Goal: Communication & Community: Answer question/provide support

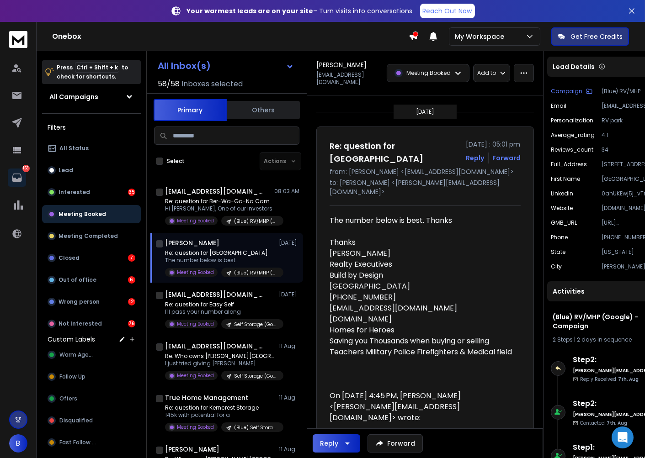
drag, startPoint x: 456, startPoint y: 248, endPoint x: 364, endPoint y: 236, distance: 92.6
click at [112, 188] on button "Interested 35" at bounding box center [91, 192] width 99 height 18
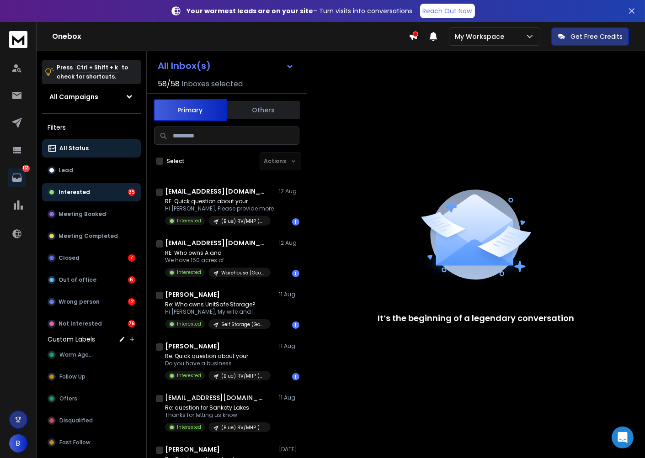
click at [101, 149] on button "All Status" at bounding box center [91, 148] width 99 height 18
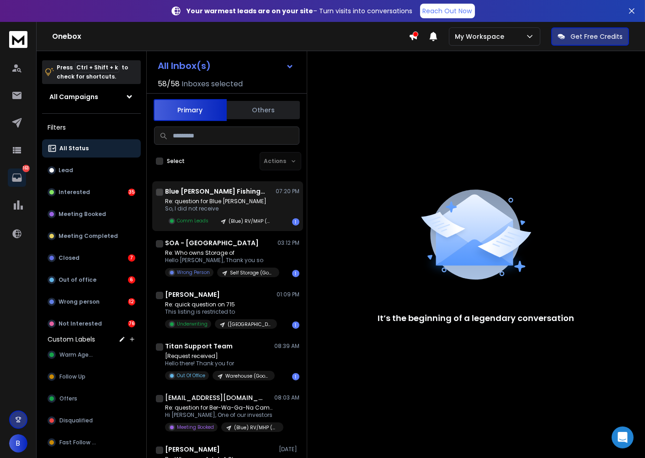
click at [228, 206] on p "So, I did not receive" at bounding box center [220, 208] width 110 height 7
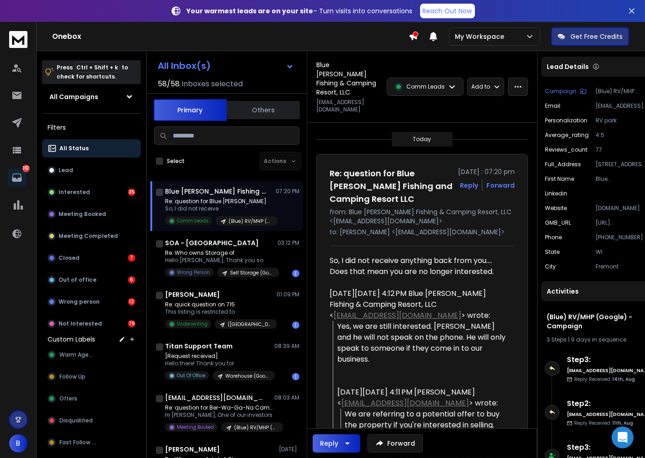
click at [345, 445] on icon "button" at bounding box center [347, 443] width 11 height 11
click at [350, 426] on p "Reply All" at bounding box center [333, 420] width 41 height 13
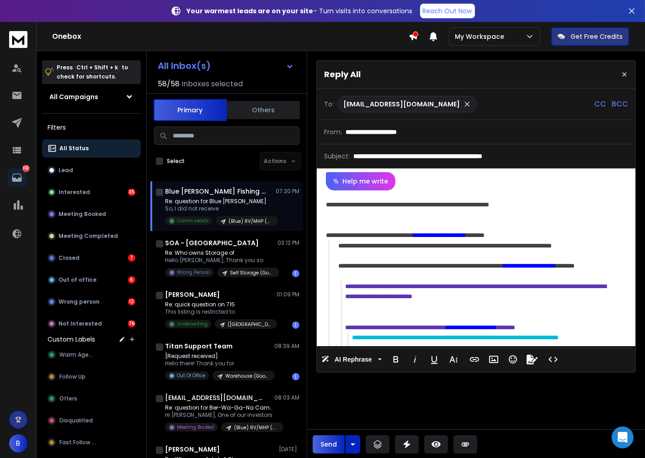
click at [581, 211] on div at bounding box center [476, 215] width 300 height 10
click at [582, 204] on div "**********" at bounding box center [471, 205] width 290 height 10
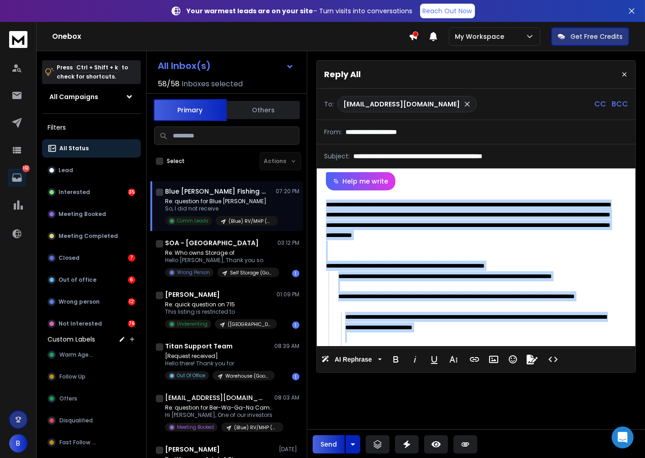
drag, startPoint x: 499, startPoint y: 249, endPoint x: 66, endPoint y: 76, distance: 466.0
click at [66, 76] on div "Press Ctrl + Shift + k to check for shortcuts. All Campaigns All Campaigns Filt…" at bounding box center [341, 280] width 608 height 458
copy div "**********"
click at [465, 208] on div "**********" at bounding box center [471, 220] width 290 height 41
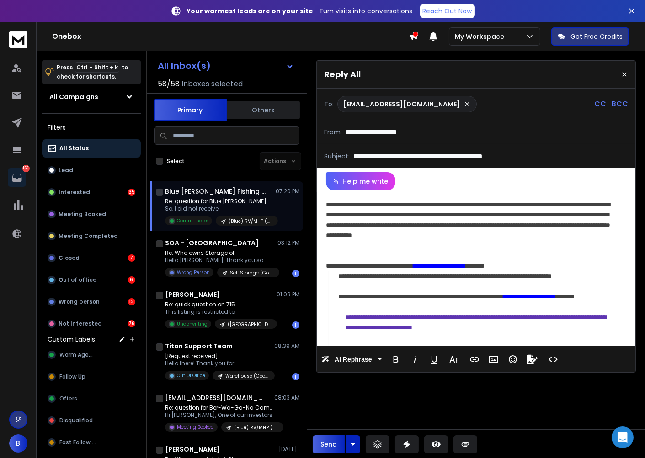
click at [453, 215] on div "**********" at bounding box center [471, 220] width 290 height 41
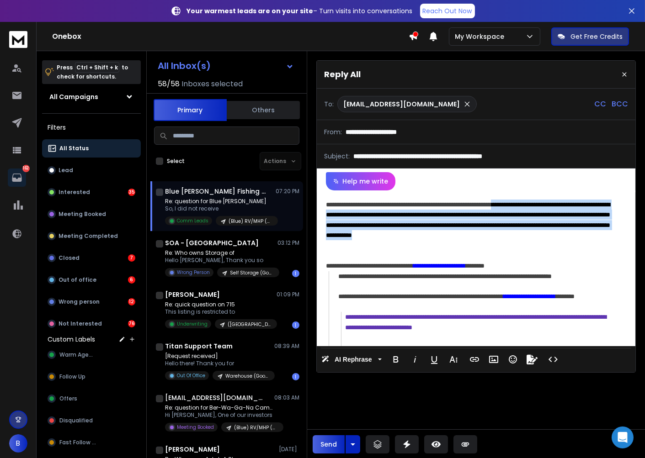
drag, startPoint x: 596, startPoint y: 234, endPoint x: 536, endPoint y: 206, distance: 67.3
click at [536, 206] on div "**********" at bounding box center [471, 220] width 290 height 41
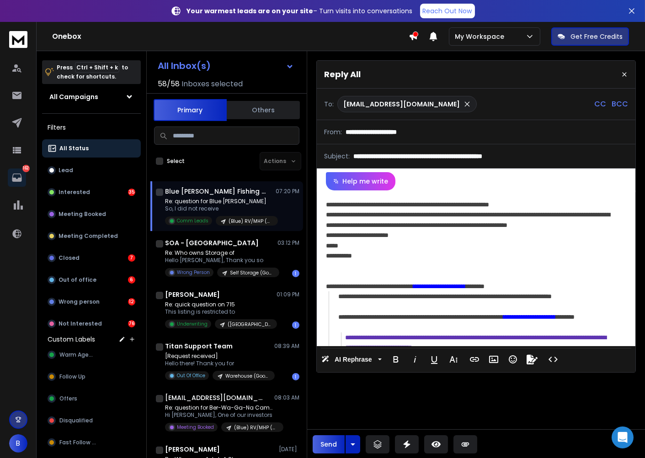
click at [552, 210] on p "**********" at bounding box center [471, 220] width 290 height 21
click at [437, 212] on div "**********" at bounding box center [471, 215] width 290 height 31
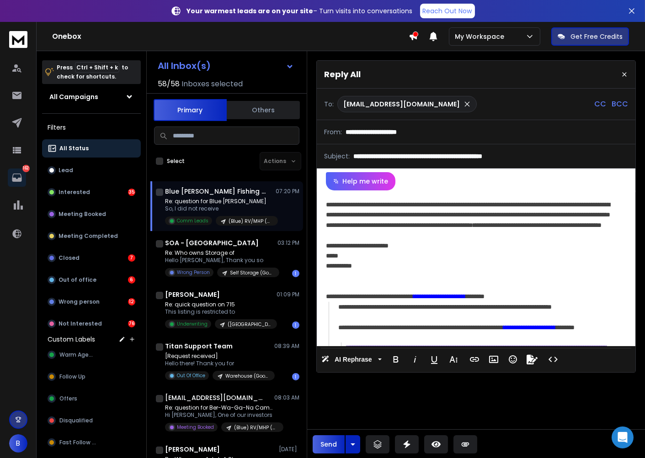
click at [529, 235] on div "**********" at bounding box center [471, 220] width 290 height 41
drag, startPoint x: 529, startPoint y: 235, endPoint x: 451, endPoint y: 235, distance: 77.7
click at [451, 235] on div "**********" at bounding box center [471, 220] width 290 height 41
click at [527, 234] on div "**********" at bounding box center [471, 220] width 290 height 41
click at [552, 235] on div "**********" at bounding box center [471, 220] width 290 height 41
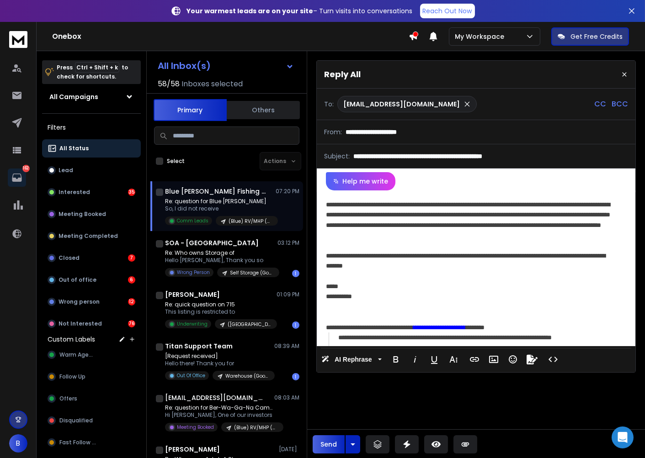
click at [453, 279] on div at bounding box center [474, 276] width 297 height 10
drag, startPoint x: 423, startPoint y: 298, endPoint x: 300, endPoint y: 282, distance: 123.9
click at [300, 282] on div "All Inbox(s) 58 / 58 Inboxes selected Primary Others Select Actions Blue [PERSO…" at bounding box center [395, 280] width 499 height 458
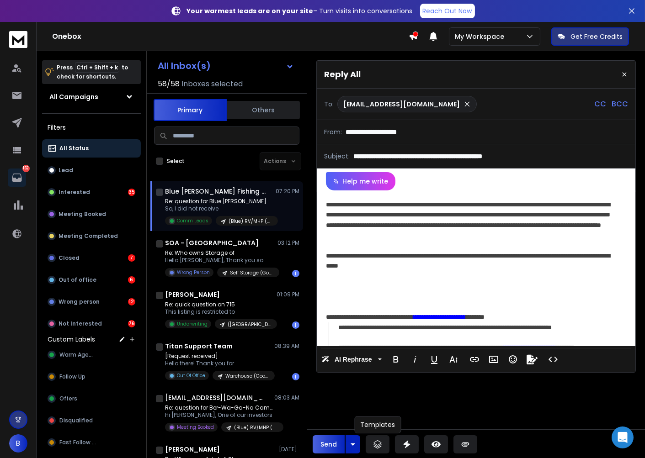
click at [380, 441] on icon at bounding box center [377, 444] width 9 height 9
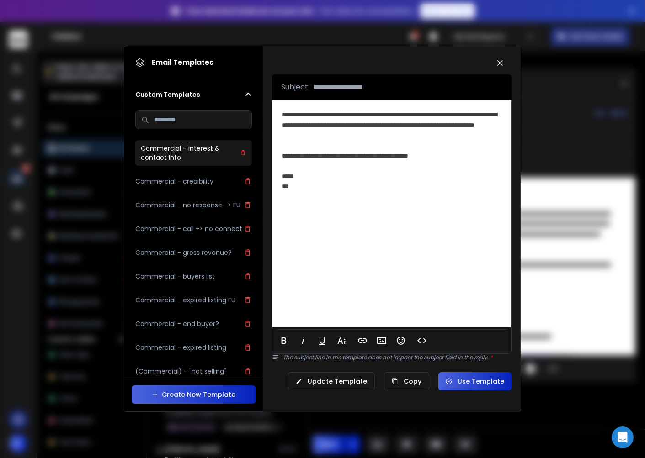
click at [479, 385] on button "Use Template" at bounding box center [474, 381] width 73 height 18
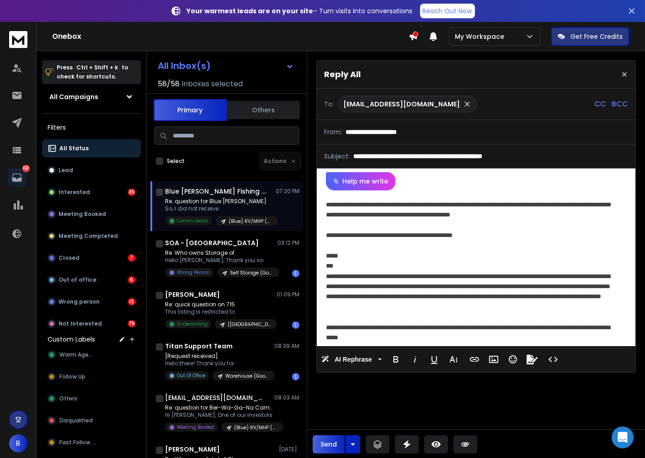
click at [404, 271] on div "**********" at bounding box center [471, 291] width 290 height 41
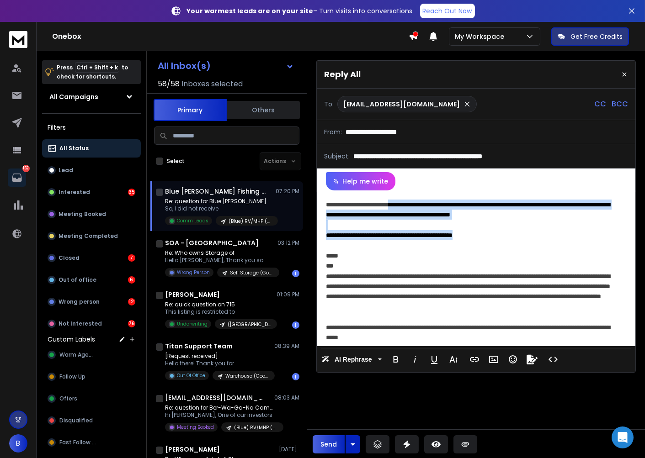
drag, startPoint x: 509, startPoint y: 235, endPoint x: 401, endPoint y: 205, distance: 112.0
click at [401, 205] on div "**********" at bounding box center [475, 269] width 316 height 156
copy div "**********"
drag, startPoint x: 363, startPoint y: 262, endPoint x: 286, endPoint y: 167, distance: 122.5
click at [286, 167] on div "All Inbox(s) 58 / 58 Inboxes selected Primary Others Select Actions Blue [PERSO…" at bounding box center [395, 280] width 499 height 458
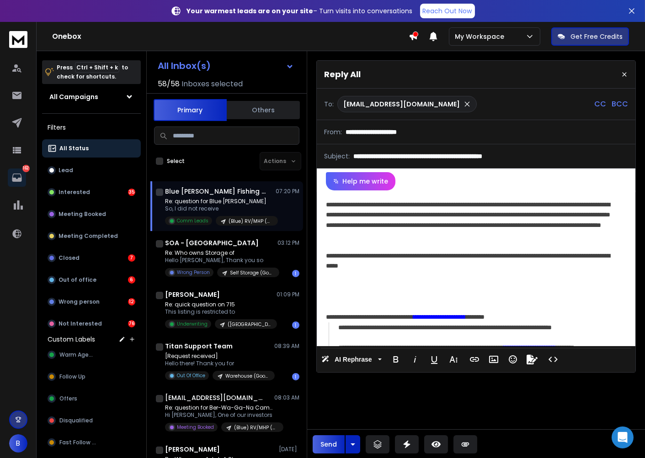
click at [454, 264] on p "**********" at bounding box center [471, 261] width 290 height 21
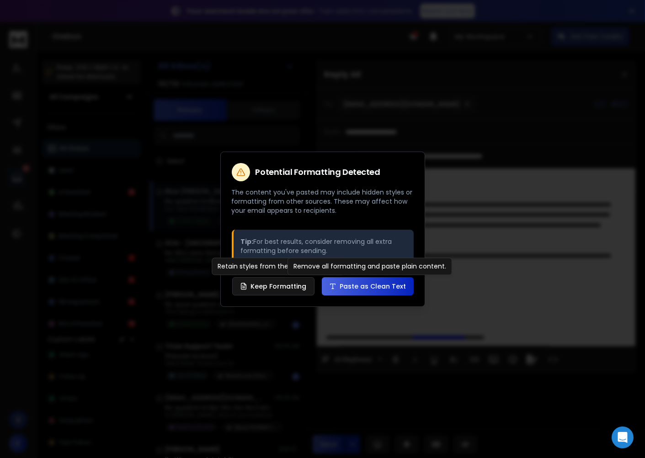
click at [382, 283] on button "Paste as Clean Text" at bounding box center [368, 286] width 92 height 18
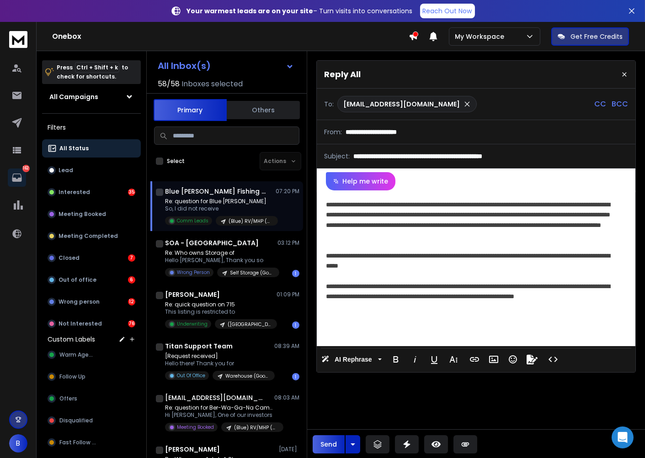
click at [340, 254] on p "**********" at bounding box center [471, 261] width 290 height 21
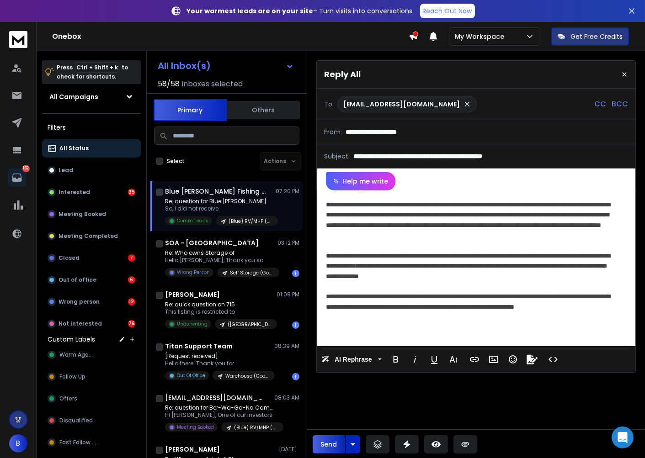
click at [364, 224] on div "**********" at bounding box center [471, 220] width 290 height 41
click at [574, 236] on div "**********" at bounding box center [471, 220] width 290 height 41
click at [430, 256] on p "**********" at bounding box center [471, 266] width 290 height 31
click at [416, 257] on p "**********" at bounding box center [471, 266] width 290 height 31
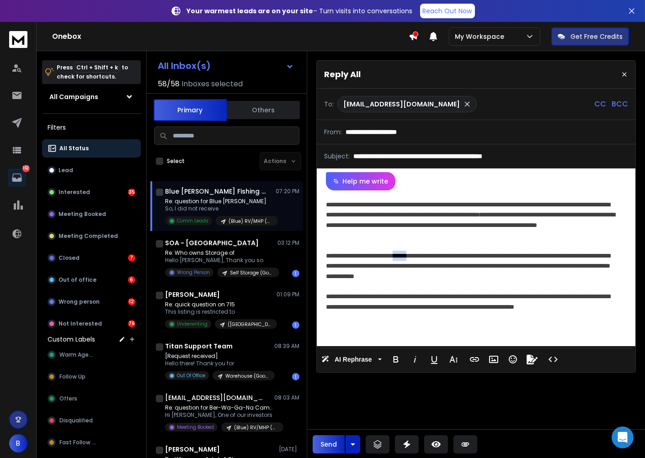
click at [417, 257] on p "**********" at bounding box center [471, 266] width 290 height 31
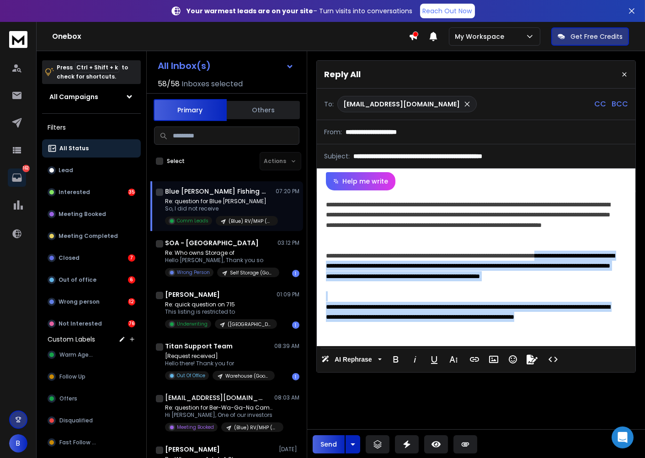
drag, startPoint x: 494, startPoint y: 328, endPoint x: 578, endPoint y: 256, distance: 111.2
click at [578, 256] on div "**********" at bounding box center [475, 269] width 316 height 156
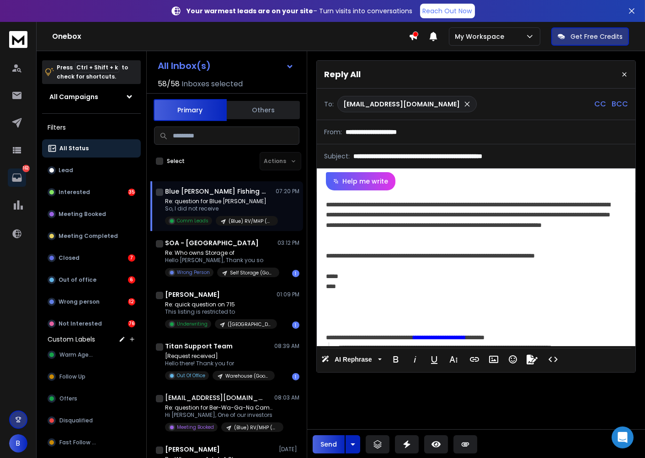
click at [433, 213] on div "**********" at bounding box center [471, 220] width 290 height 41
click at [323, 437] on button "Send" at bounding box center [329, 444] width 32 height 18
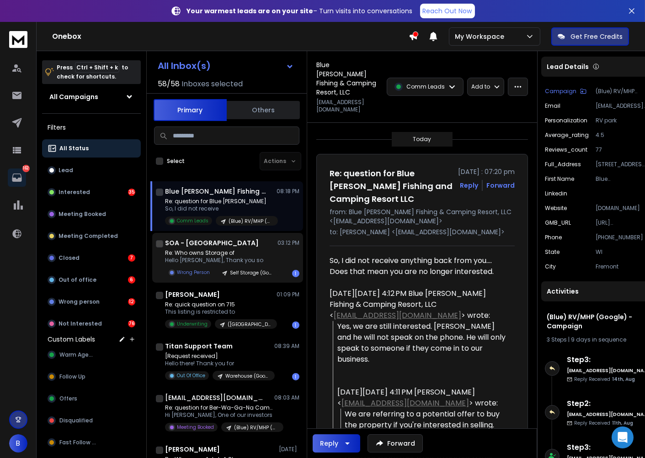
click at [212, 248] on div "SOA - [GEOGRAPHIC_DATA] 03:12 PM Re: Who owns Storage of Hello [PERSON_NAME], T…" at bounding box center [232, 258] width 134 height 39
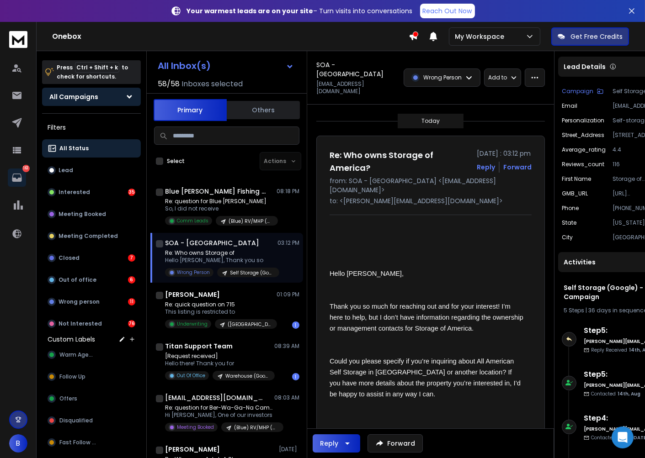
click at [121, 101] on button "All Campaigns" at bounding box center [91, 97] width 99 height 18
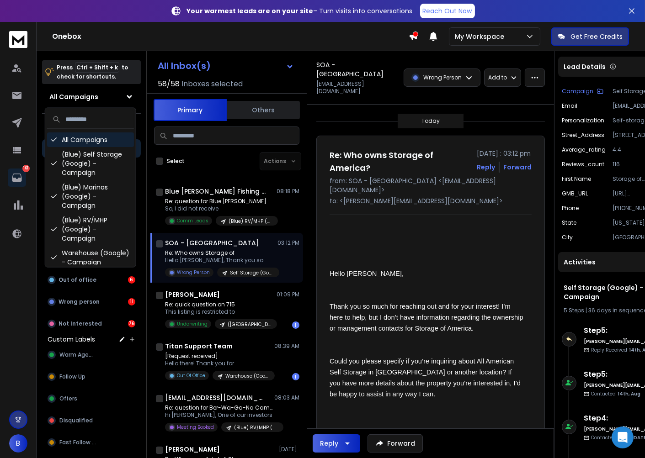
click at [111, 143] on div "All Campaigns" at bounding box center [90, 140] width 87 height 15
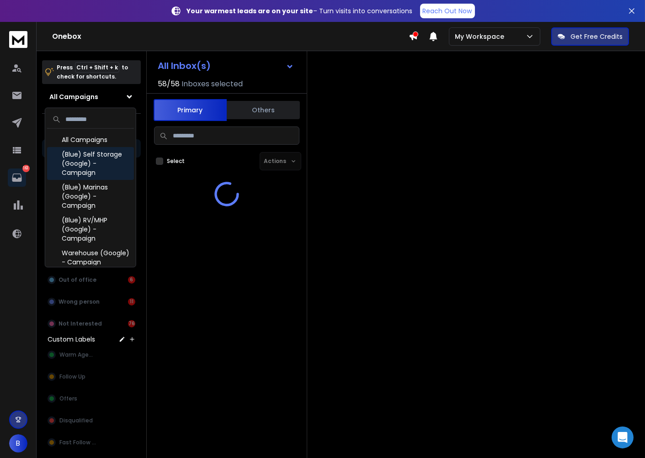
click at [107, 166] on div "(Blue) Self Storage (Google) - Campaign" at bounding box center [90, 163] width 87 height 33
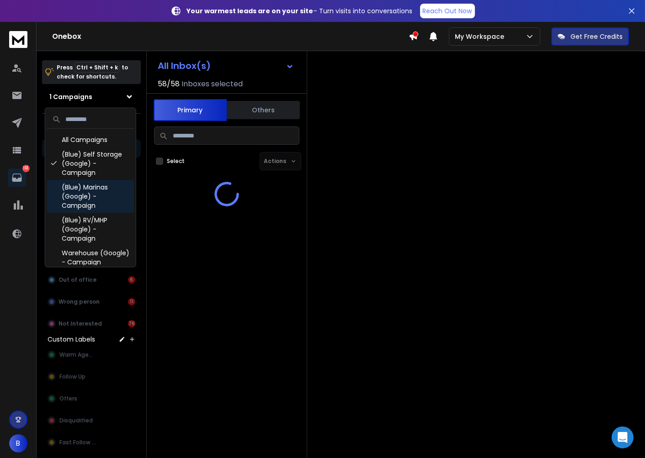
click at [100, 197] on div "(Blue) Marinas (Google) - Campaign" at bounding box center [90, 196] width 87 height 33
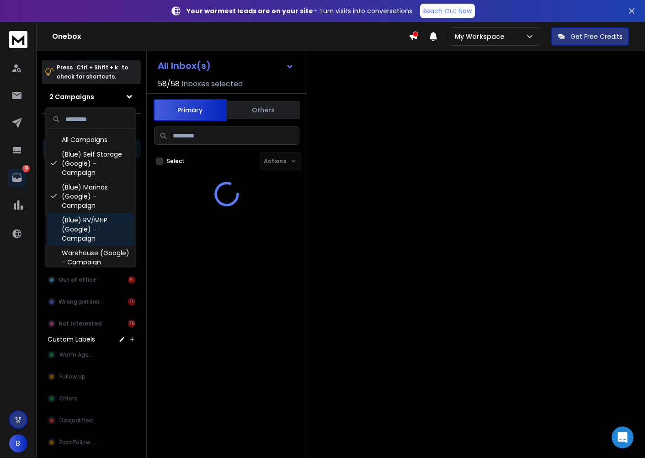
click at [92, 229] on div "(Blue) RV/MHP (Google) - Campaign" at bounding box center [90, 229] width 87 height 33
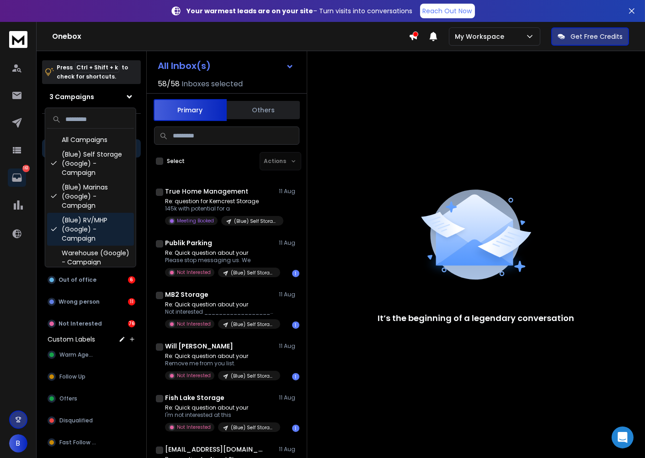
scroll to position [85, 0]
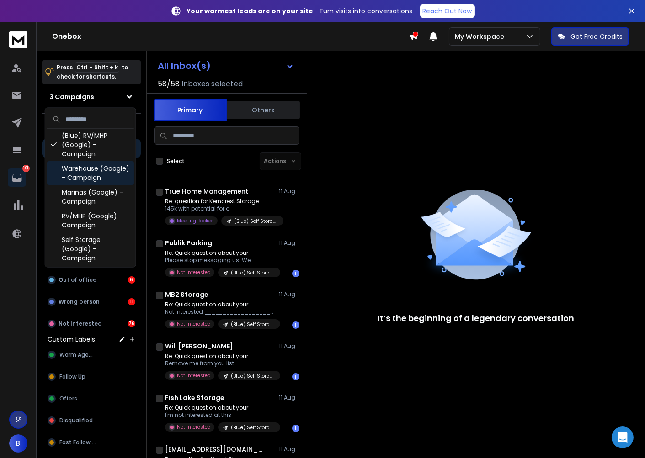
click at [104, 177] on div "Warehouse (Google) - Campaign" at bounding box center [90, 173] width 87 height 24
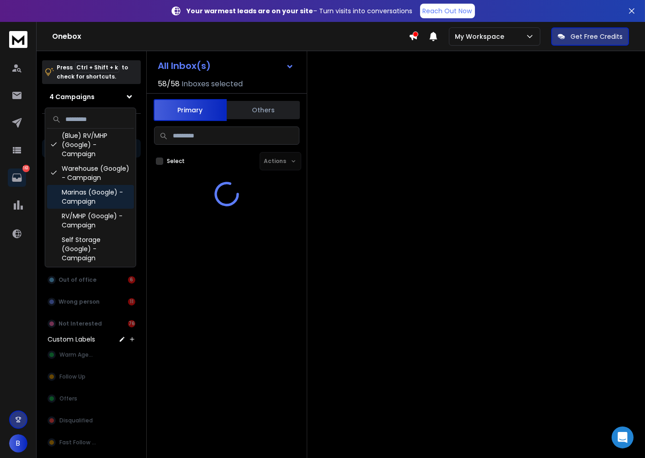
click at [103, 209] on div "Marinas (Google) - Campaign" at bounding box center [90, 197] width 87 height 24
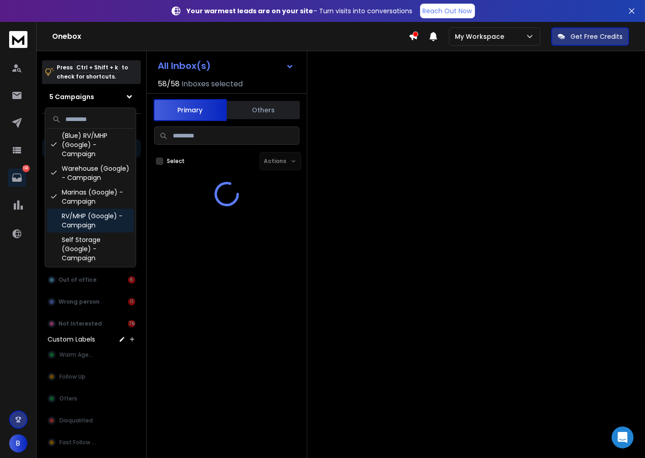
click at [97, 233] on div "RV/MHP (Google) - Campaign" at bounding box center [90, 221] width 87 height 24
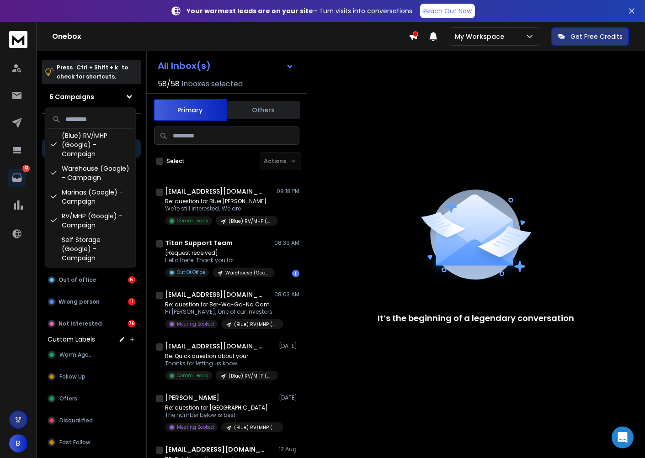
scroll to position [169, 0]
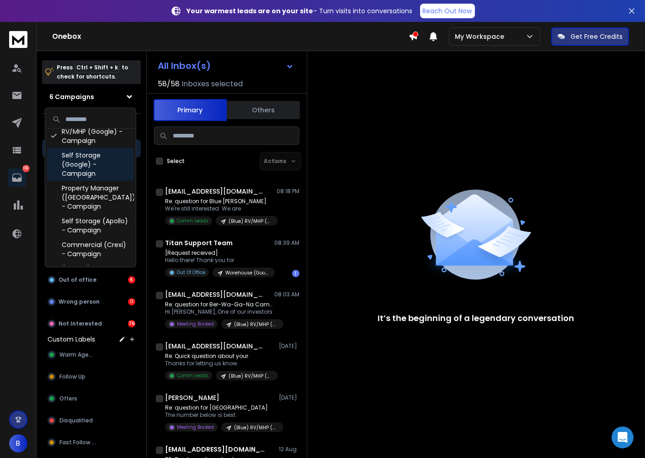
click at [106, 168] on div "Self Storage (Google) - Campaign" at bounding box center [90, 164] width 87 height 33
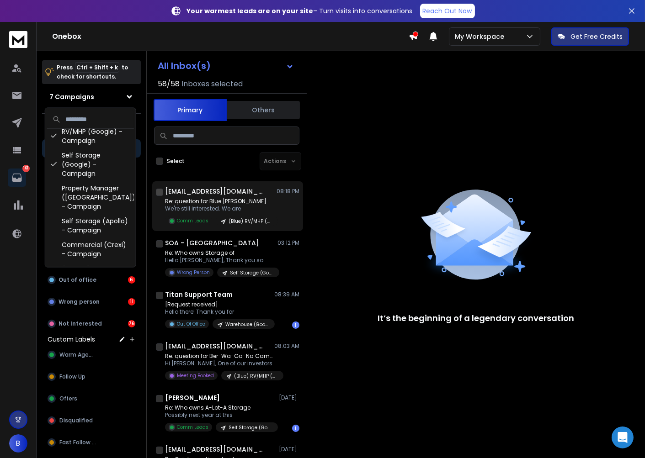
click at [263, 206] on p "We're still interested. We are" at bounding box center [220, 208] width 110 height 7
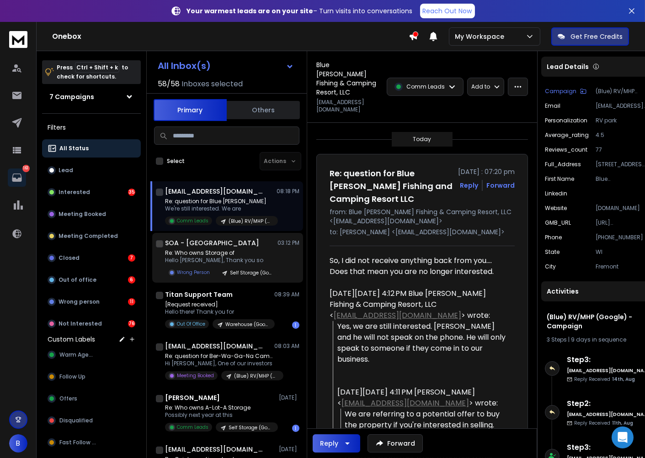
click at [254, 252] on p "Re: Who owns Storage of" at bounding box center [220, 253] width 110 height 7
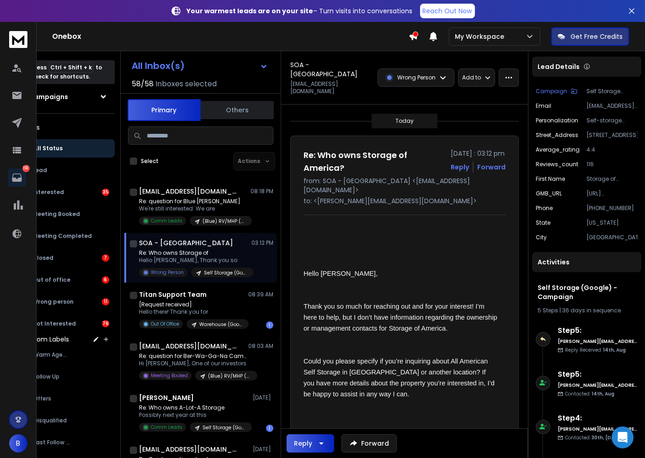
scroll to position [0, 50]
drag, startPoint x: 478, startPoint y: 233, endPoint x: 489, endPoint y: 233, distance: 11.9
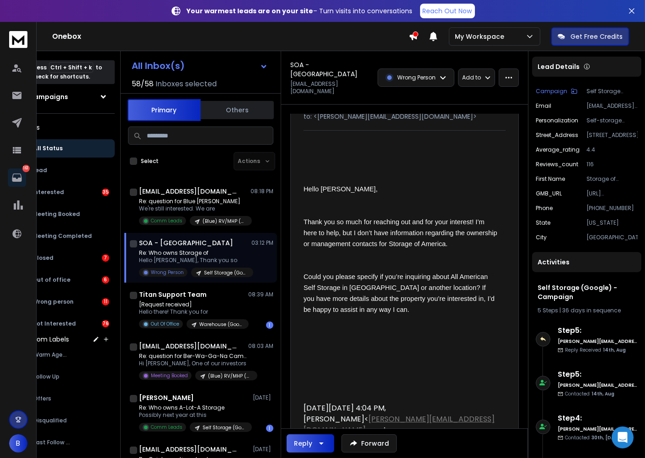
scroll to position [0, 0]
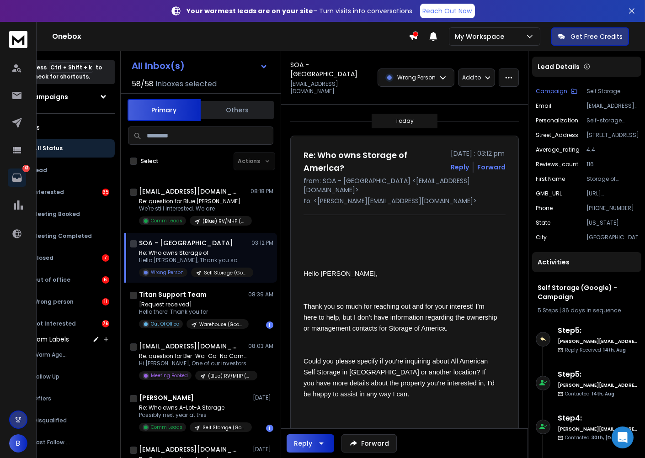
click at [294, 442] on div "Reply" at bounding box center [310, 443] width 33 height 11
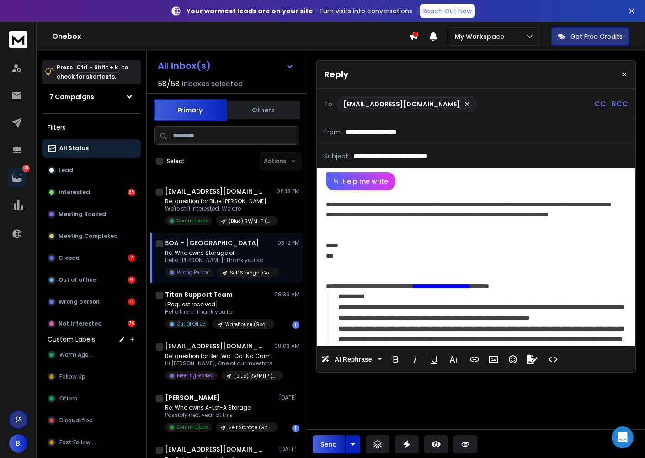
click at [355, 441] on icon "button" at bounding box center [352, 444] width 11 height 11
click at [353, 418] on p "Send Later" at bounding box center [343, 421] width 34 height 9
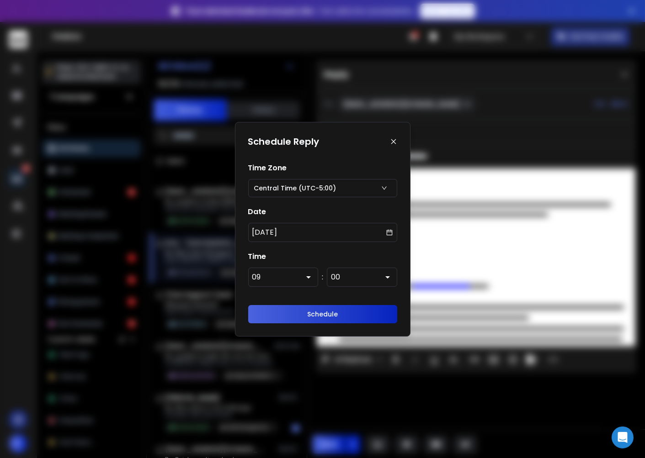
click at [378, 278] on div "00" at bounding box center [362, 277] width 70 height 19
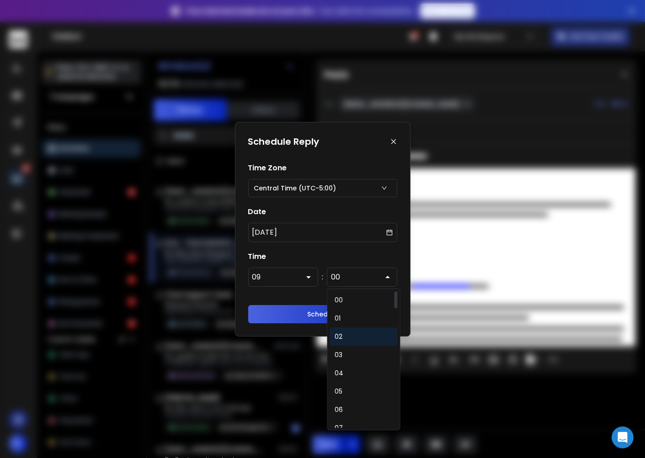
click at [355, 339] on div "02" at bounding box center [363, 337] width 69 height 18
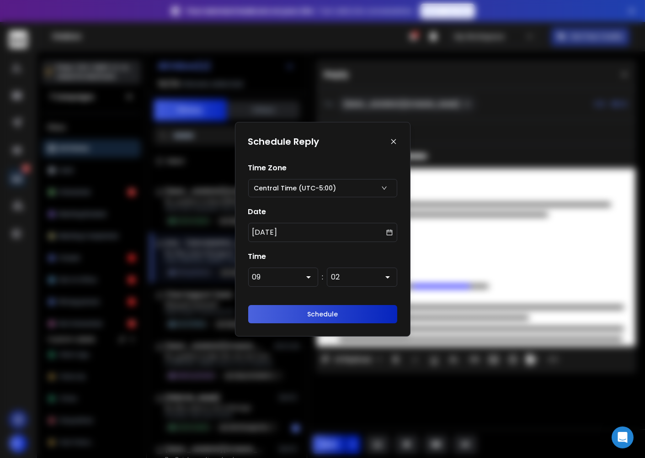
click at [344, 321] on div "Schedule" at bounding box center [322, 314] width 149 height 18
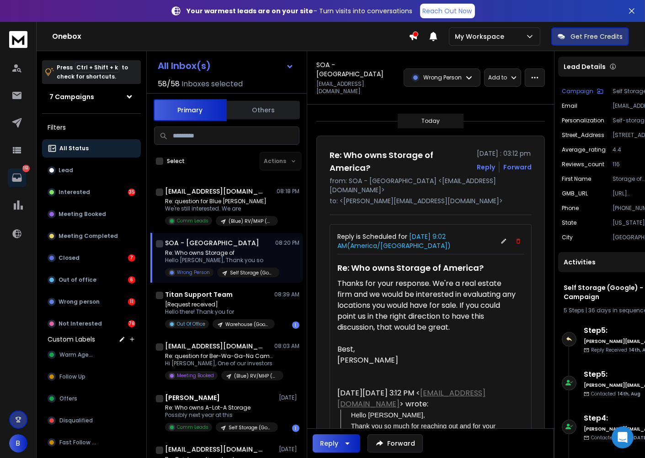
click at [480, 75] on div "Wrong Person" at bounding box center [442, 77] width 76 height 17
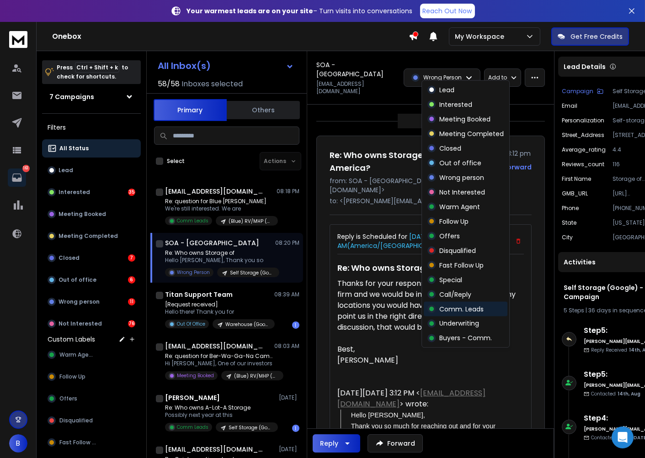
click at [477, 307] on p "Comm. Leads" at bounding box center [461, 309] width 44 height 9
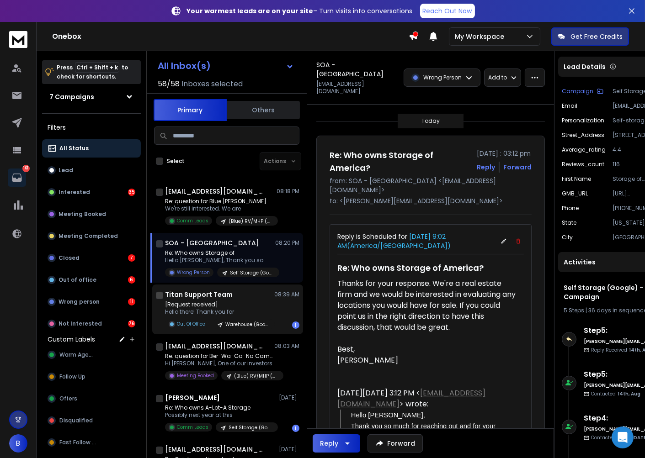
click at [250, 321] on p "Warehouse (Google) - Campaign" at bounding box center [247, 324] width 44 height 7
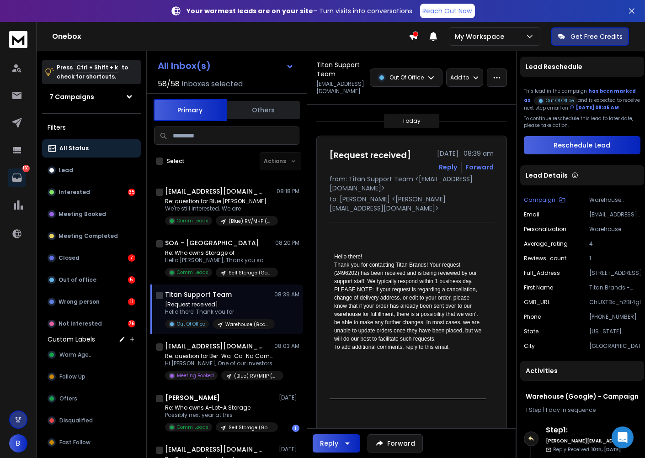
scroll to position [85, 0]
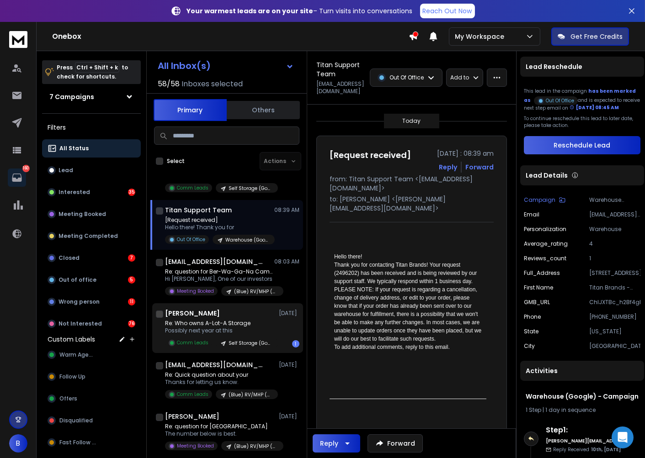
click at [257, 327] on p "Possibly next year at this" at bounding box center [220, 330] width 110 height 7
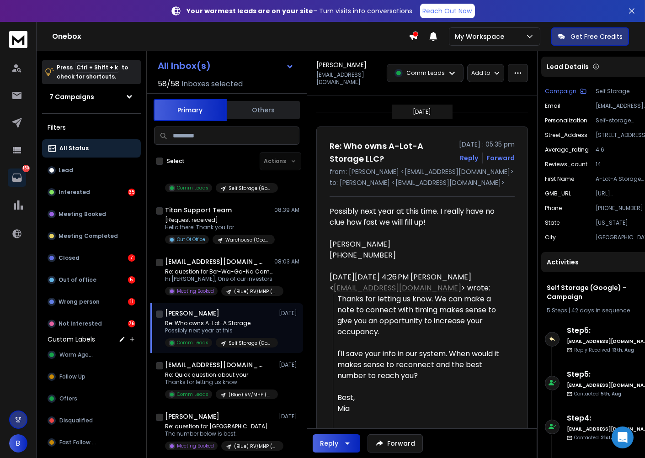
click at [344, 439] on icon "button" at bounding box center [347, 443] width 11 height 11
click at [348, 423] on p "Reply All" at bounding box center [340, 420] width 26 height 9
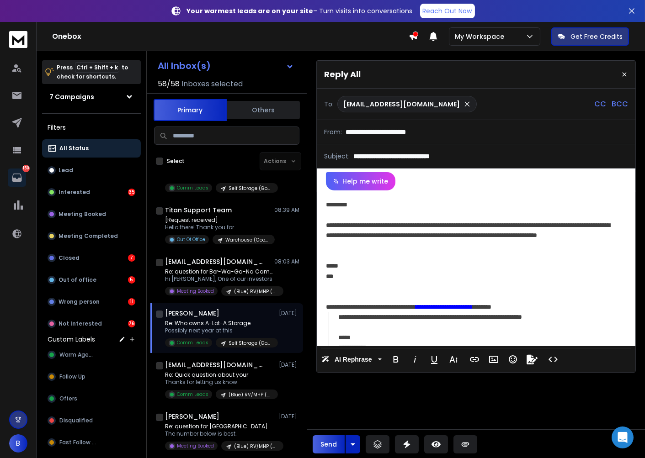
click at [358, 445] on icon "button" at bounding box center [352, 444] width 11 height 11
click at [358, 418] on p "Send Later" at bounding box center [343, 421] width 34 height 9
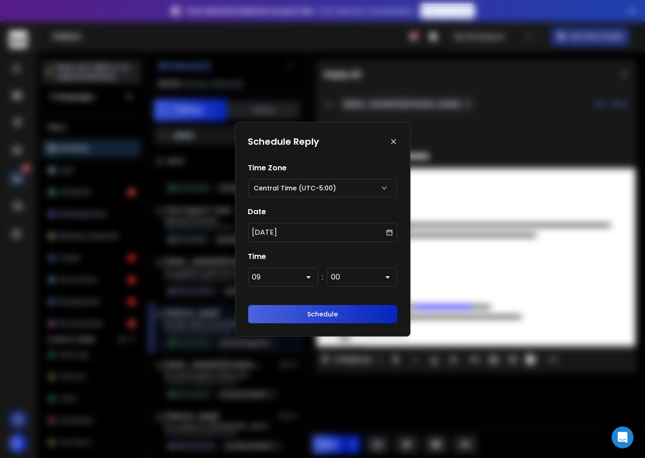
click at [390, 231] on icon "button" at bounding box center [389, 232] width 7 height 7
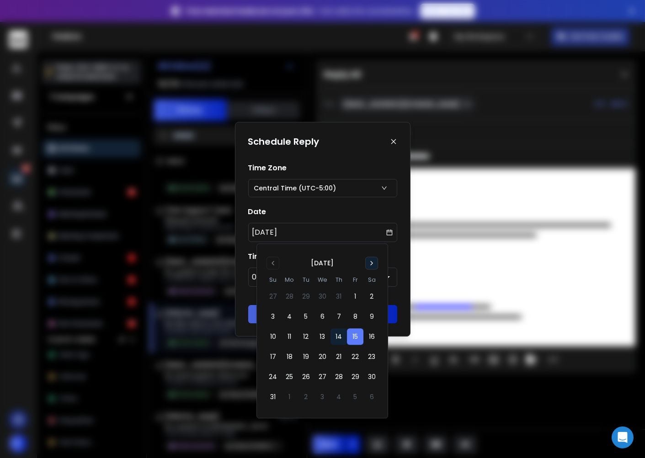
click at [375, 262] on icon "Go to next month" at bounding box center [371, 263] width 7 height 7
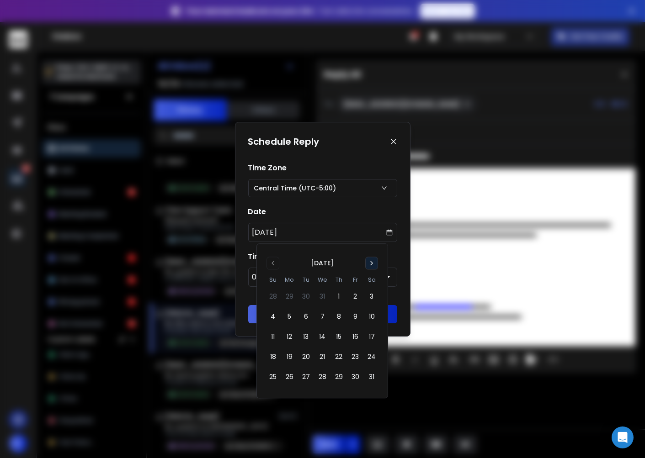
click at [375, 262] on icon "Go to next month" at bounding box center [371, 263] width 7 height 7
click at [289, 356] on button "18" at bounding box center [289, 357] width 16 height 16
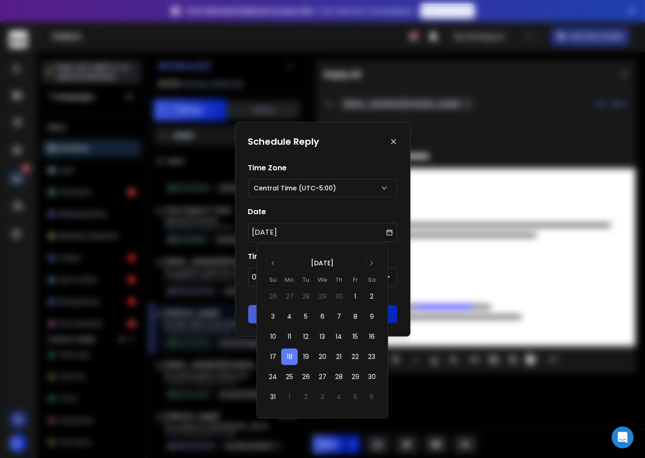
click at [399, 256] on div "Schedule Reply Time Zone Central Time (UTC-5:00) Date [DATE] Time 09 : 00 Sched…" at bounding box center [322, 229] width 175 height 215
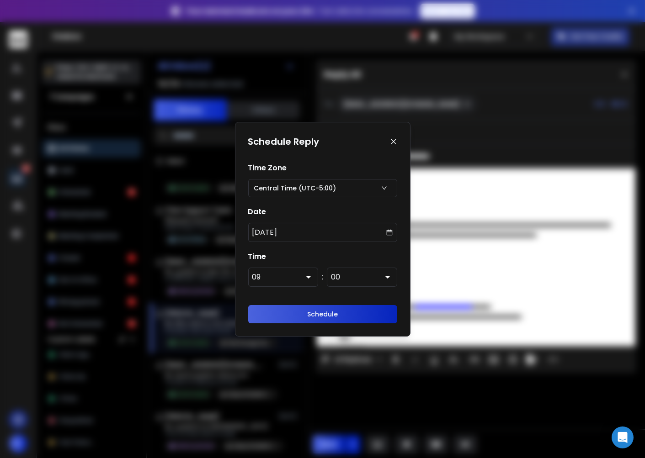
click at [294, 277] on div "09" at bounding box center [283, 277] width 70 height 19
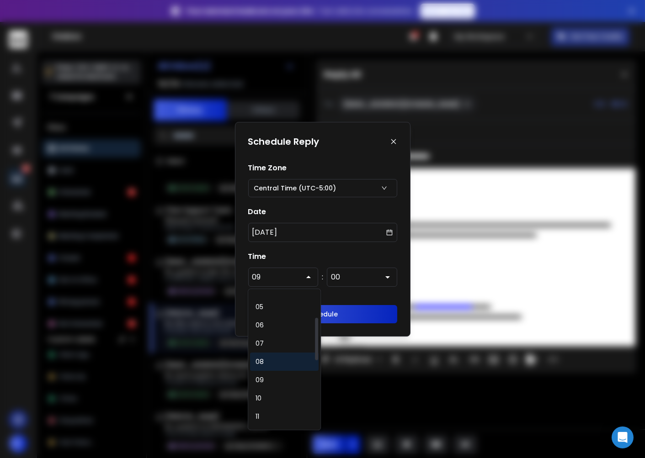
click at [283, 358] on div "08" at bounding box center [284, 362] width 69 height 18
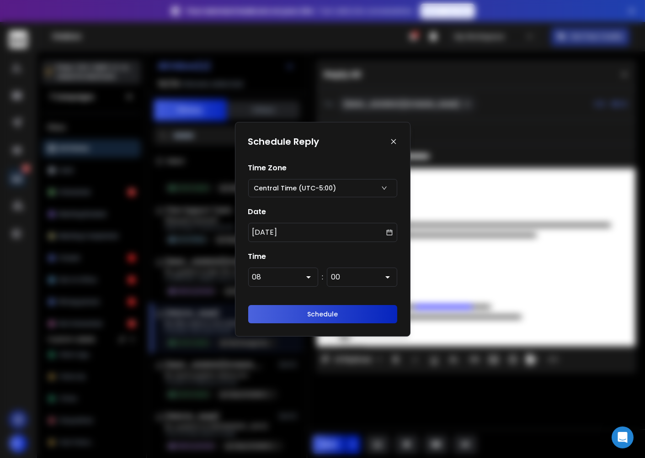
click at [361, 282] on div "00" at bounding box center [362, 277] width 70 height 19
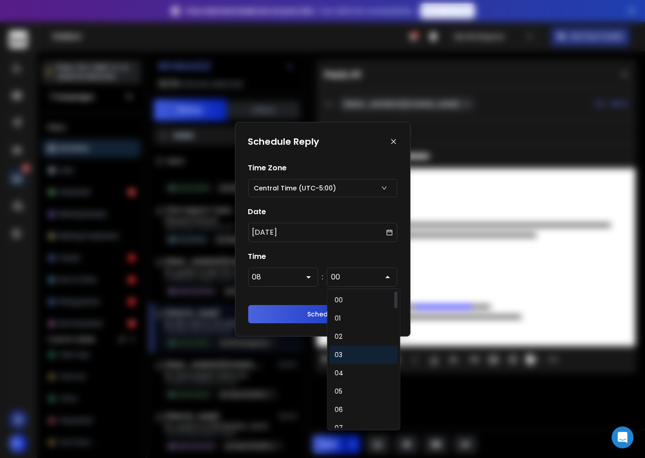
click at [352, 353] on div "03" at bounding box center [363, 355] width 69 height 18
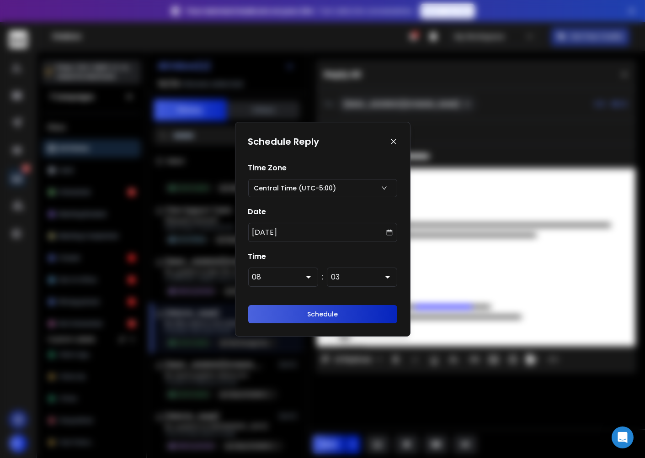
click at [341, 310] on div "Schedule" at bounding box center [322, 314] width 149 height 18
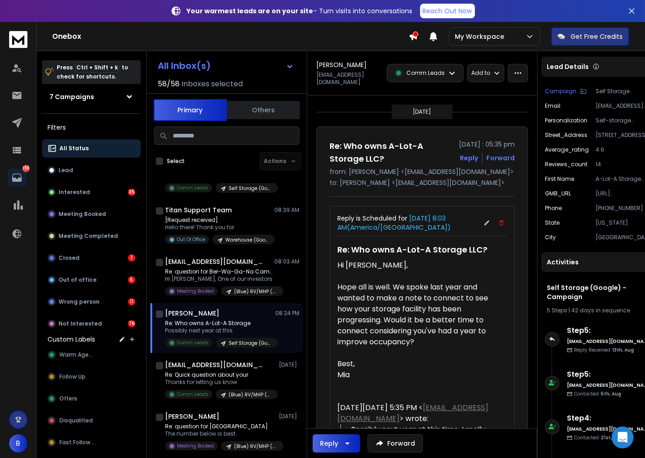
scroll to position [169, 0]
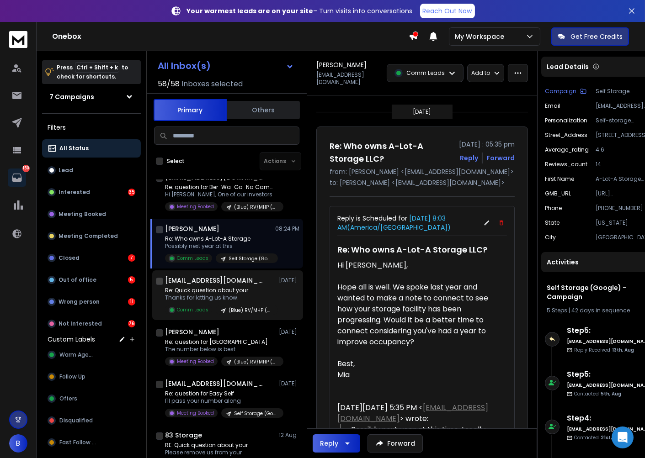
click at [250, 303] on div "Re: Quick question about your Thanks for letting us know. Comm Leads (Blue) RV/…" at bounding box center [221, 301] width 113 height 28
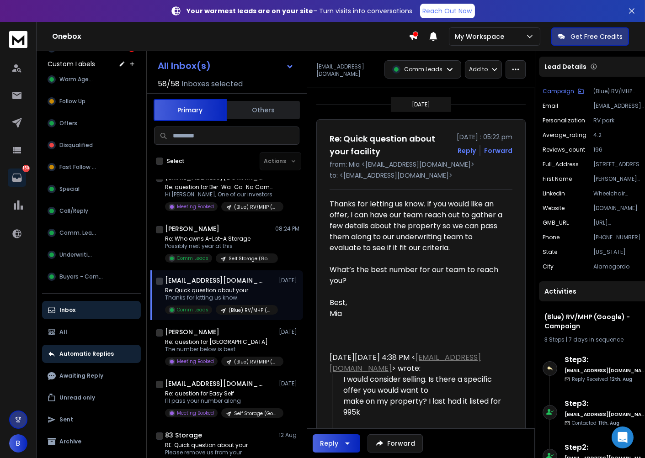
scroll to position [290, 0]
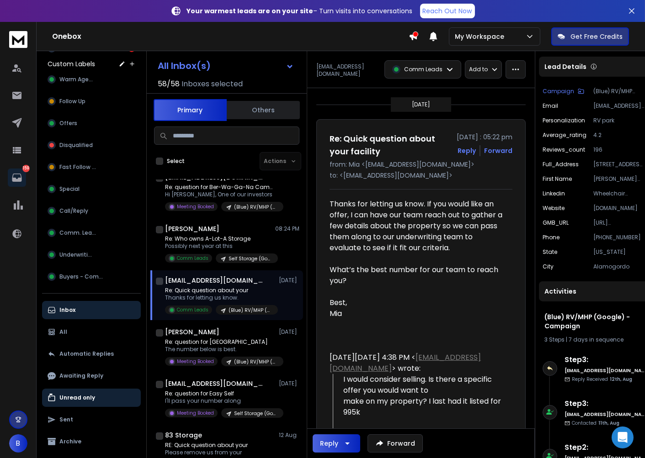
click at [101, 389] on button "Unread only" at bounding box center [91, 398] width 99 height 18
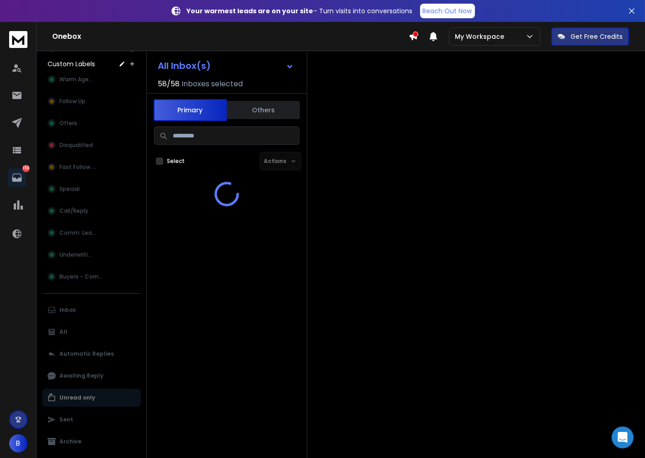
scroll to position [0, 0]
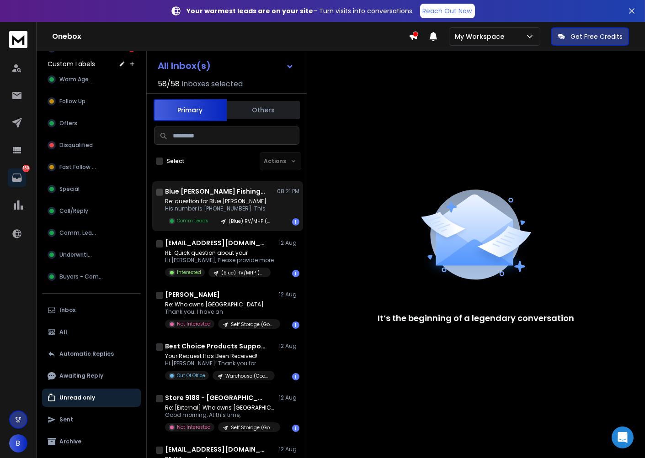
click at [244, 191] on h1 "Blue [PERSON_NAME] Fishing & Camping Resort" at bounding box center [215, 191] width 101 height 9
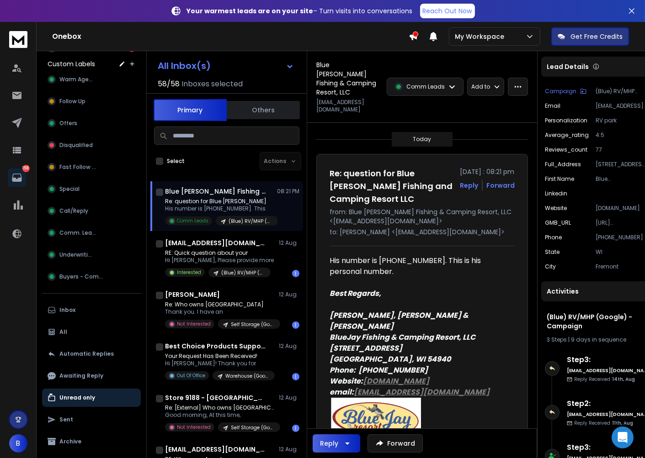
click at [342, 440] on icon "button" at bounding box center [347, 443] width 11 height 11
click at [347, 424] on p "Reply All" at bounding box center [340, 420] width 26 height 9
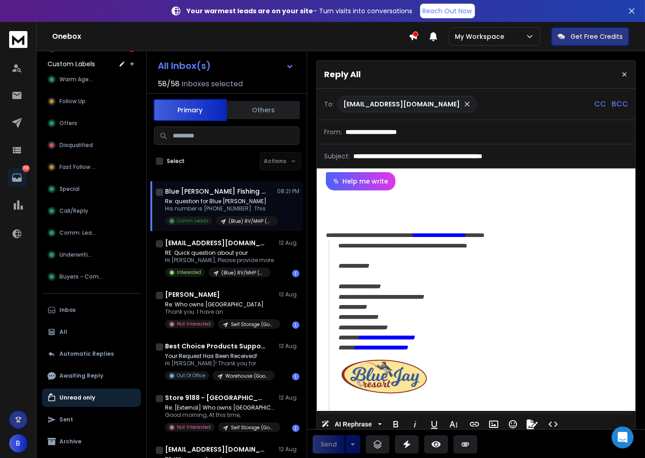
scroll to position [282, 0]
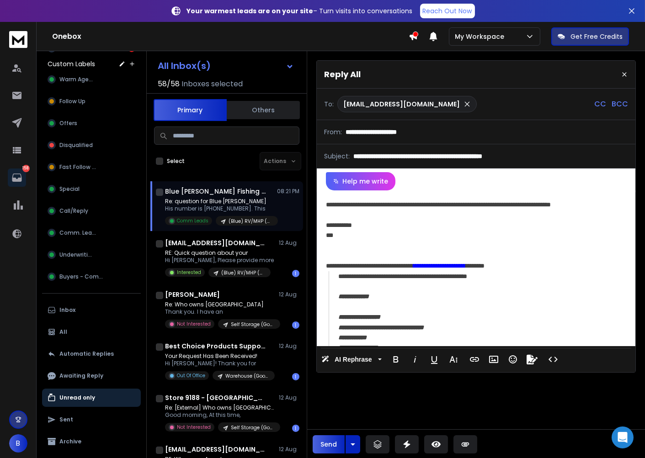
click at [335, 445] on button "Send" at bounding box center [329, 444] width 32 height 18
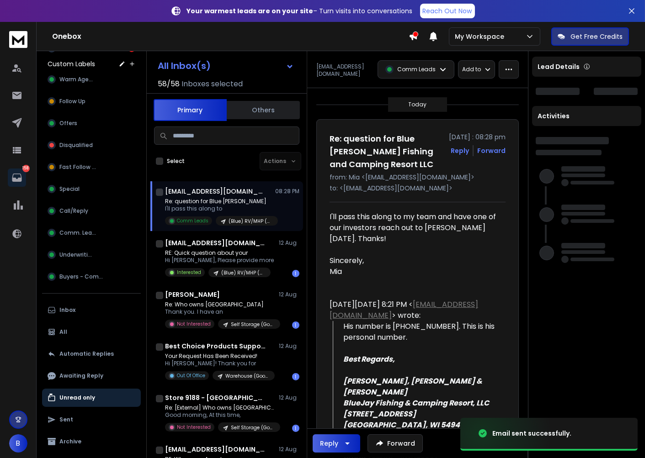
scroll to position [290, 0]
click at [393, 69] on div at bounding box center [389, 69] width 8 height 8
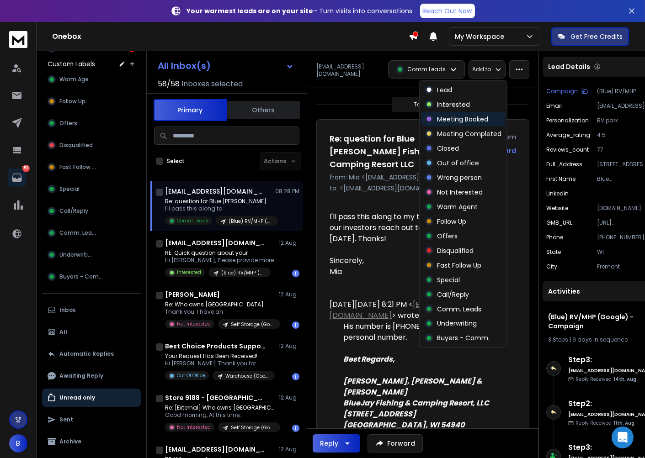
click at [466, 115] on p "Meeting Booked" at bounding box center [462, 119] width 51 height 9
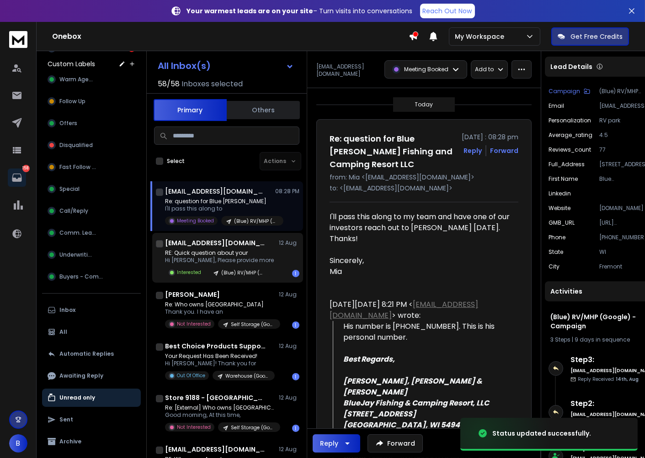
click at [226, 270] on p "(Blue) RV/MHP (Google) - Campaign" at bounding box center [243, 273] width 44 height 7
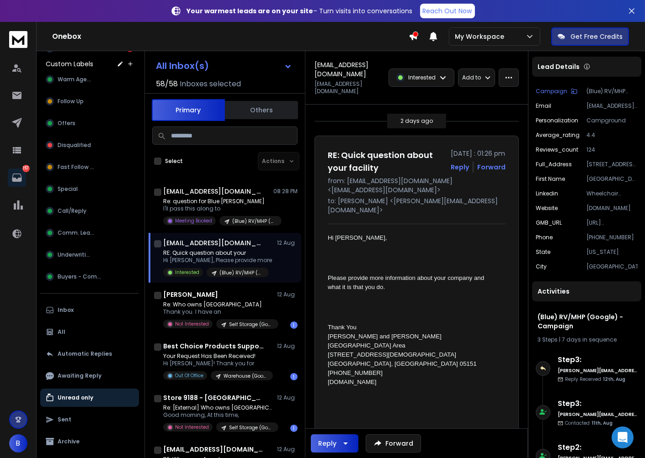
scroll to position [0, 13]
drag, startPoint x: 443, startPoint y: 266, endPoint x: 456, endPoint y: 261, distance: 13.4
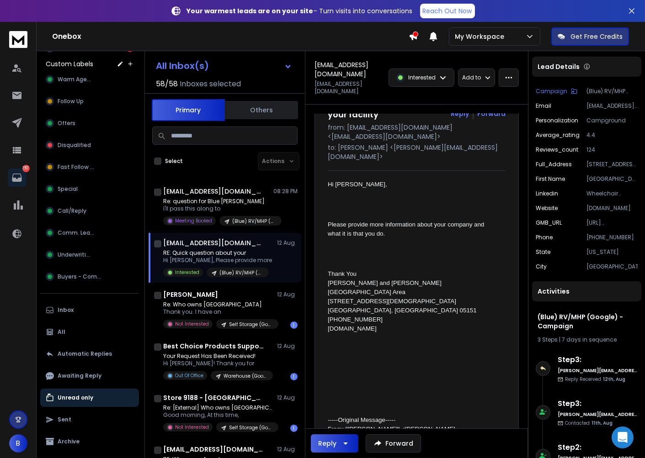
scroll to position [0, 0]
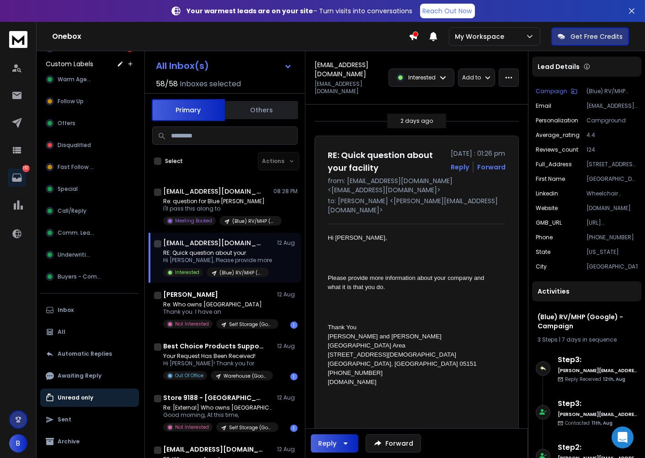
click at [335, 435] on button "Reply" at bounding box center [335, 444] width 48 height 18
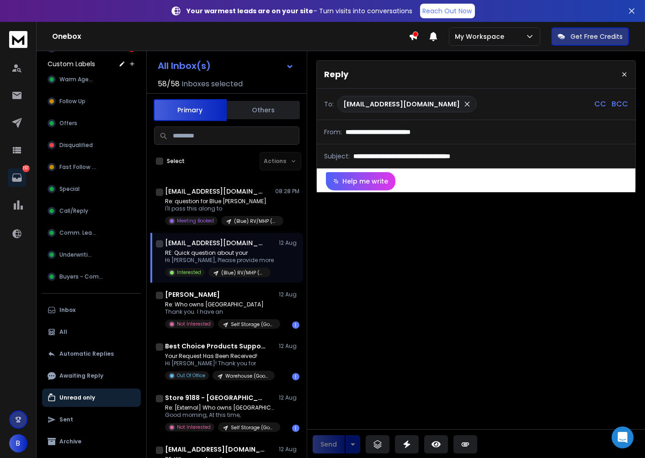
scroll to position [282, 0]
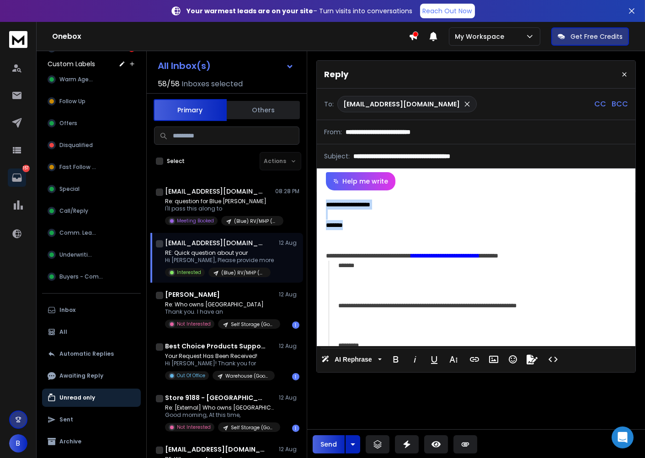
drag, startPoint x: 360, startPoint y: 225, endPoint x: 344, endPoint y: 243, distance: 23.6
click at [291, 181] on div "All Inbox(s) 58 / 58 Inboxes selected Primary Others Select Actions [EMAIL_ADDR…" at bounding box center [395, 280] width 499 height 458
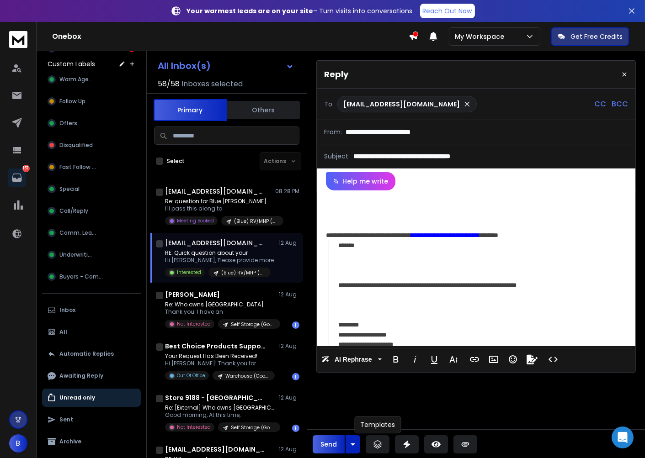
click at [382, 444] on icon at bounding box center [377, 444] width 9 height 9
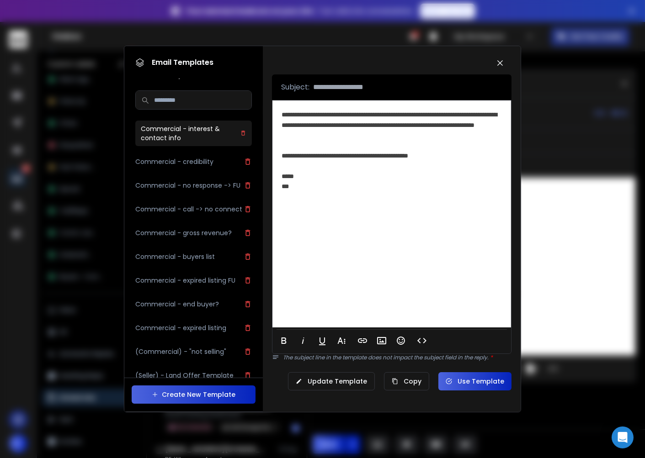
scroll to position [0, 0]
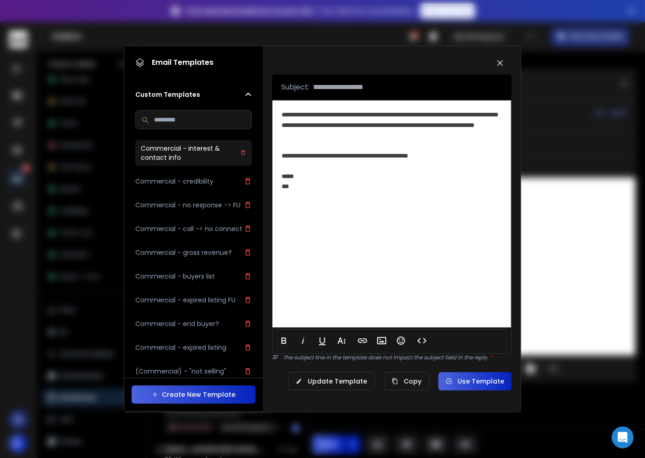
click at [202, 162] on h3 "Commercial - credibility" at bounding box center [190, 153] width 99 height 18
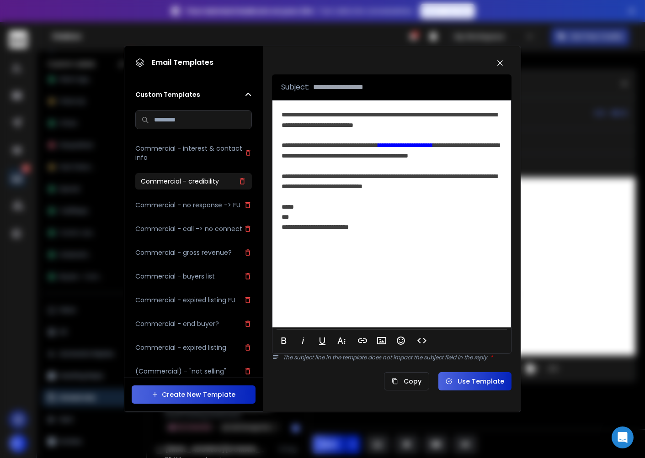
click at [480, 380] on button "Use Template" at bounding box center [474, 381] width 73 height 18
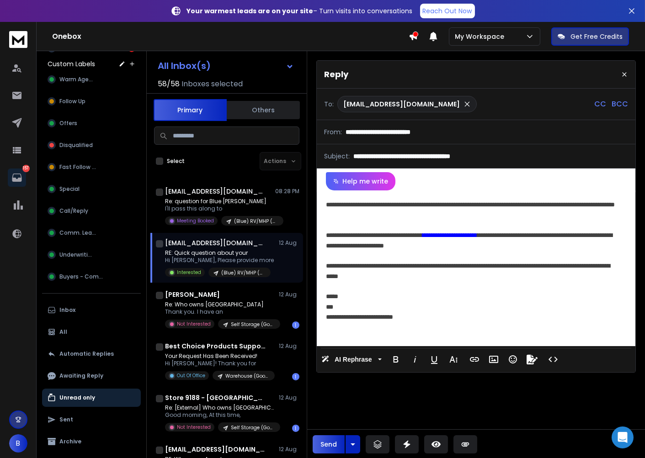
drag, startPoint x: 398, startPoint y: 263, endPoint x: 530, endPoint y: 244, distance: 133.8
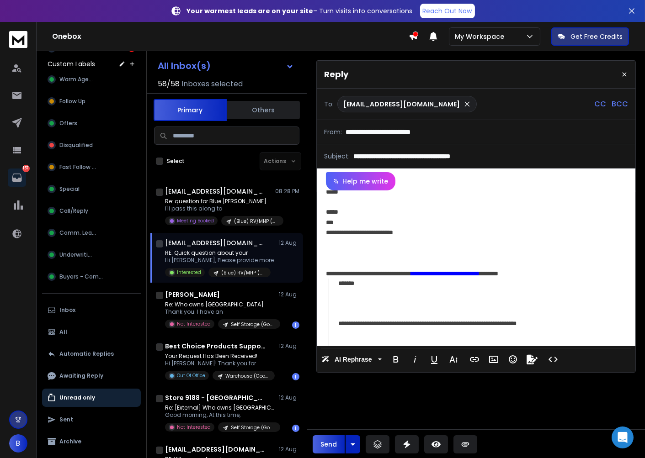
click at [621, 72] on icon at bounding box center [624, 74] width 7 height 7
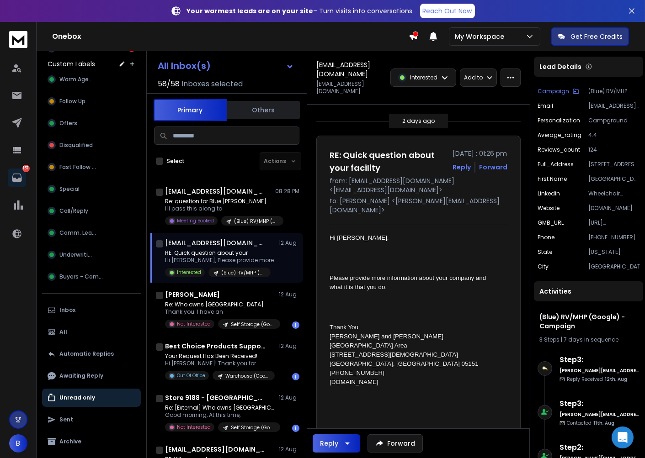
scroll to position [0, 64]
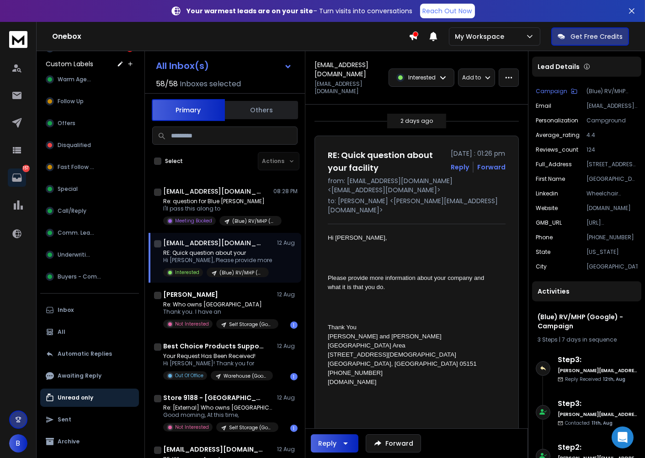
drag, startPoint x: 477, startPoint y: 202, endPoint x: 564, endPoint y: 183, distance: 89.4
click at [340, 444] on icon "button" at bounding box center [345, 443] width 11 height 11
click at [282, 428] on div "Reply All" at bounding box center [269, 421] width 48 height 18
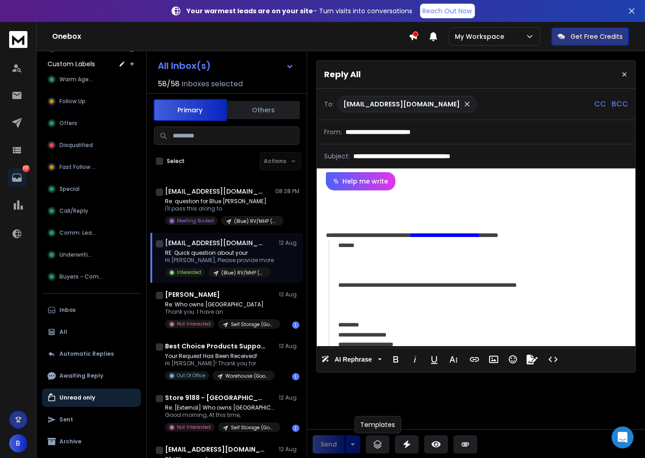
click at [373, 443] on icon at bounding box center [377, 444] width 9 height 9
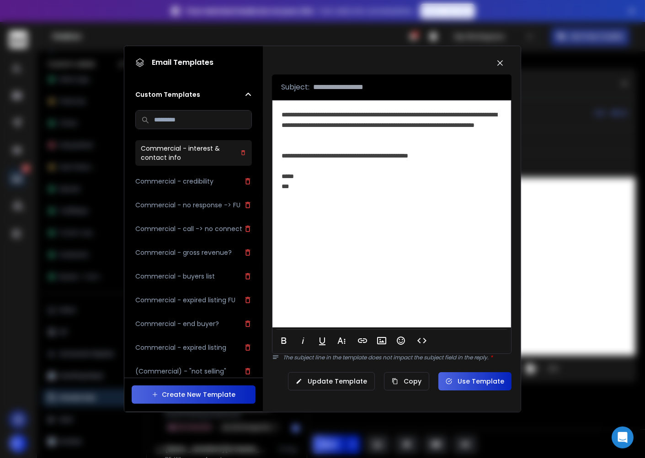
click at [212, 162] on h3 "Commercial - credibility" at bounding box center [190, 153] width 99 height 18
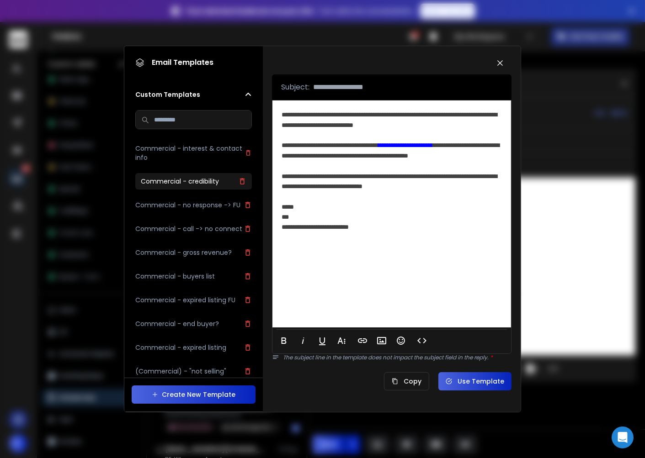
click at [476, 385] on button "Use Template" at bounding box center [474, 381] width 73 height 18
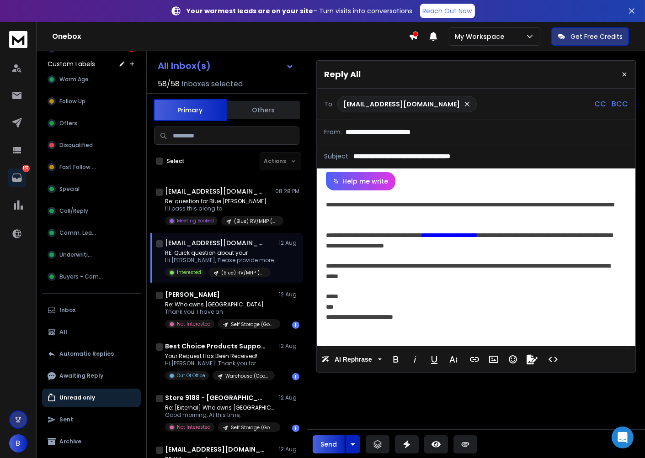
click at [409, 218] on div "**********" at bounding box center [471, 210] width 290 height 21
click at [474, 249] on div "**********" at bounding box center [471, 240] width 290 height 21
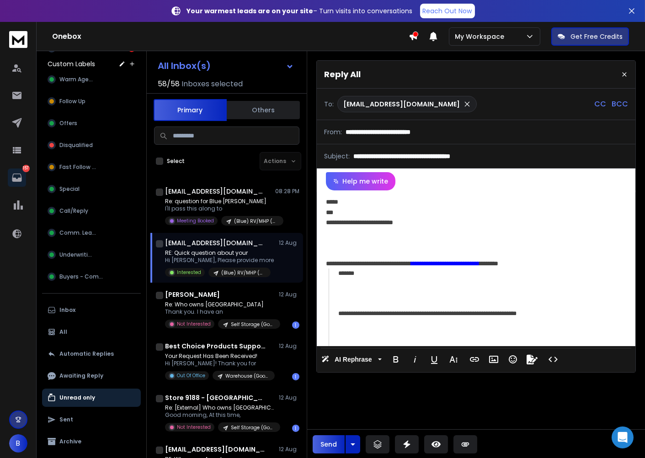
scroll to position [0, 0]
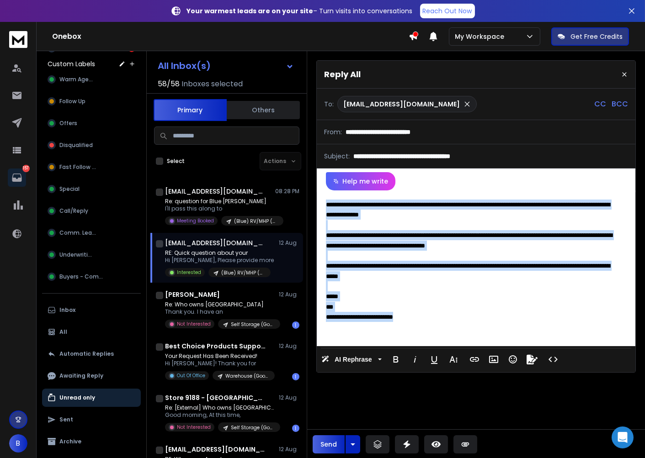
drag, startPoint x: 427, startPoint y: 308, endPoint x: 278, endPoint y: 144, distance: 221.6
click at [278, 144] on div "All Inbox(s) 58 / 58 Inboxes selected Primary Others Select Actions [EMAIL_ADDR…" at bounding box center [395, 280] width 499 height 458
copy div "**********"
click at [377, 440] on icon at bounding box center [377, 444] width 9 height 9
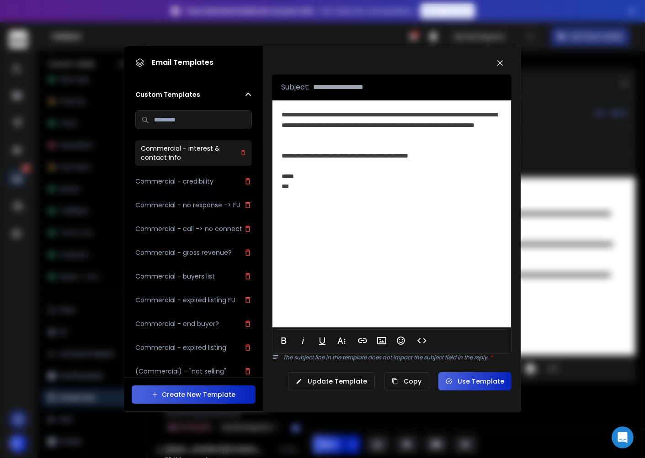
click at [245, 156] on icon at bounding box center [243, 153] width 4 height 5
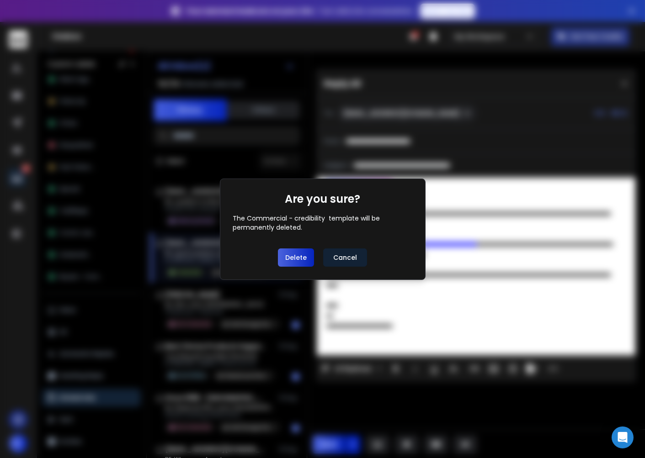
click at [293, 258] on button "Delete" at bounding box center [296, 258] width 36 height 18
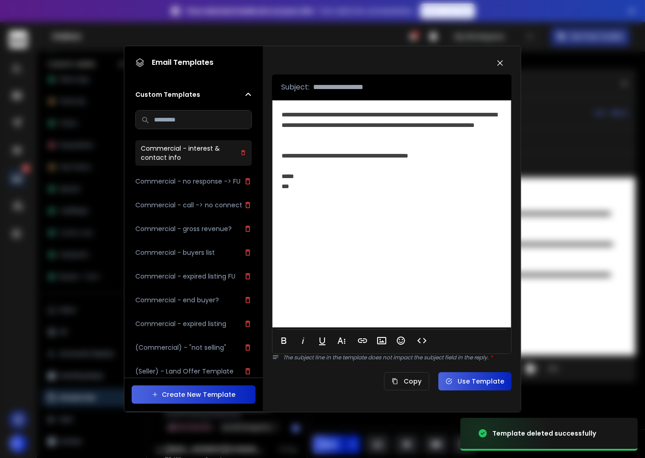
click at [233, 393] on button "Create New Template" at bounding box center [194, 395] width 124 height 18
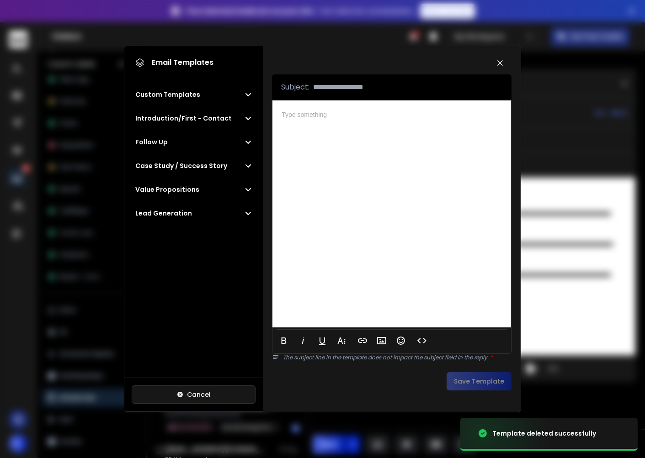
click at [370, 224] on div at bounding box center [391, 214] width 239 height 227
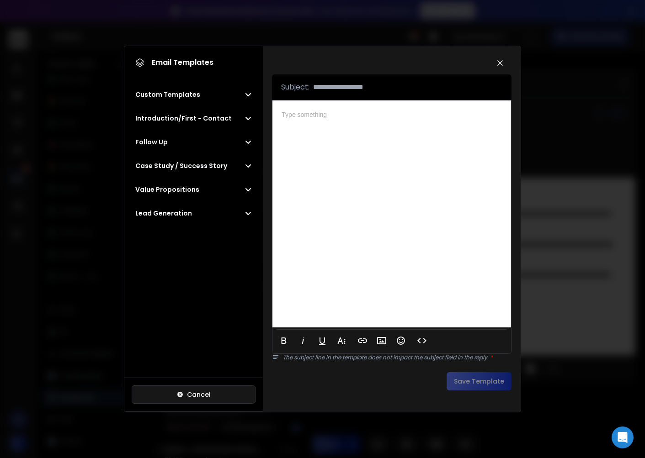
click at [358, 234] on div at bounding box center [391, 214] width 239 height 227
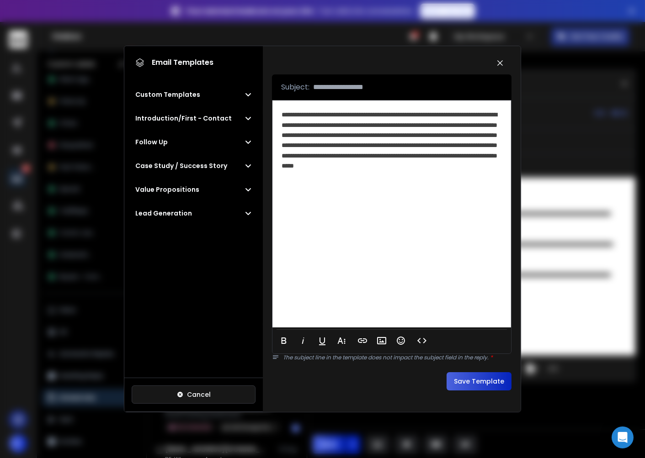
click at [345, 180] on div "**********" at bounding box center [391, 146] width 220 height 72
click at [437, 115] on div "**********" at bounding box center [391, 146] width 220 height 72
click at [474, 129] on div "**********" at bounding box center [391, 146] width 220 height 72
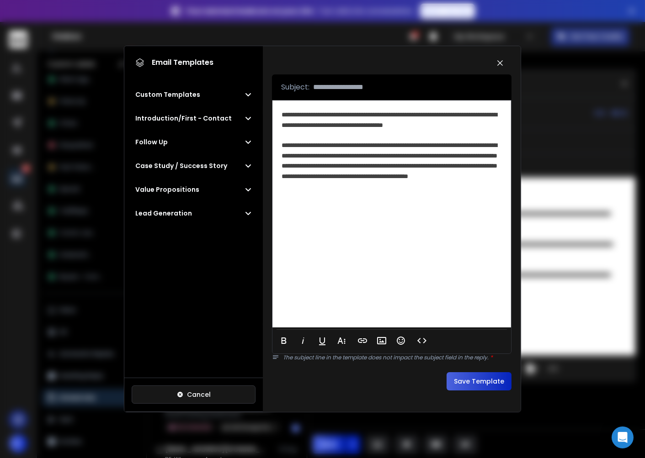
click at [334, 166] on div "**********" at bounding box center [391, 165] width 220 height 51
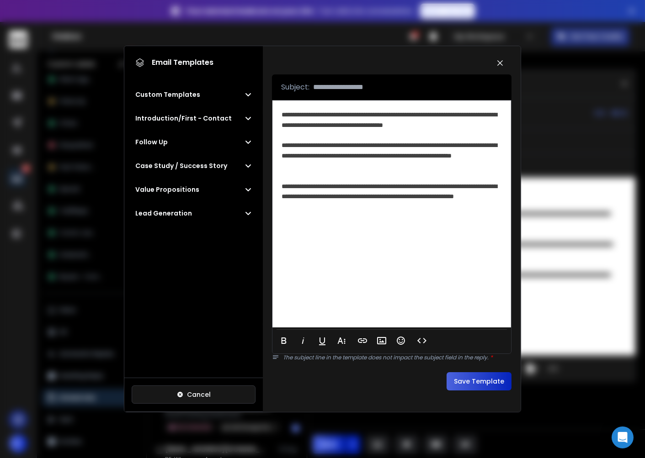
click at [420, 196] on div "**********" at bounding box center [391, 196] width 220 height 31
click at [299, 215] on div "**********" at bounding box center [391, 217] width 220 height 10
click at [296, 224] on div "**********" at bounding box center [391, 227] width 220 height 10
click at [463, 378] on button "Save Template" at bounding box center [478, 381] width 65 height 18
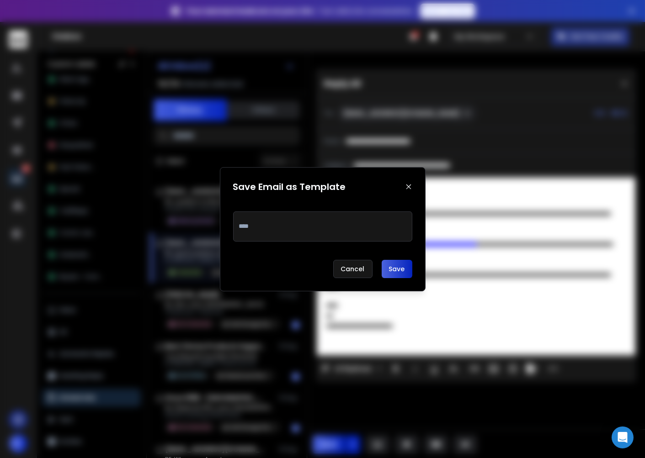
click at [294, 230] on input at bounding box center [322, 227] width 179 height 30
type input "**********"
click at [390, 273] on button "Save" at bounding box center [397, 269] width 31 height 18
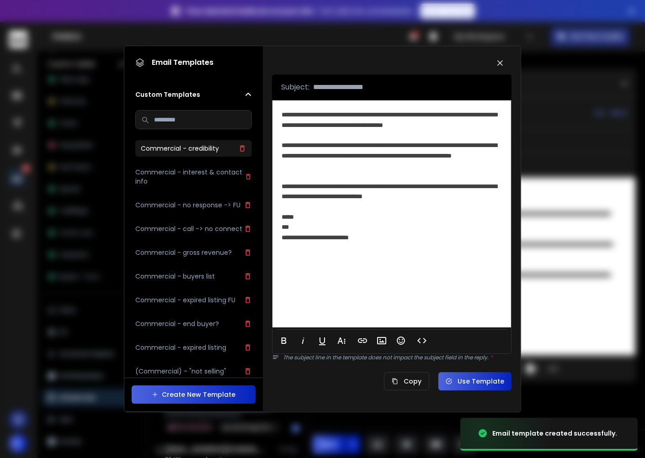
click at [500, 60] on icon at bounding box center [500, 63] width 8 height 8
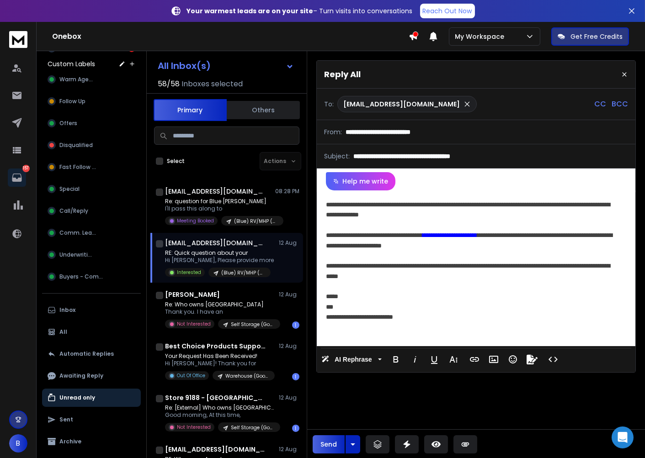
click at [329, 444] on button "Send" at bounding box center [329, 444] width 32 height 18
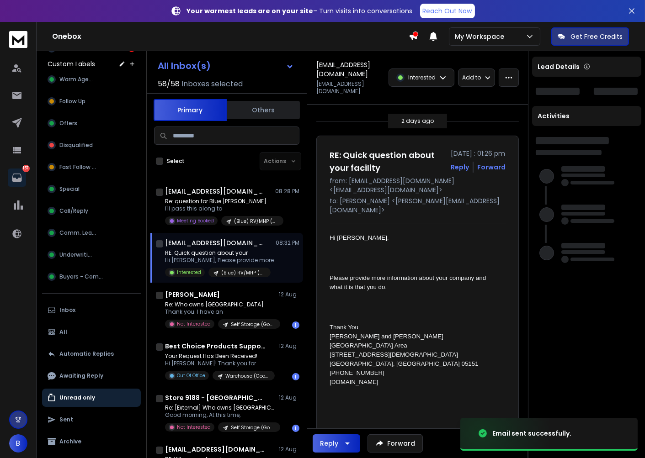
scroll to position [290, 0]
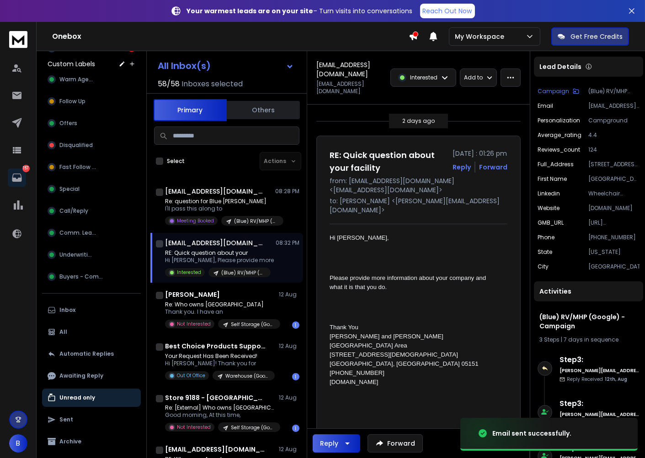
click at [456, 69] on div "Interested" at bounding box center [423, 77] width 65 height 17
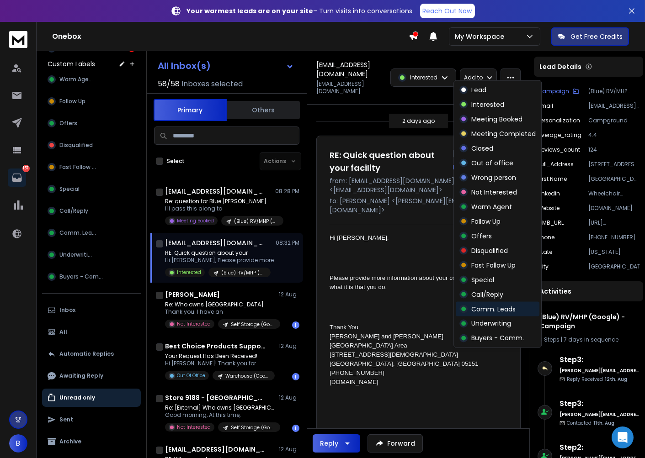
click at [495, 313] on p "Comm. Leads" at bounding box center [493, 309] width 44 height 9
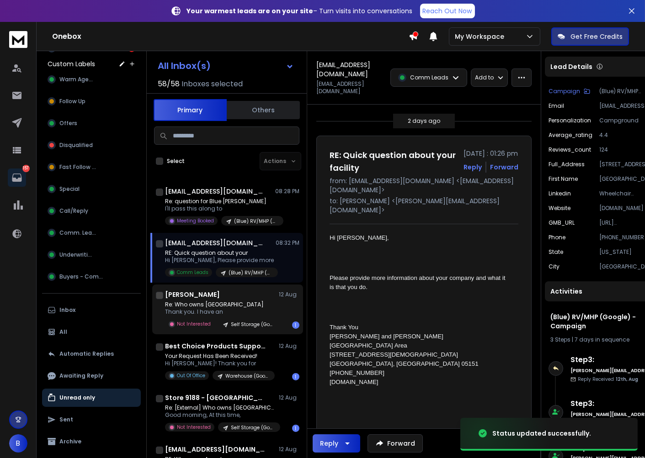
click at [218, 315] on p "Thank you. I have an" at bounding box center [220, 311] width 110 height 7
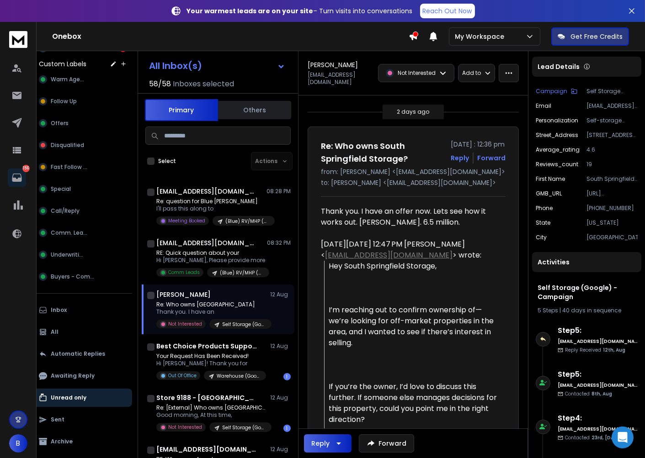
scroll to position [0, 30]
drag, startPoint x: 430, startPoint y: 279, endPoint x: 446, endPoint y: 280, distance: 15.6
click at [311, 446] on div "Reply" at bounding box center [327, 443] width 33 height 11
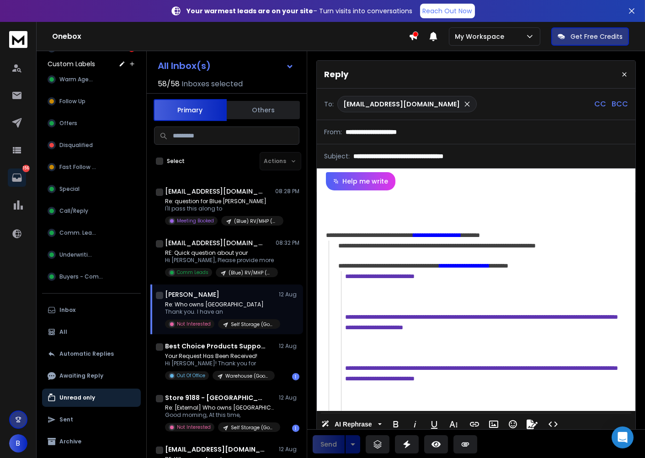
scroll to position [282, 0]
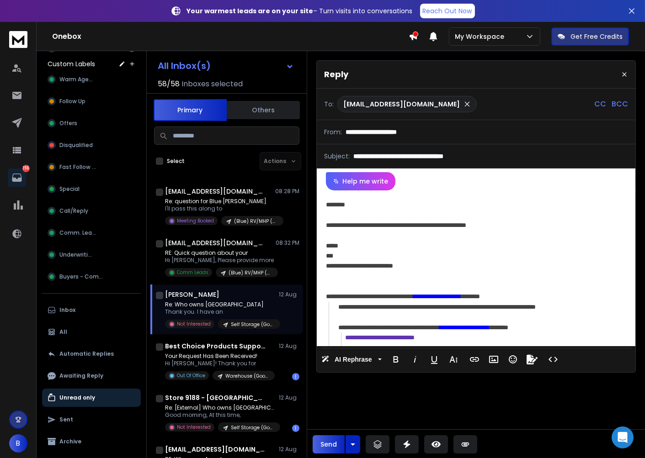
click at [414, 228] on div "**********" at bounding box center [471, 225] width 290 height 10
click at [335, 440] on button "Send" at bounding box center [329, 444] width 32 height 18
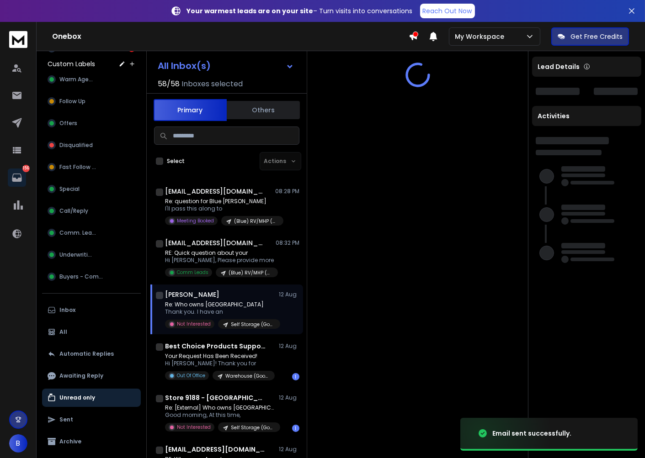
scroll to position [290, 0]
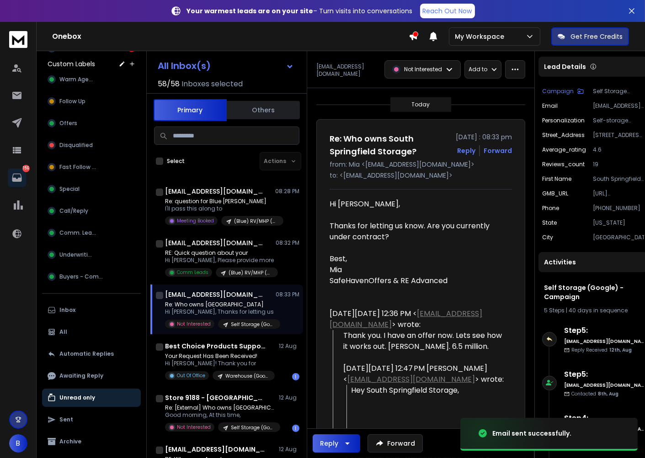
click at [433, 66] on p "Not Interested" at bounding box center [423, 69] width 38 height 7
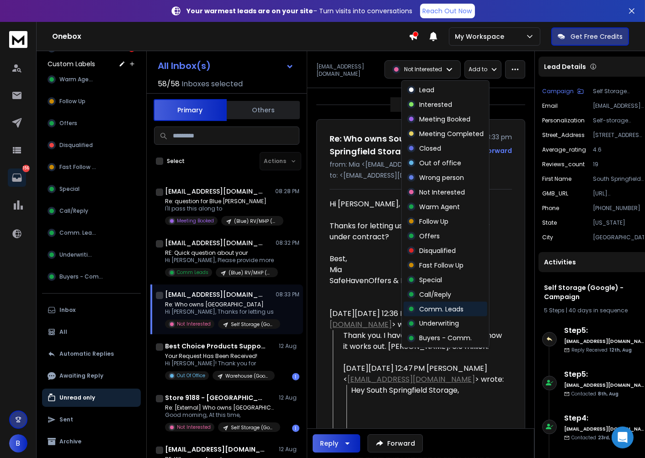
click at [453, 307] on p "Comm. Leads" at bounding box center [441, 309] width 44 height 9
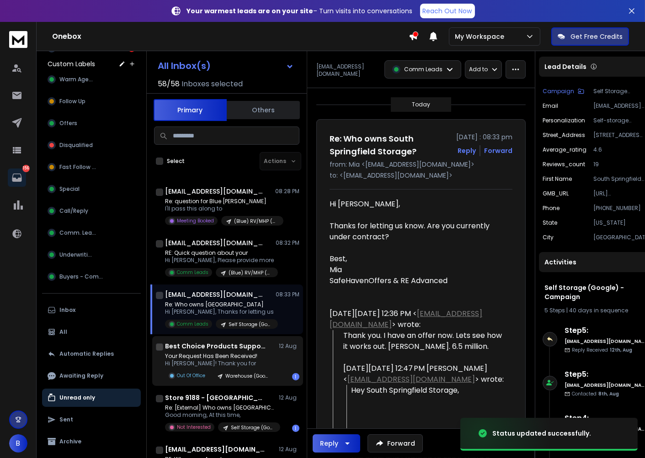
click at [248, 356] on p "Your Request Has Been Received!" at bounding box center [220, 356] width 110 height 7
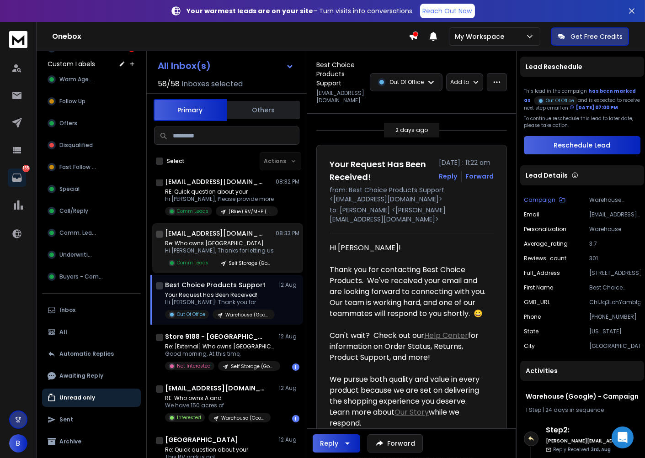
scroll to position [85, 0]
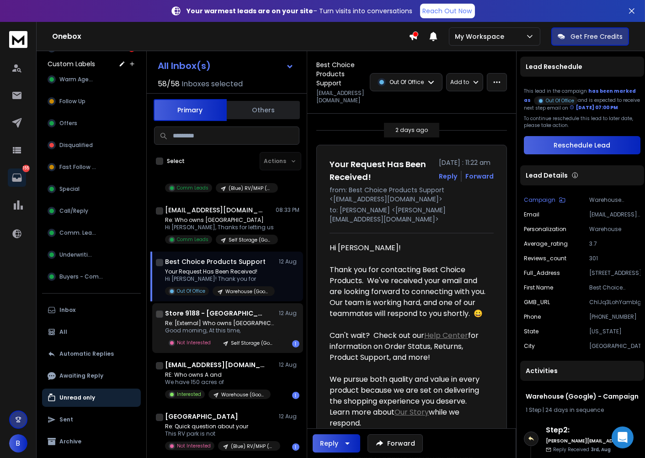
click at [260, 313] on div "Store 9188 - [GEOGRAPHIC_DATA] [GEOGRAPHIC_DATA][DATE]" at bounding box center [232, 313] width 134 height 9
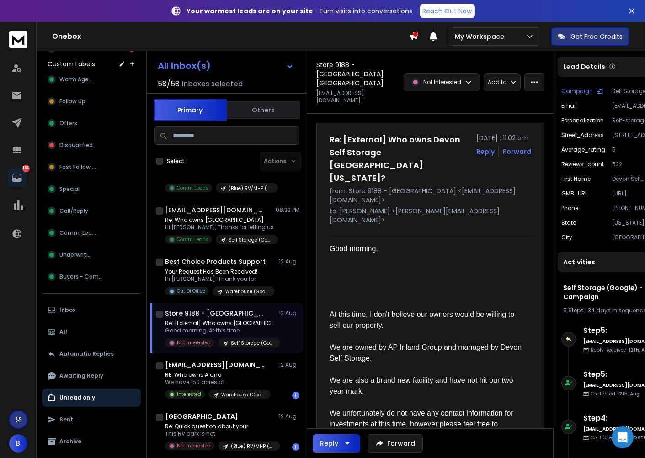
scroll to position [0, 0]
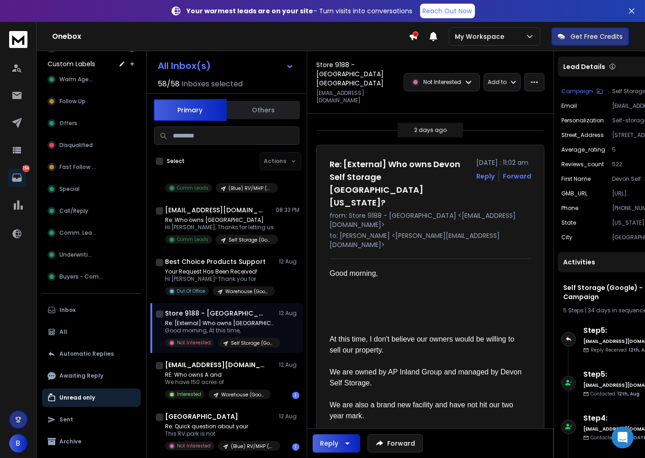
click at [479, 74] on div "Not Interested" at bounding box center [441, 82] width 75 height 17
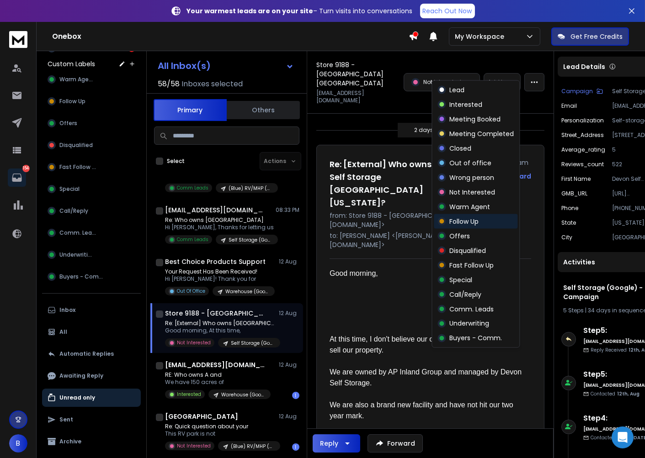
click at [481, 226] on div "Follow Up" at bounding box center [476, 221] width 84 height 15
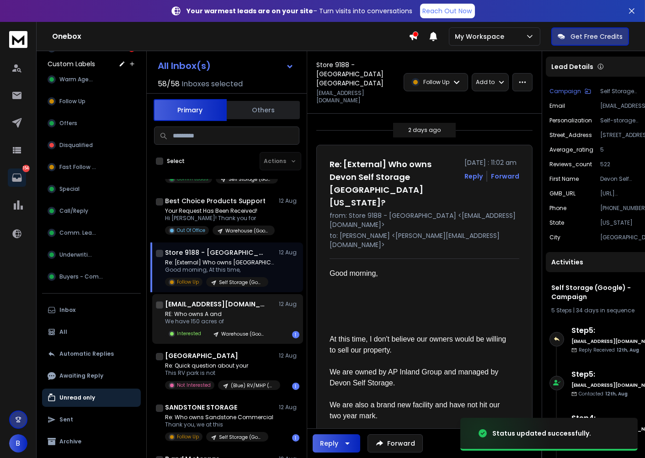
scroll to position [169, 0]
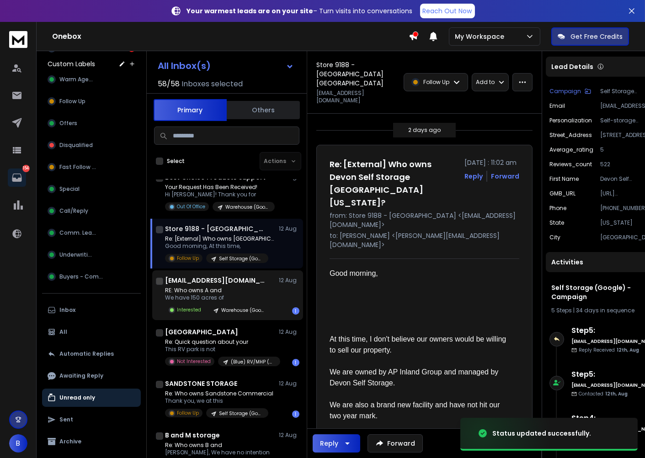
click at [245, 287] on p "RE: Who owns A and" at bounding box center [218, 290] width 106 height 7
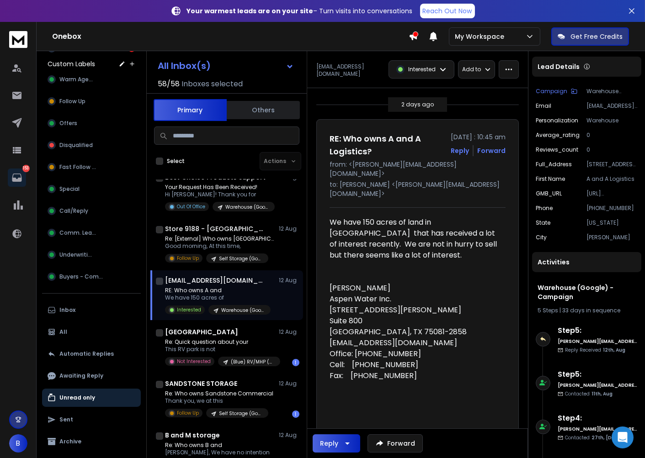
scroll to position [0, 32]
drag, startPoint x: 435, startPoint y: 255, endPoint x: 426, endPoint y: 250, distance: 9.6
drag, startPoint x: 411, startPoint y: 240, endPoint x: 429, endPoint y: 239, distance: 17.4
click at [320, 442] on div "Reply" at bounding box center [336, 443] width 33 height 11
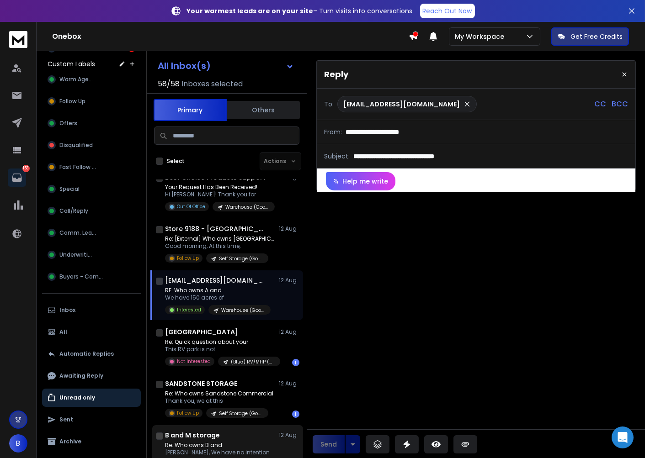
scroll to position [282, 0]
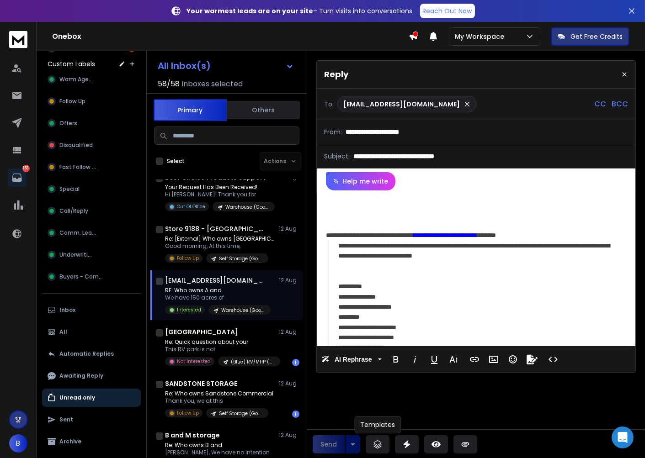
click at [375, 442] on icon at bounding box center [378, 443] width 8 height 5
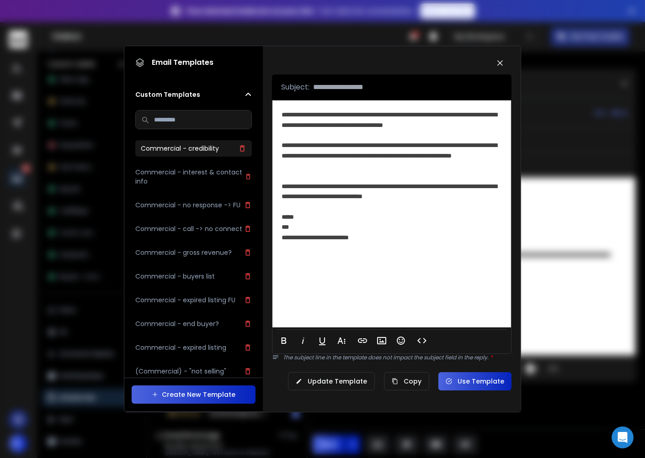
click at [197, 153] on h3 "Commercial - interest & contact info" at bounding box center [180, 148] width 78 height 9
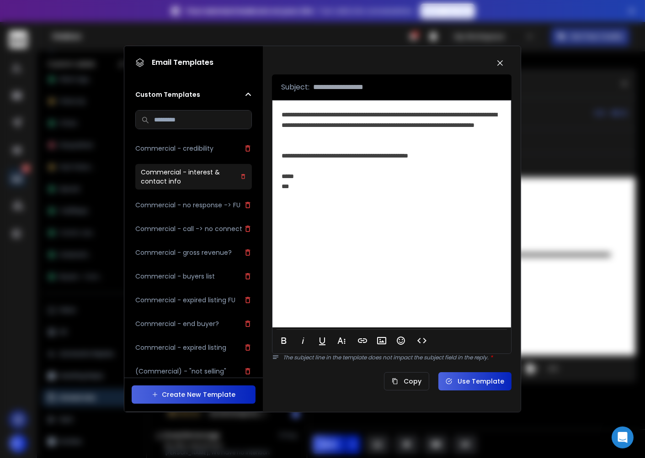
click at [474, 388] on button "Use Template" at bounding box center [474, 381] width 73 height 18
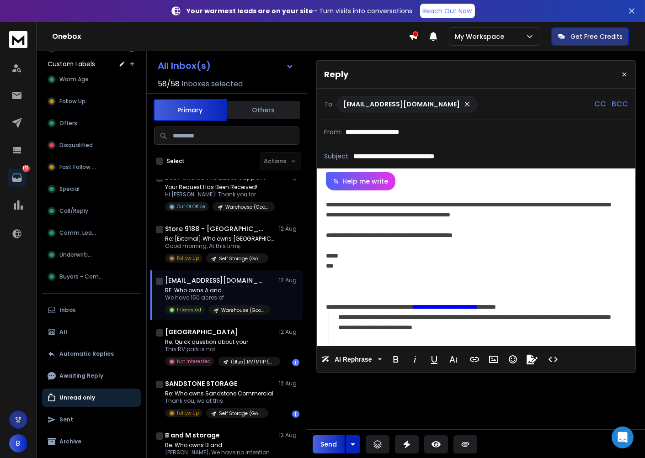
click at [401, 200] on div "**********" at bounding box center [471, 210] width 290 height 21
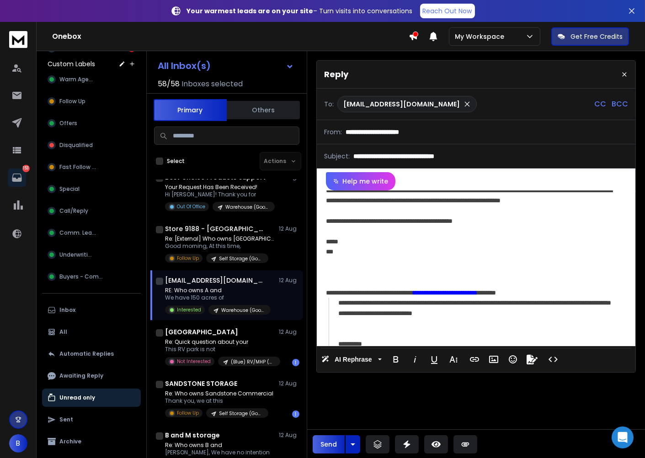
scroll to position [0, 0]
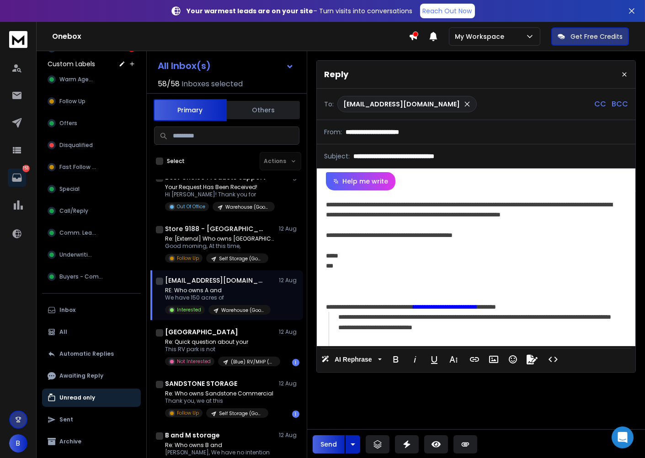
click at [328, 269] on div "***" at bounding box center [471, 266] width 290 height 10
click at [354, 437] on button at bounding box center [352, 444] width 15 height 18
click at [402, 237] on div "**********" at bounding box center [471, 235] width 290 height 10
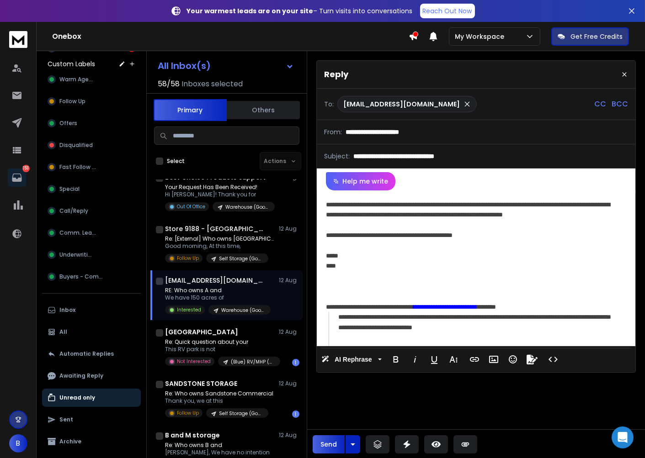
click at [390, 238] on div "**********" at bounding box center [471, 235] width 290 height 10
click at [402, 238] on div "**********" at bounding box center [471, 235] width 290 height 10
click at [354, 440] on icon "button" at bounding box center [352, 444] width 11 height 11
click at [355, 417] on p "Send Later" at bounding box center [343, 421] width 34 height 9
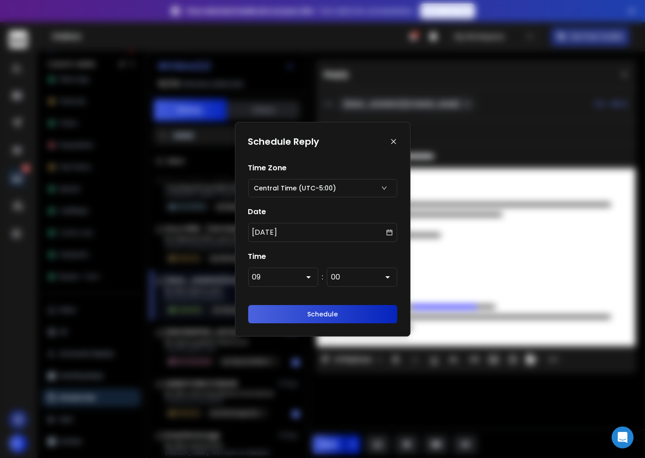
click at [370, 272] on div "00" at bounding box center [362, 277] width 70 height 19
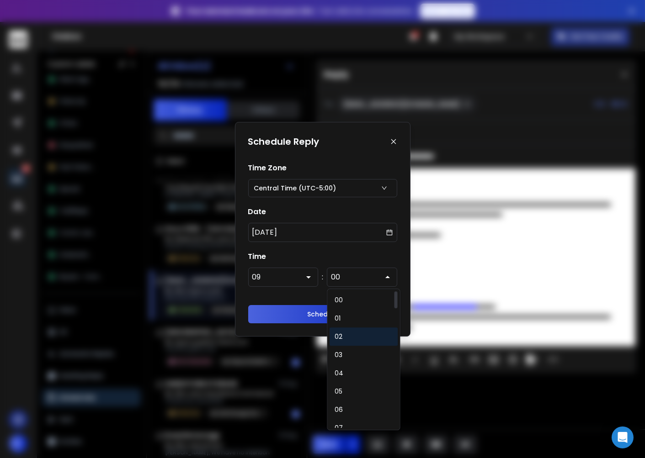
click at [354, 329] on div "02" at bounding box center [363, 337] width 69 height 18
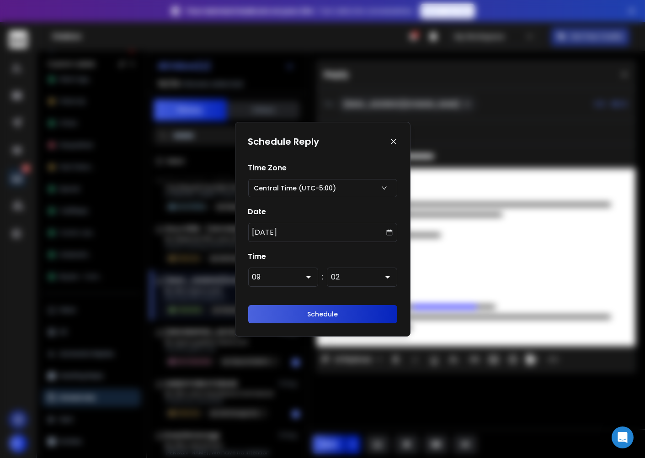
click at [343, 312] on div "Schedule" at bounding box center [322, 314] width 149 height 18
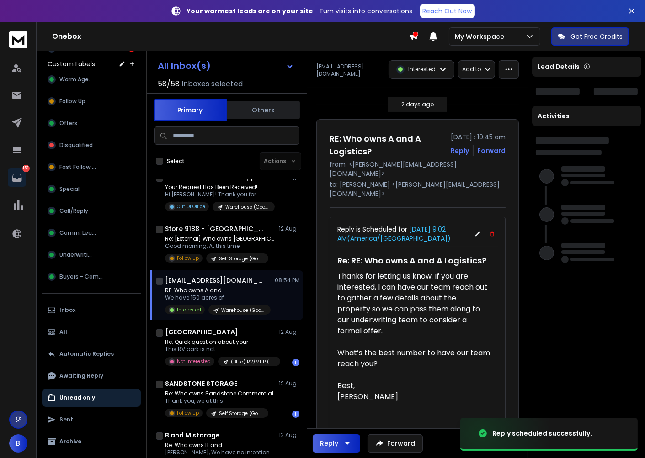
scroll to position [290, 0]
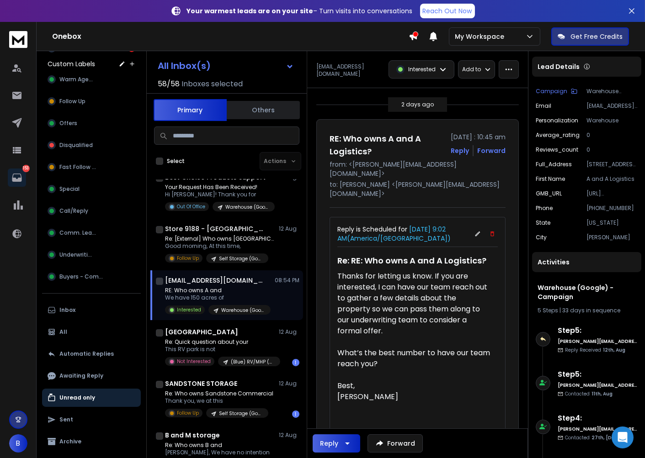
click at [435, 72] on p "Interested" at bounding box center [421, 69] width 27 height 7
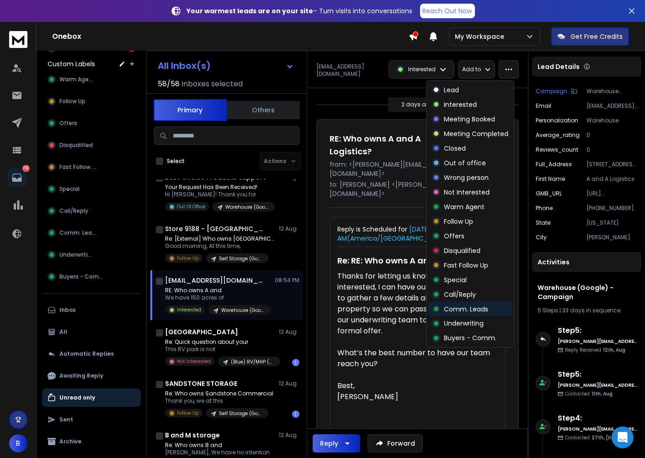
click at [479, 306] on p "Comm. Leads" at bounding box center [466, 309] width 44 height 9
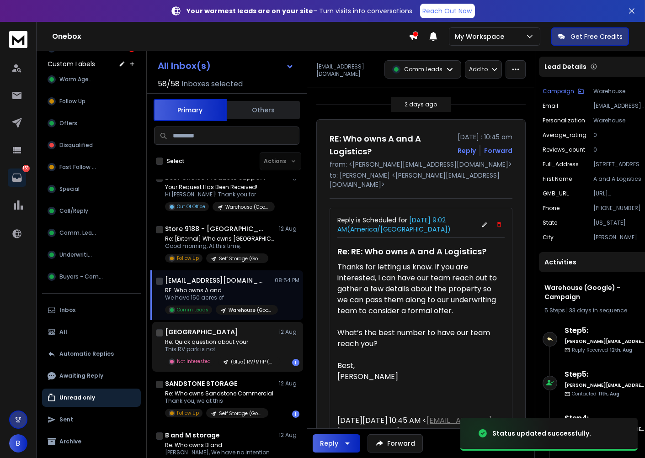
click at [204, 341] on p "Re: Quick question about your" at bounding box center [220, 342] width 110 height 7
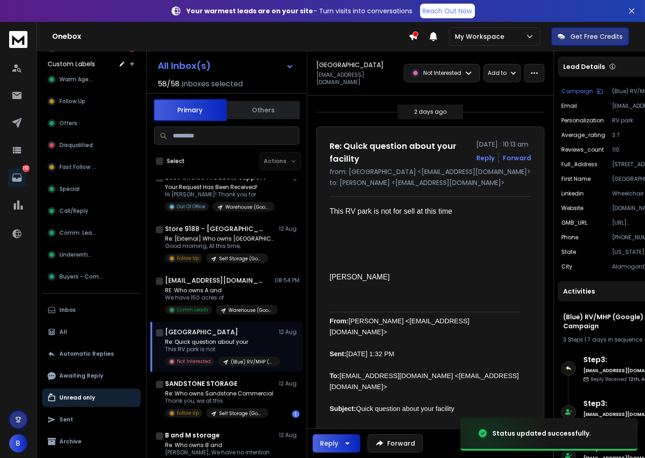
click at [451, 65] on div "Not Interested" at bounding box center [441, 72] width 75 height 17
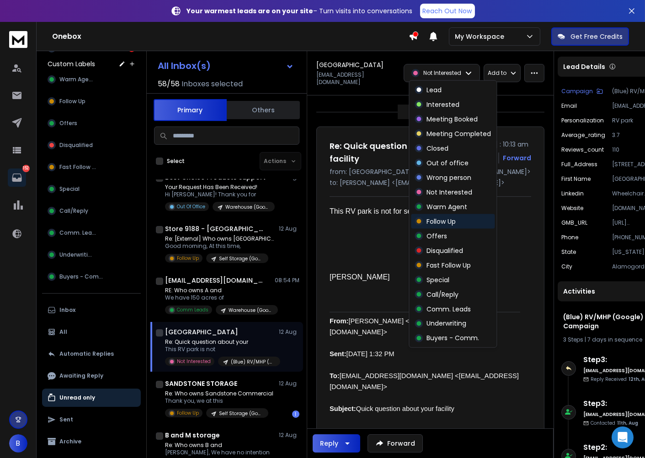
click at [446, 215] on div "Follow Up" at bounding box center [453, 221] width 84 height 15
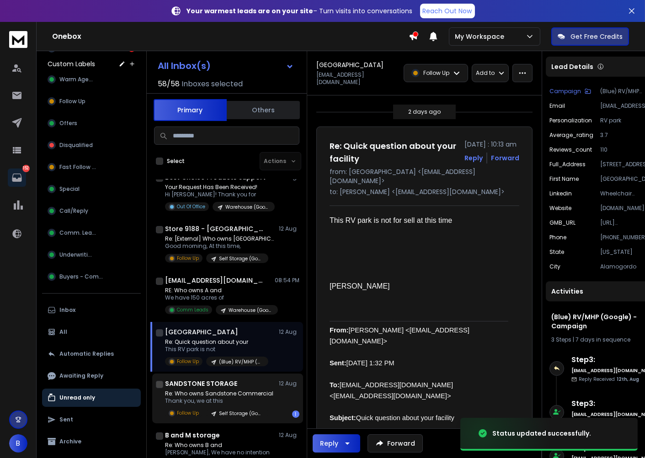
click at [229, 390] on p "Re: Who owns Sandstone Commercial" at bounding box center [219, 393] width 108 height 7
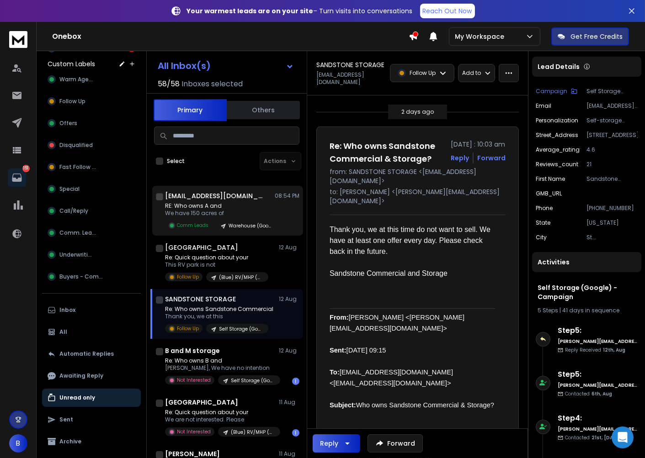
scroll to position [339, 0]
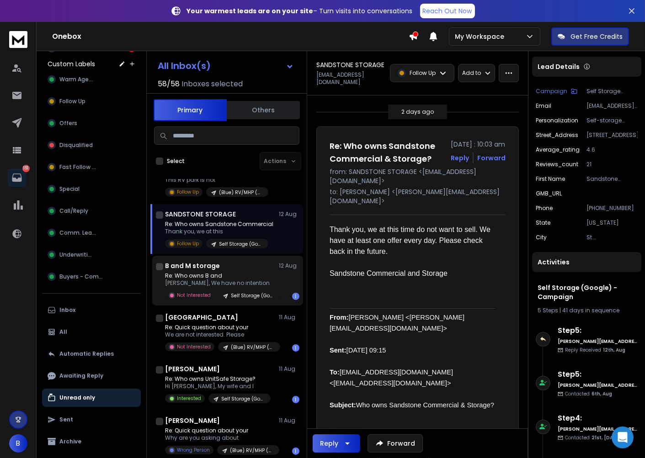
click at [246, 279] on p "Re: Who owns B and" at bounding box center [220, 275] width 110 height 7
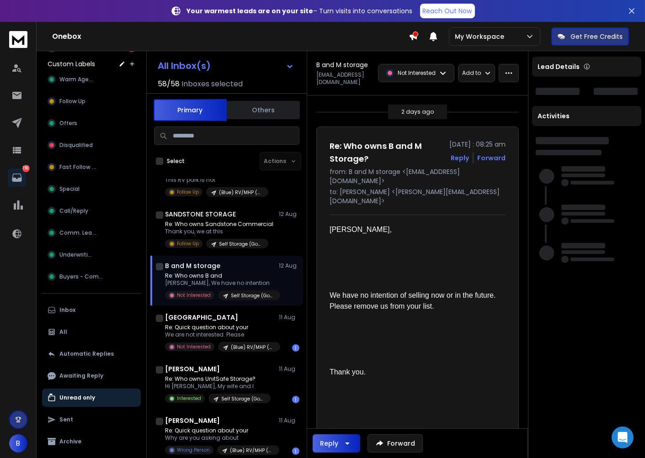
scroll to position [290, 0]
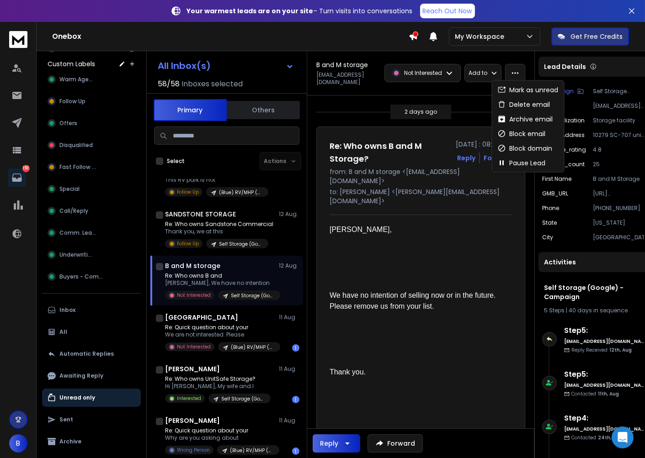
click at [525, 64] on button "button" at bounding box center [515, 73] width 20 height 18
click at [546, 165] on div "Pause Lead" at bounding box center [522, 163] width 48 height 9
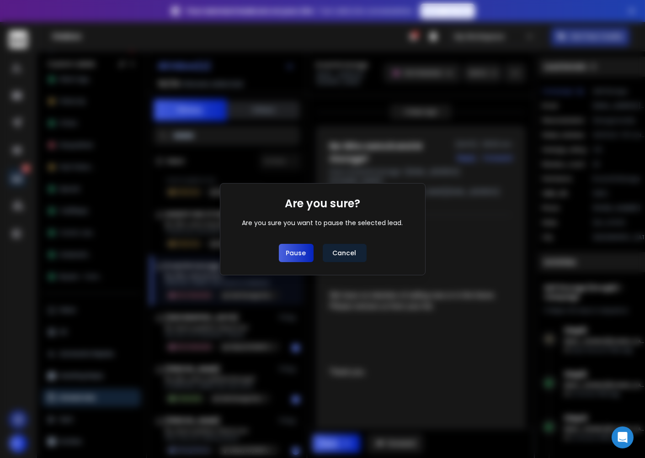
click at [298, 253] on button "Pause" at bounding box center [296, 253] width 35 height 18
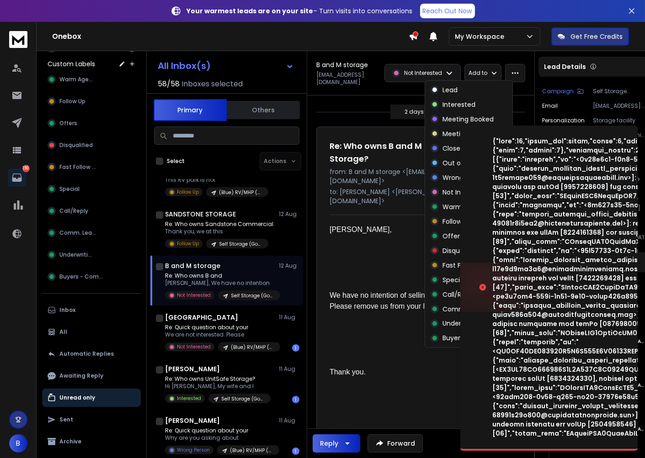
click at [460, 75] on div "Not Interested" at bounding box center [422, 72] width 75 height 17
click at [446, 246] on p "Disqualified" at bounding box center [460, 250] width 37 height 9
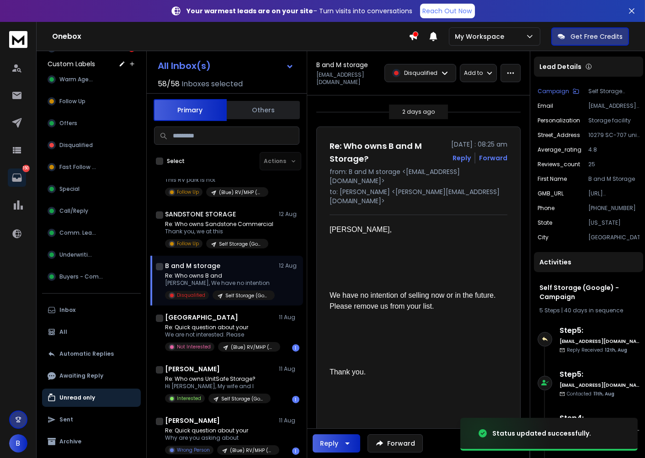
click at [520, 65] on button "button" at bounding box center [510, 73] width 20 height 18
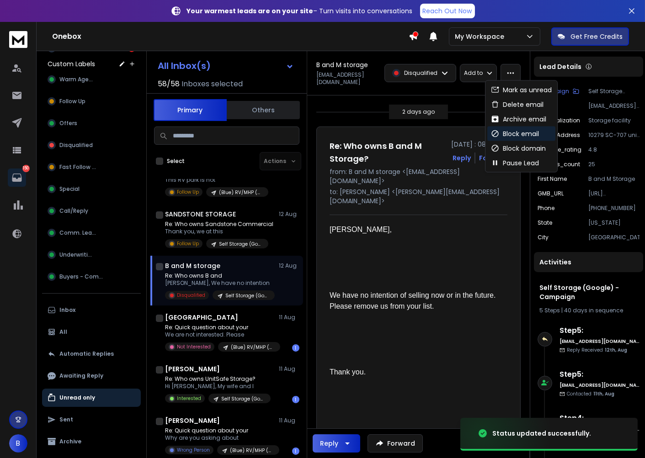
click at [527, 131] on div "Block email" at bounding box center [515, 133] width 48 height 9
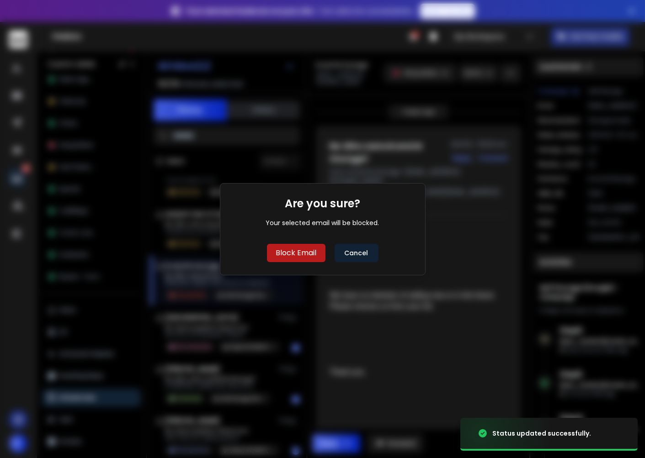
click at [300, 255] on button "Block Email" at bounding box center [296, 253] width 58 height 18
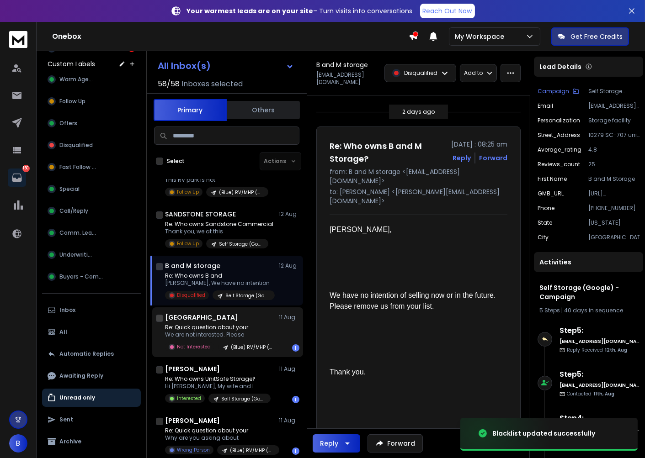
click at [266, 329] on p "Re: Quick question about your" at bounding box center [220, 327] width 110 height 7
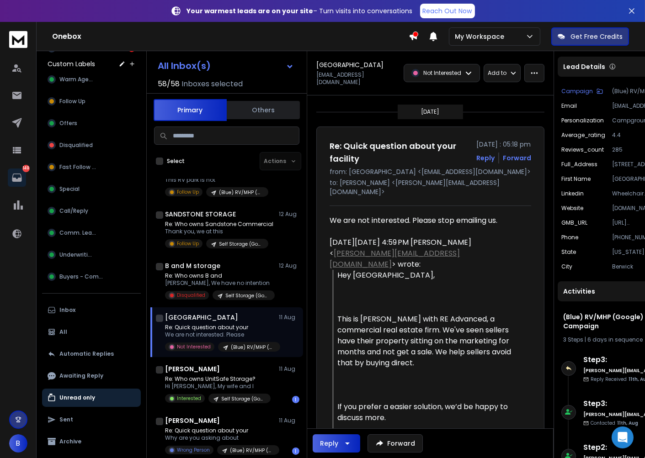
click at [497, 80] on div "[GEOGRAPHIC_DATA] [EMAIL_ADDRESS][DOMAIN_NAME] Not Interested Add to Not Intere…" at bounding box center [430, 73] width 246 height 44
click at [461, 69] on p "Not Interested" at bounding box center [442, 72] width 38 height 7
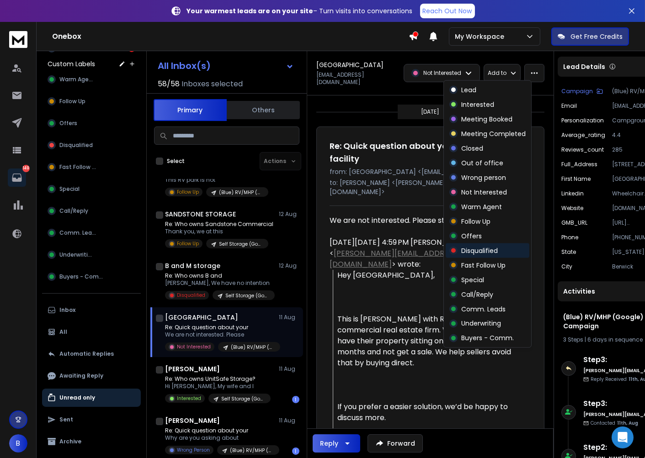
click at [480, 250] on p "Disqualified" at bounding box center [479, 250] width 37 height 9
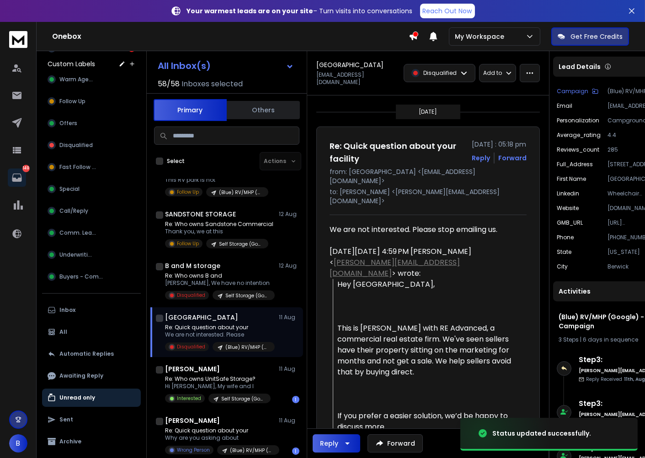
click at [540, 71] on button "button" at bounding box center [530, 73] width 20 height 18
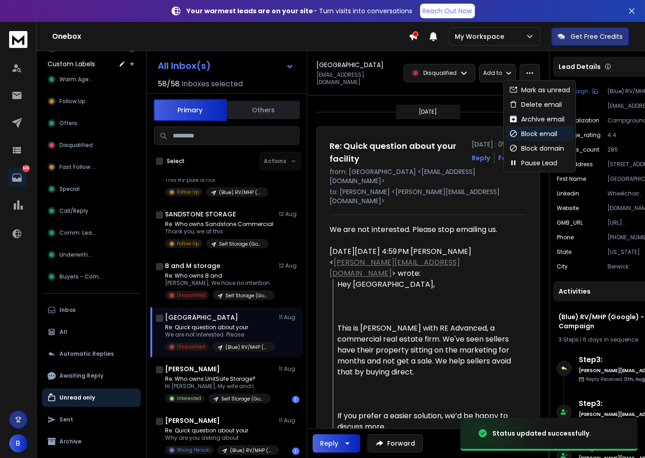
click at [545, 129] on div "Block email" at bounding box center [533, 133] width 48 height 9
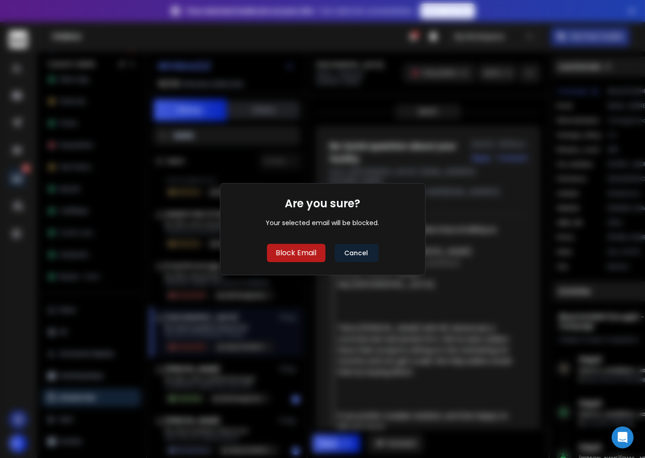
click at [304, 252] on button "Block Email" at bounding box center [296, 253] width 58 height 18
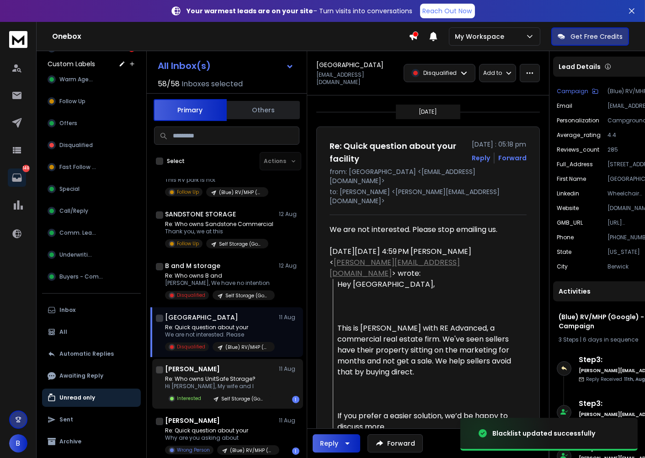
click at [244, 384] on p "Hi [PERSON_NAME], My wife and I" at bounding box center [218, 386] width 106 height 7
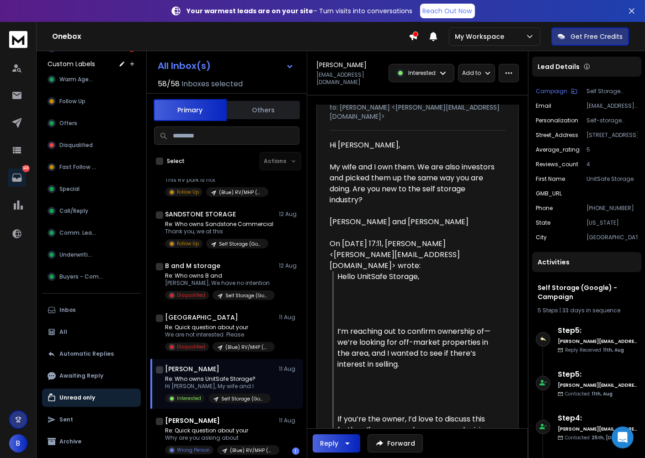
scroll to position [0, 0]
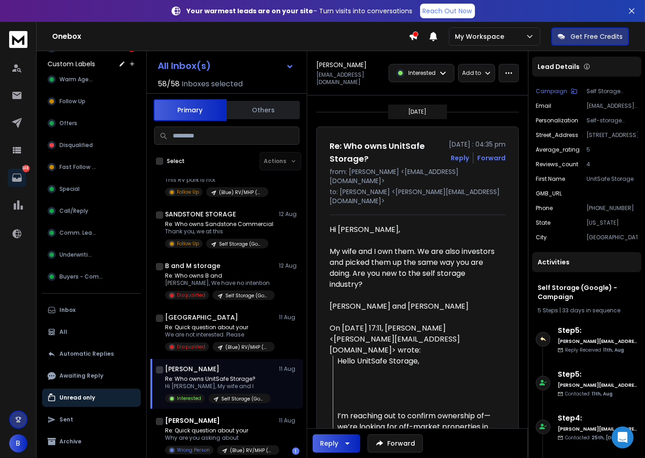
click at [343, 446] on icon "button" at bounding box center [347, 443] width 11 height 11
click at [346, 425] on p "Reply All" at bounding box center [340, 420] width 26 height 9
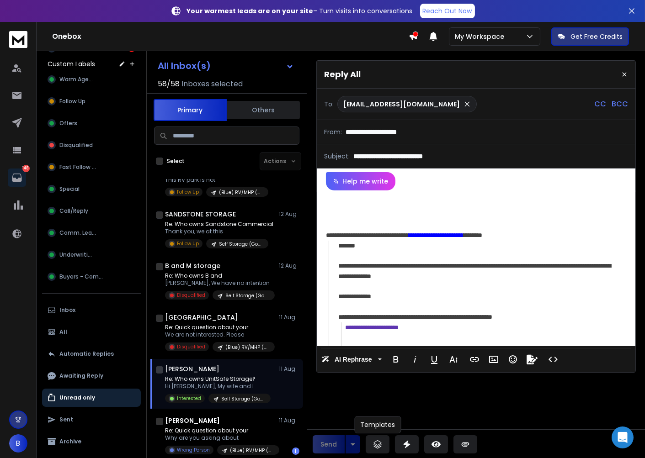
click at [375, 441] on icon at bounding box center [377, 444] width 9 height 9
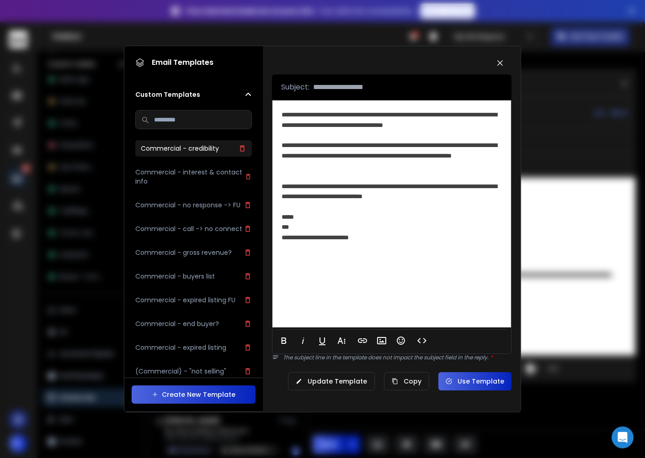
click at [473, 384] on button "Use Template" at bounding box center [474, 381] width 73 height 18
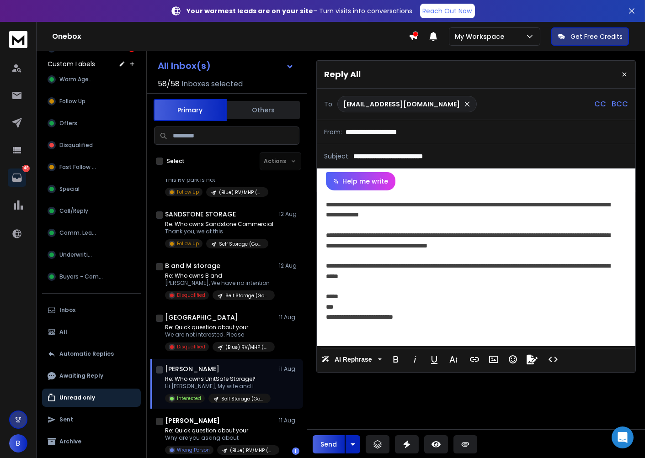
click at [326, 208] on div "**********" at bounding box center [471, 210] width 290 height 21
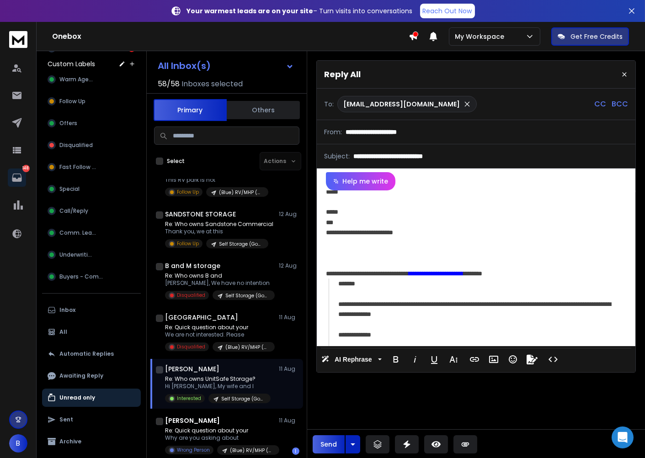
scroll to position [0, 0]
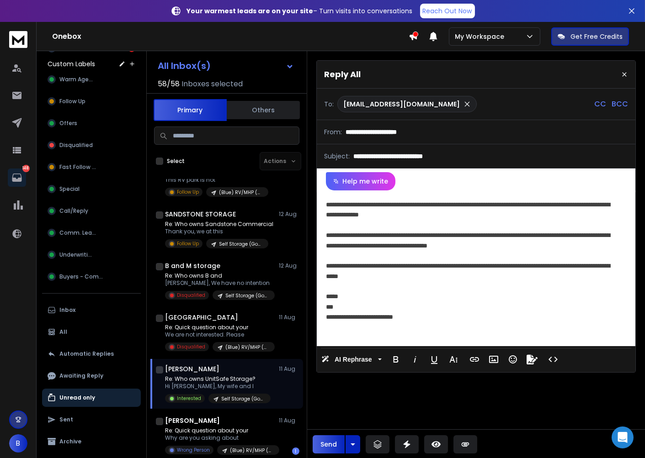
click at [474, 204] on div "**********" at bounding box center [471, 210] width 290 height 21
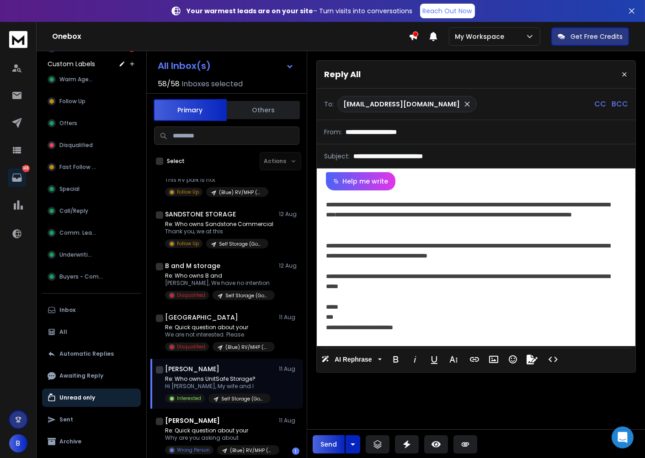
click at [471, 247] on div "**********" at bounding box center [471, 251] width 290 height 21
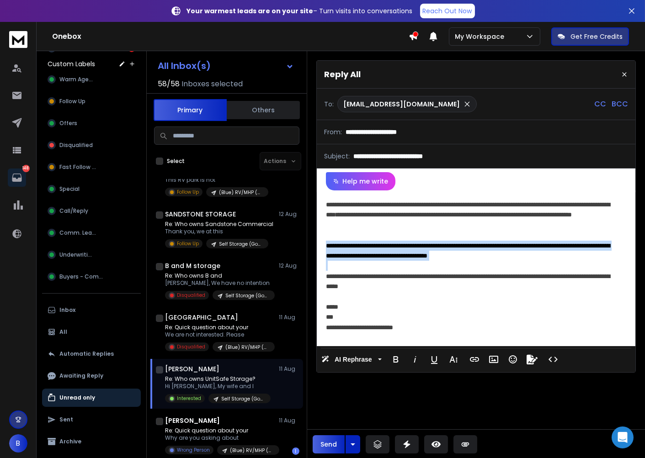
click at [471, 247] on div "**********" at bounding box center [471, 251] width 290 height 21
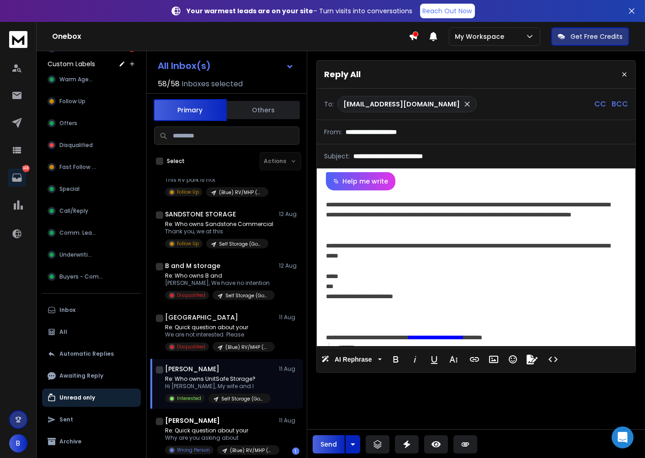
drag, startPoint x: 422, startPoint y: 248, endPoint x: 442, endPoint y: 260, distance: 23.1
click at [423, 249] on div "**********" at bounding box center [471, 251] width 290 height 21
click at [351, 440] on icon "button" at bounding box center [352, 444] width 11 height 11
click at [348, 422] on p "Send Later" at bounding box center [343, 421] width 34 height 9
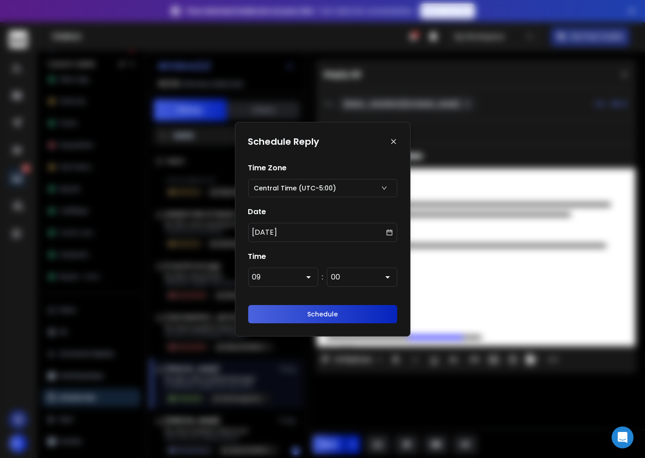
click at [356, 281] on div "00" at bounding box center [362, 277] width 70 height 19
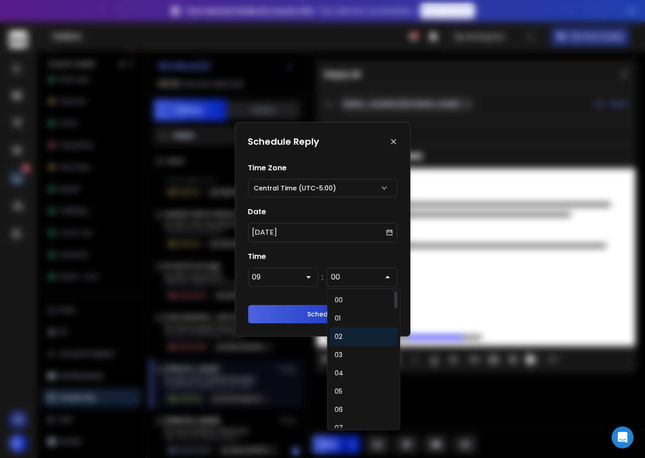
click at [350, 335] on div "02" at bounding box center [363, 337] width 69 height 18
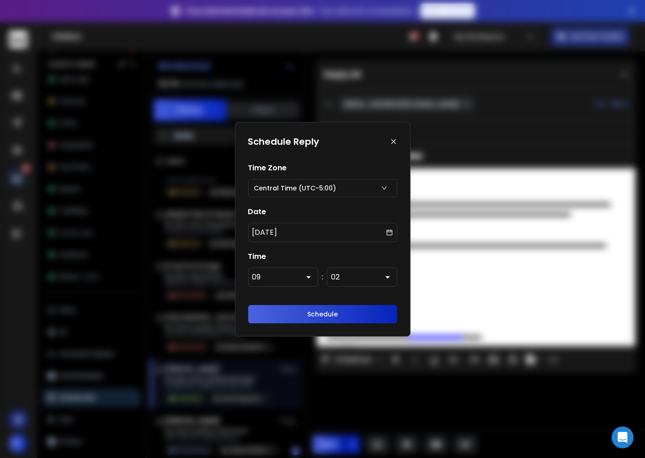
click at [335, 309] on div "Schedule" at bounding box center [322, 314] width 149 height 18
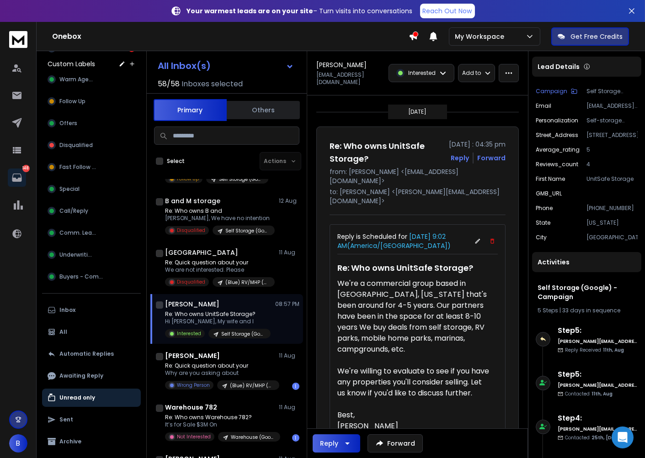
scroll to position [423, 0]
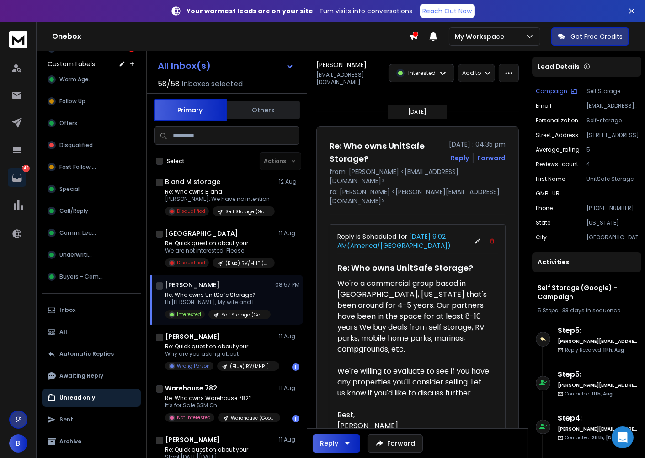
click at [427, 74] on div "Interested" at bounding box center [421, 72] width 65 height 17
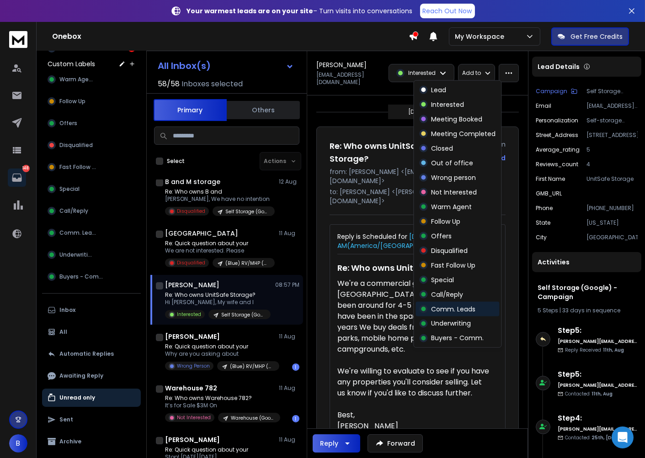
click at [442, 307] on p "Comm. Leads" at bounding box center [453, 309] width 44 height 9
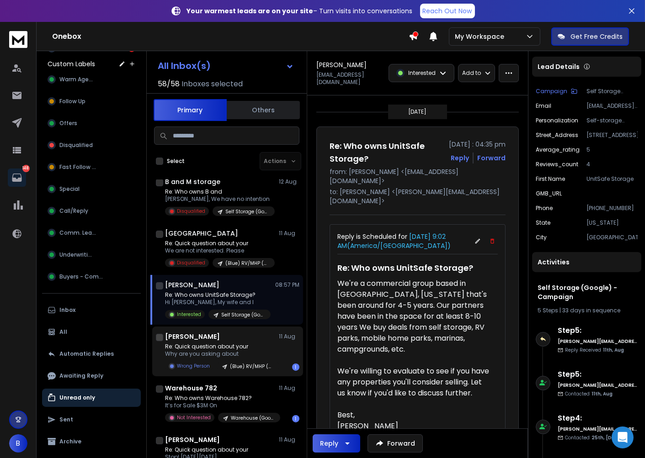
click at [236, 355] on p "Why are you asking about" at bounding box center [220, 353] width 110 height 7
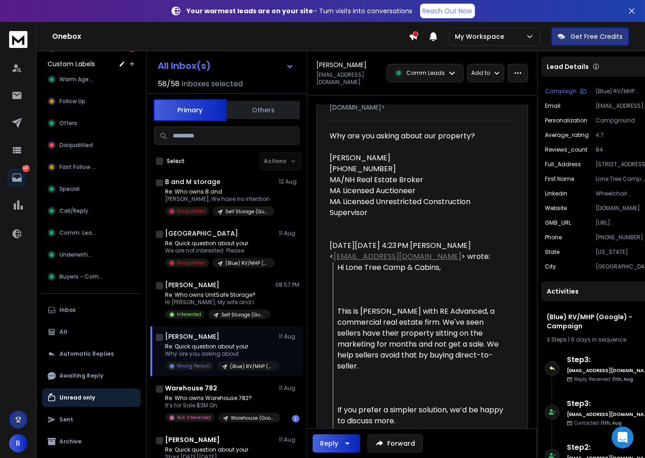
scroll to position [0, 0]
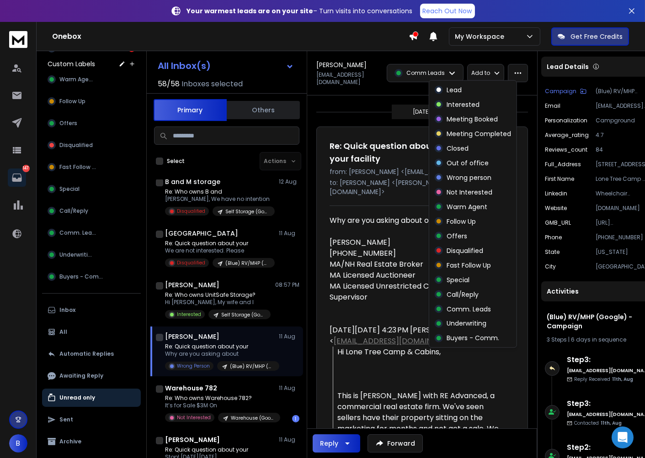
click at [445, 69] on p "Comm Leads" at bounding box center [425, 72] width 38 height 7
click at [478, 247] on p "Disqualified" at bounding box center [464, 250] width 37 height 9
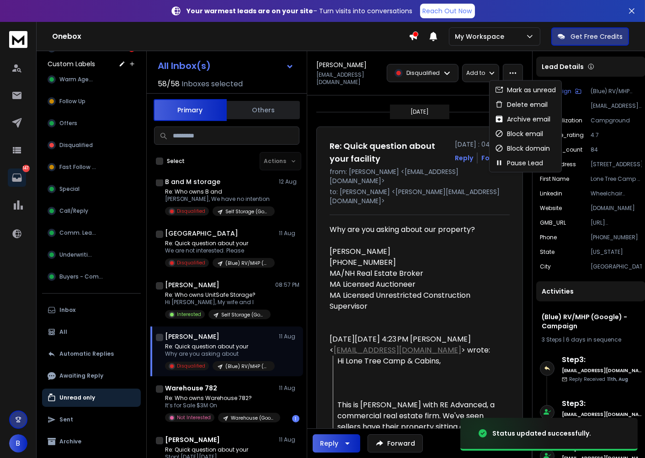
click at [516, 72] on icon "button" at bounding box center [513, 72] width 7 height 1
click at [536, 130] on div "Block email" at bounding box center [519, 133] width 48 height 9
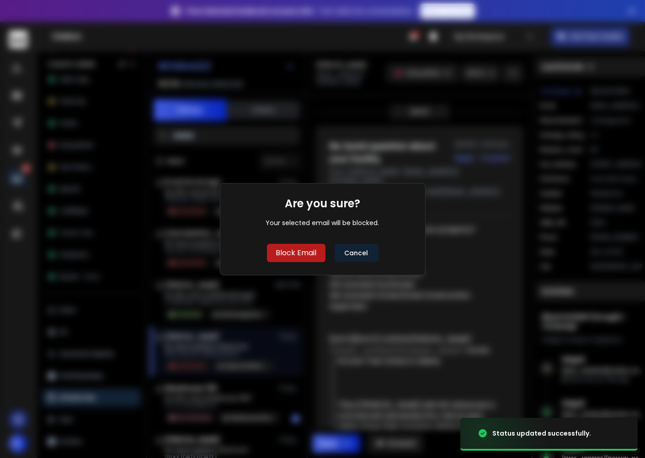
click at [298, 250] on button "Block Email" at bounding box center [296, 253] width 58 height 18
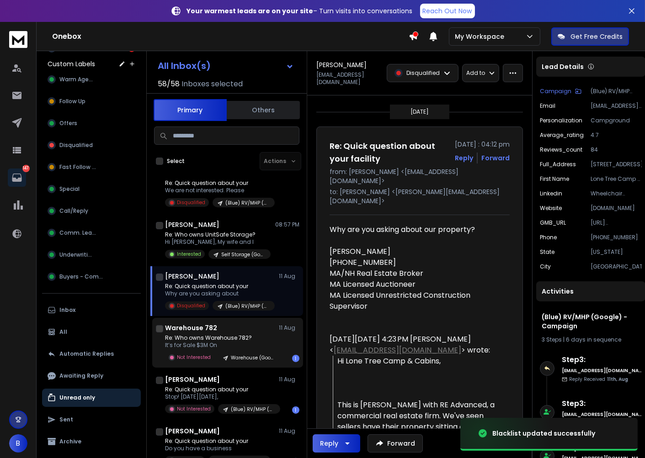
scroll to position [508, 0]
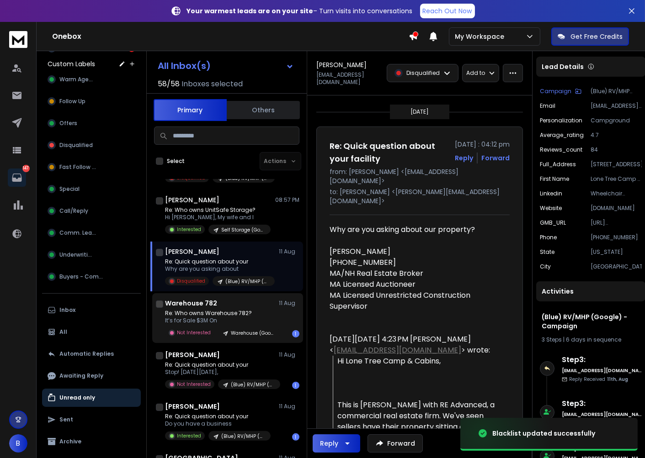
click at [260, 334] on p "Warehouse (Google) - Campaign" at bounding box center [253, 333] width 44 height 7
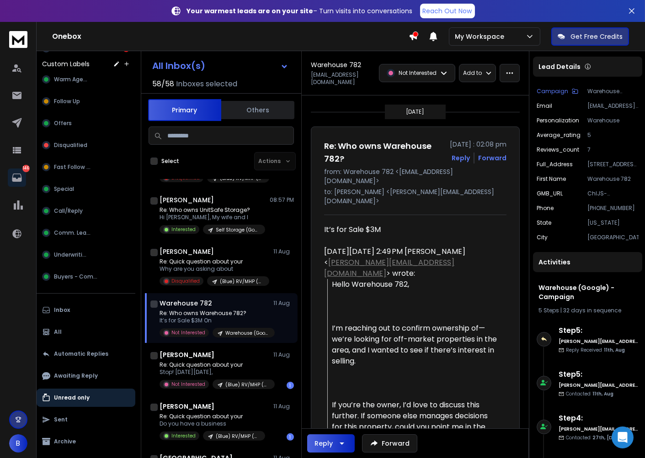
scroll to position [0, 16]
drag, startPoint x: 441, startPoint y: 279, endPoint x: 462, endPoint y: 279, distance: 20.1
click at [435, 69] on p "Not Interested" at bounding box center [417, 72] width 38 height 7
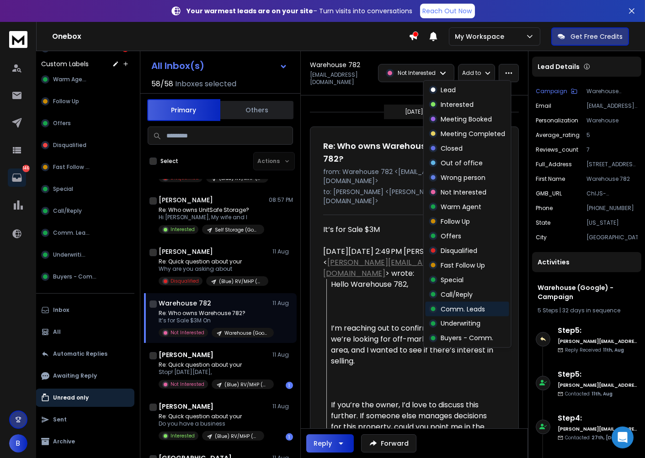
click at [478, 309] on p "Comm. Leads" at bounding box center [463, 309] width 44 height 9
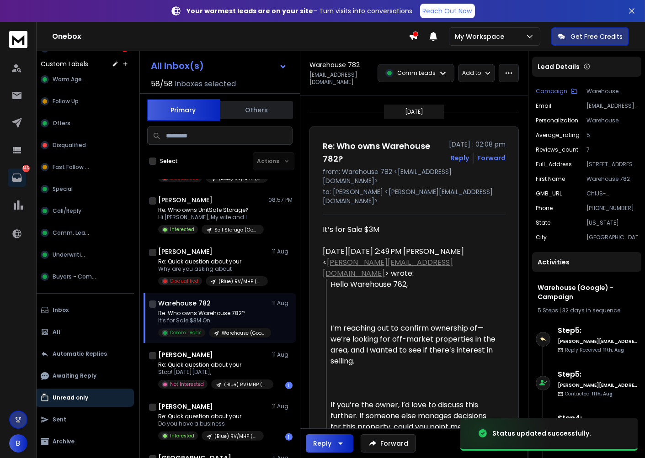
scroll to position [0, 67]
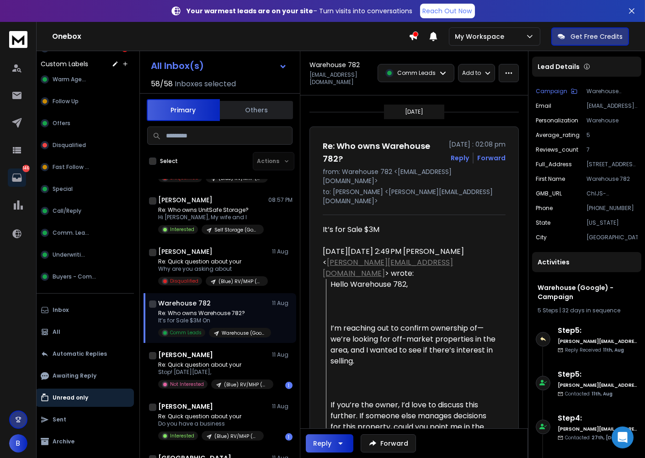
drag, startPoint x: 387, startPoint y: 302, endPoint x: 375, endPoint y: 296, distance: 13.7
drag, startPoint x: 369, startPoint y: 294, endPoint x: 418, endPoint y: 272, distance: 54.0
click at [335, 438] on icon "button" at bounding box center [340, 443] width 11 height 11
click at [286, 417] on p "Reply All" at bounding box center [273, 420] width 26 height 9
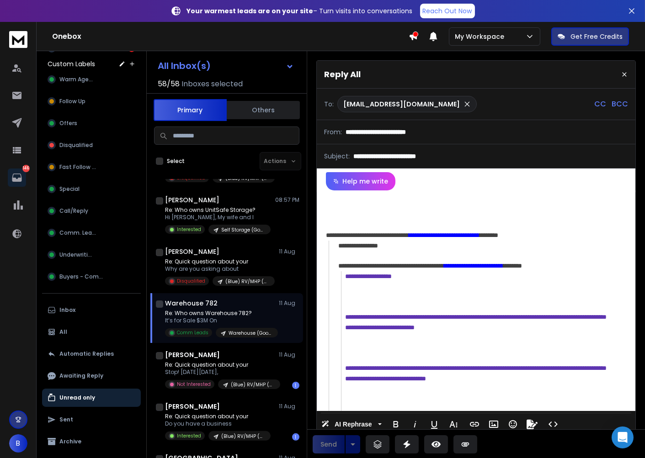
scroll to position [282, 0]
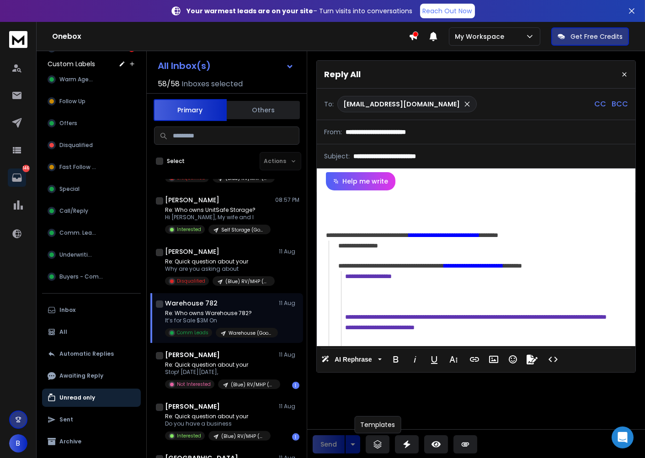
click at [380, 444] on icon at bounding box center [377, 444] width 9 height 9
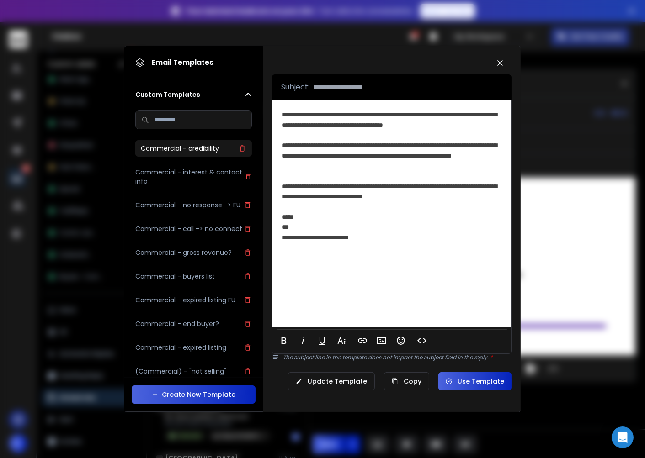
click at [193, 153] on h3 "Commercial - interest & contact info" at bounding box center [180, 148] width 78 height 9
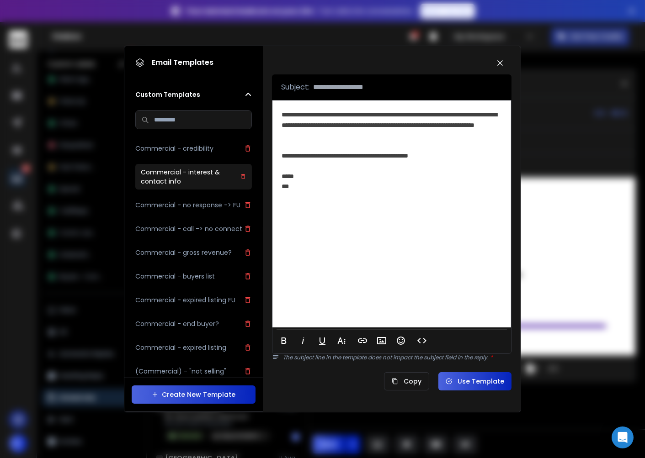
click at [468, 382] on button "Use Template" at bounding box center [474, 381] width 73 height 18
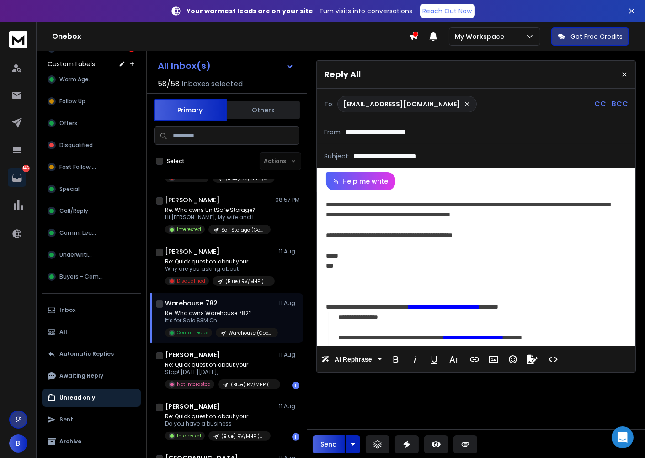
drag, startPoint x: 428, startPoint y: 254, endPoint x: 458, endPoint y: 253, distance: 30.6
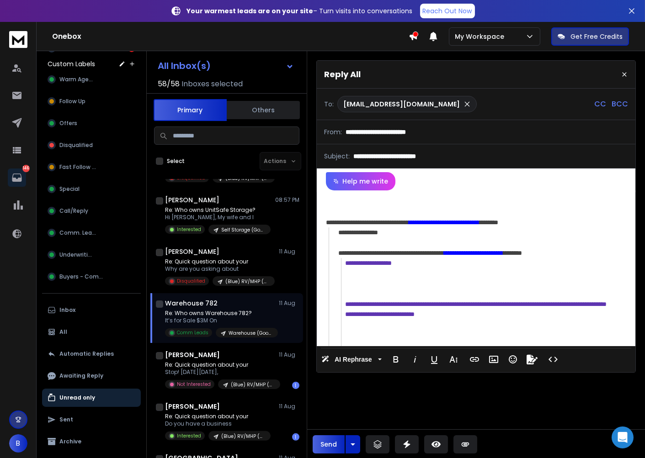
scroll to position [0, 0]
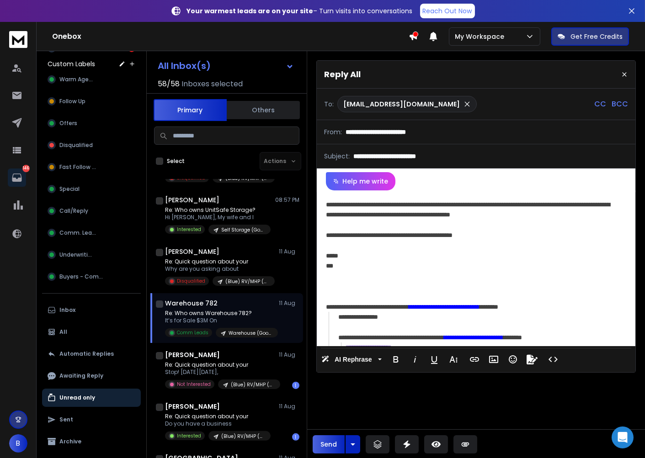
click at [355, 448] on icon "button" at bounding box center [352, 444] width 11 height 11
click at [346, 425] on p "Send Later" at bounding box center [343, 421] width 34 height 9
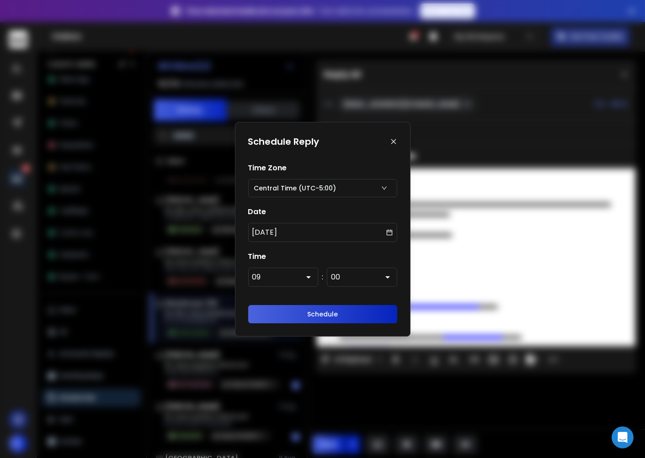
click at [371, 277] on div "00" at bounding box center [362, 277] width 70 height 19
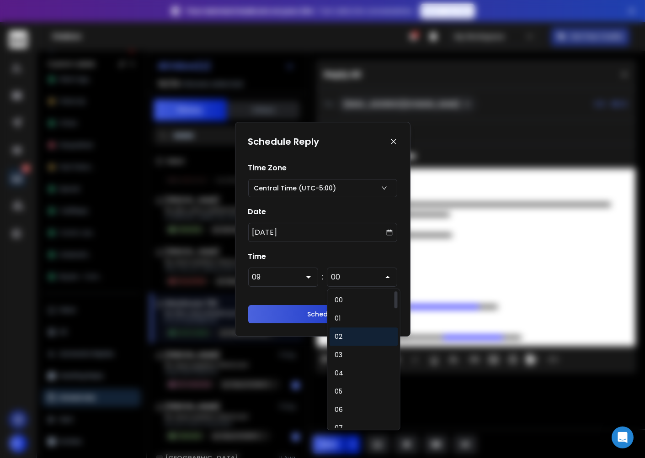
click at [362, 329] on div "02" at bounding box center [363, 337] width 69 height 18
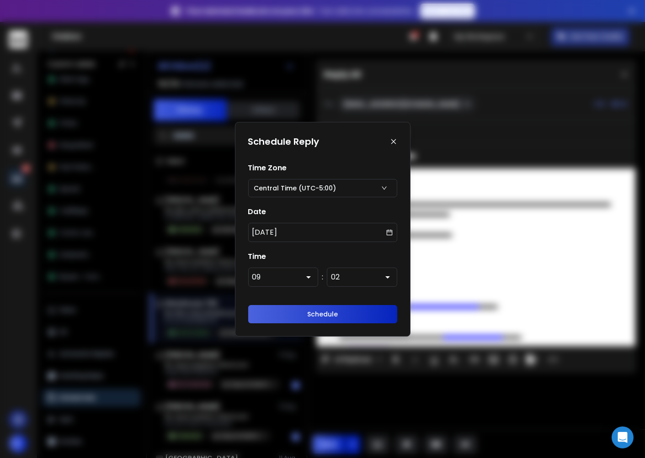
click at [341, 312] on div "Schedule" at bounding box center [322, 314] width 149 height 18
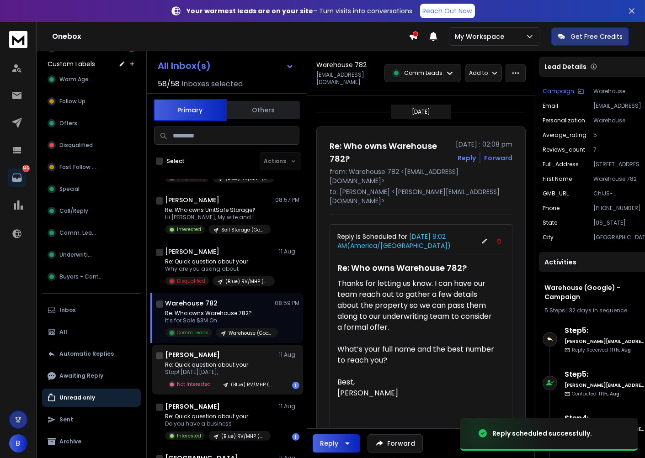
click at [244, 373] on p "Stop! [DATE][DATE]," at bounding box center [220, 372] width 110 height 7
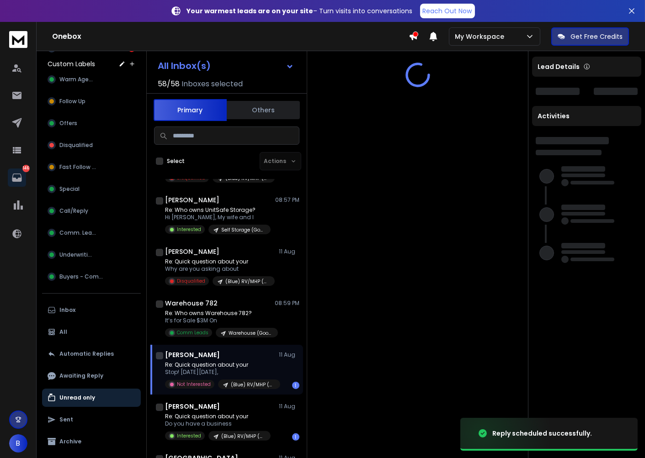
scroll to position [290, 0]
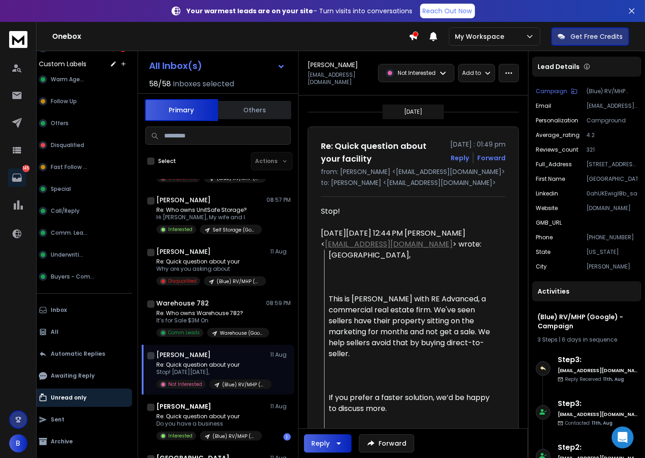
drag, startPoint x: 430, startPoint y: 226, endPoint x: 465, endPoint y: 142, distance: 91.1
click at [509, 72] on button "button" at bounding box center [509, 73] width 20 height 18
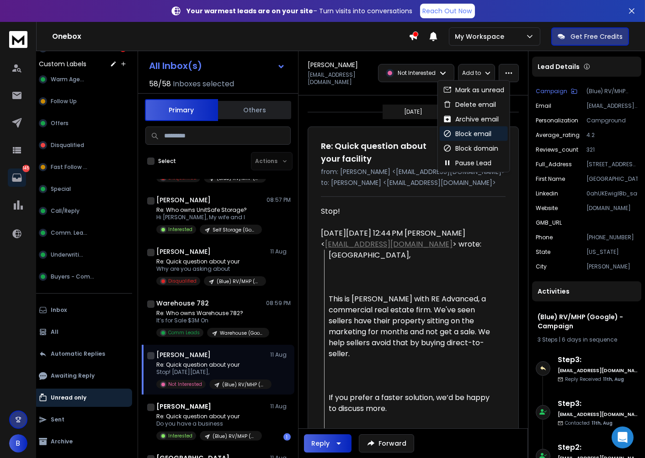
click at [473, 133] on div "Block email" at bounding box center [467, 133] width 48 height 9
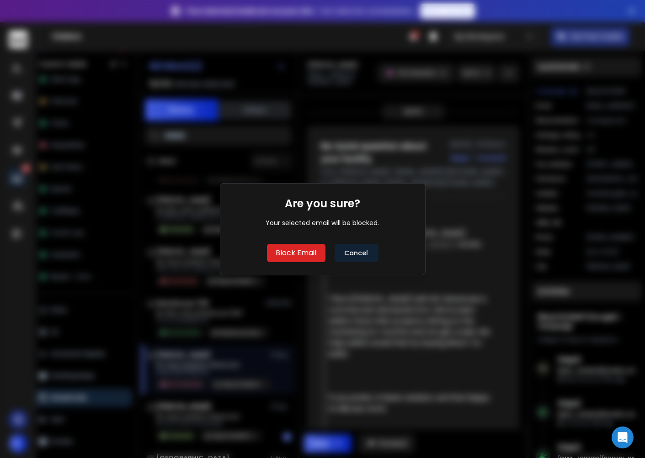
click at [294, 236] on div "Are you sure? Your selected email will be blocked. Block Email Cancel" at bounding box center [322, 229] width 179 height 66
click at [294, 246] on button "Block Email" at bounding box center [296, 253] width 58 height 18
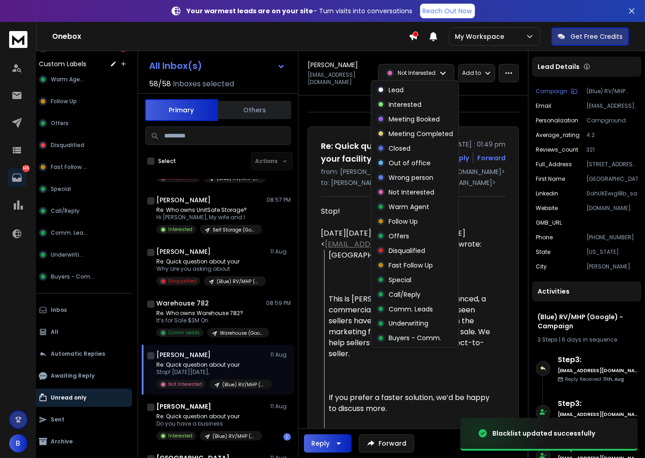
click at [422, 74] on div "Not Interested" at bounding box center [415, 72] width 75 height 17
click at [414, 250] on p "Disqualified" at bounding box center [406, 250] width 37 height 9
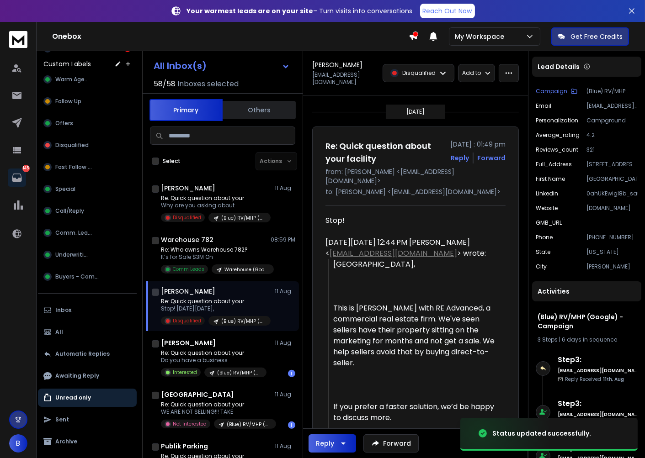
scroll to position [592, 0]
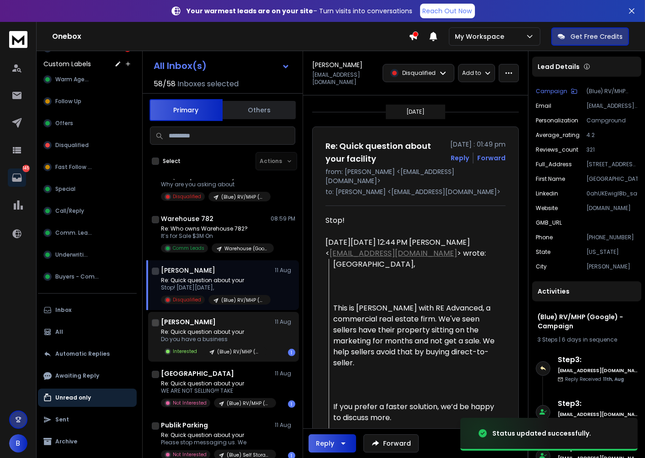
click at [182, 337] on p "Do you have a business" at bounding box center [214, 339] width 106 height 7
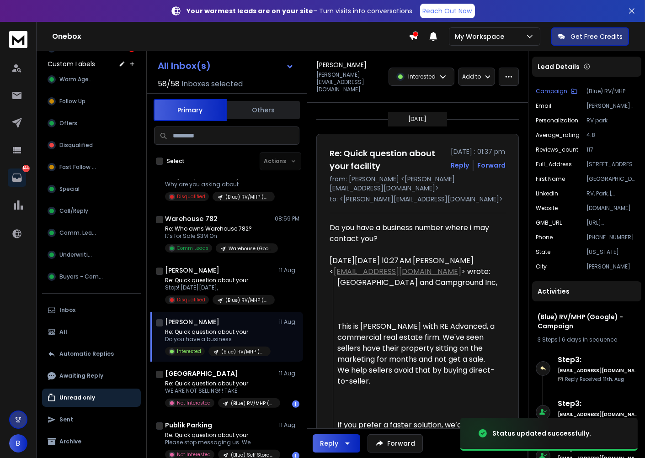
scroll to position [0, 4]
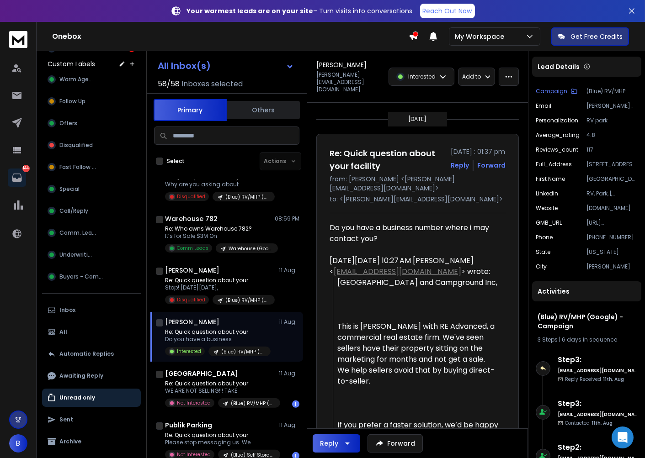
drag, startPoint x: 404, startPoint y: 286, endPoint x: 417, endPoint y: 285, distance: 13.3
click at [343, 442] on icon "button" at bounding box center [347, 443] width 11 height 11
click at [339, 423] on p "Reply All" at bounding box center [336, 420] width 26 height 9
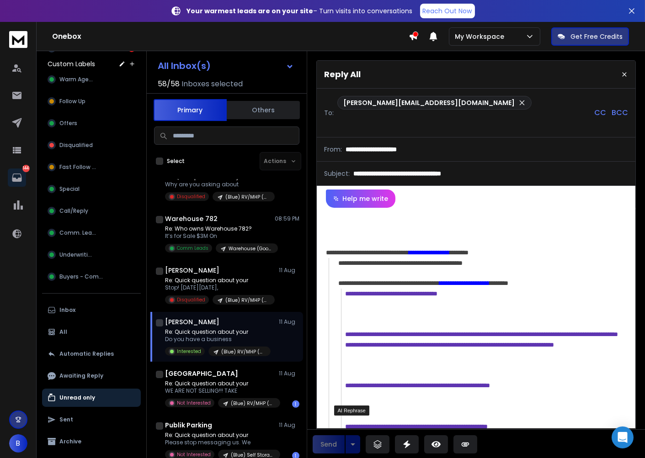
scroll to position [282, 0]
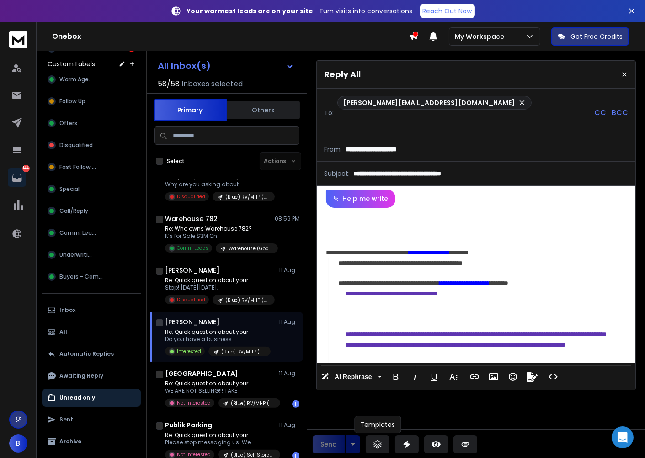
click at [383, 447] on button at bounding box center [378, 444] width 24 height 18
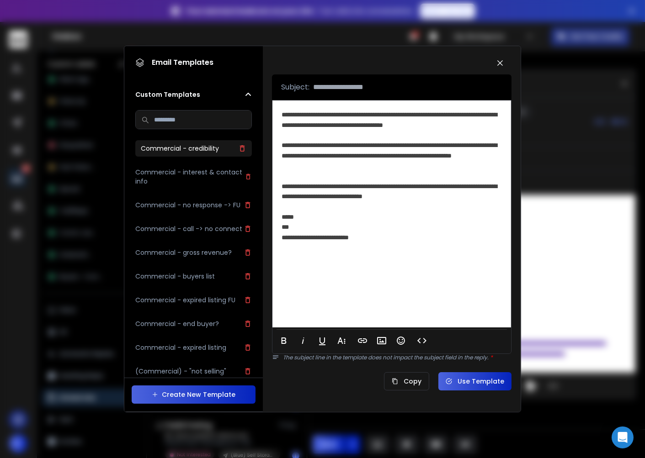
click at [192, 186] on div "Commercial - interest & contact info" at bounding box center [193, 177] width 117 height 26
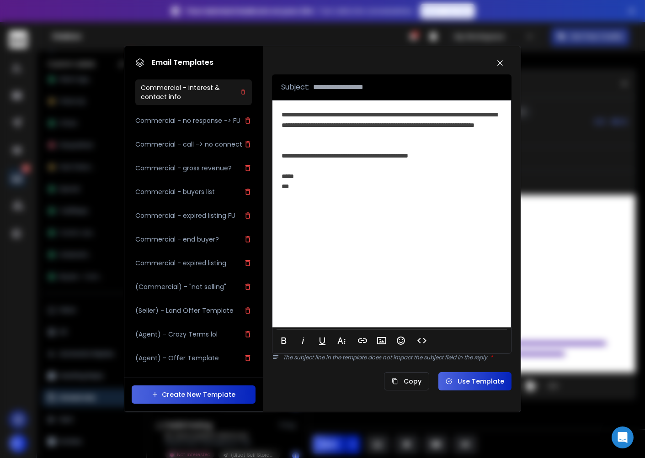
scroll to position [0, 0]
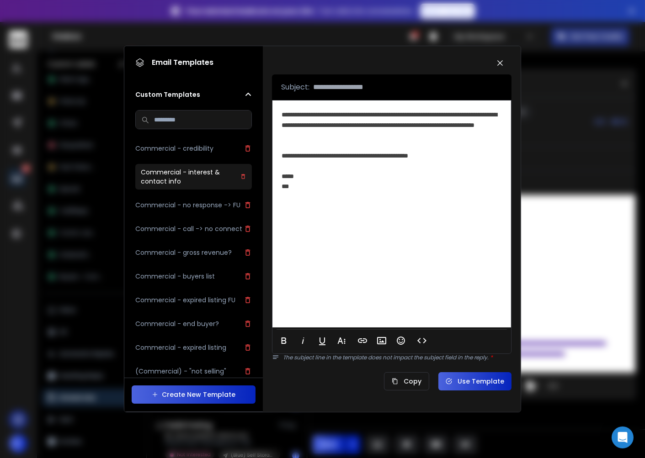
click at [226, 394] on button "Create New Template" at bounding box center [194, 395] width 124 height 18
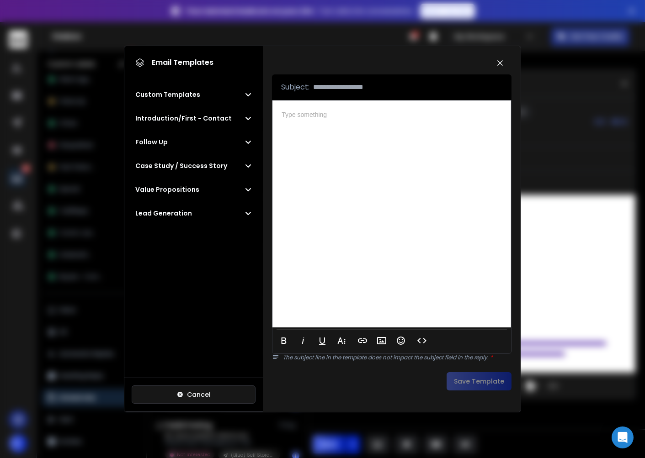
click at [424, 145] on div at bounding box center [391, 214] width 239 height 227
click at [504, 60] on div at bounding box center [391, 63] width 239 height 23
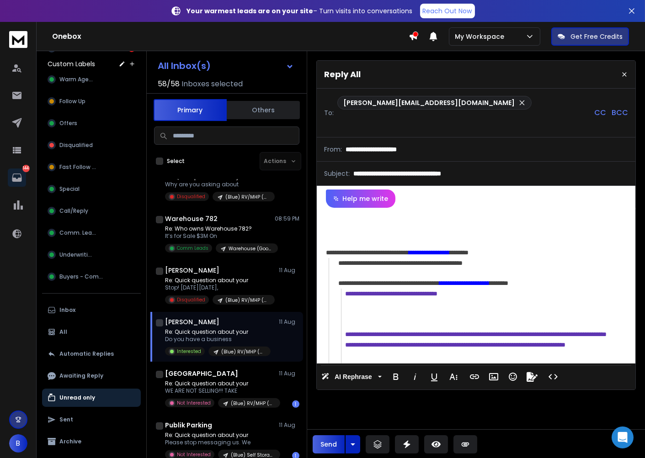
click at [465, 258] on div "**********" at bounding box center [477, 263] width 279 height 10
copy div "*"
click at [390, 217] on div at bounding box center [476, 222] width 300 height 10
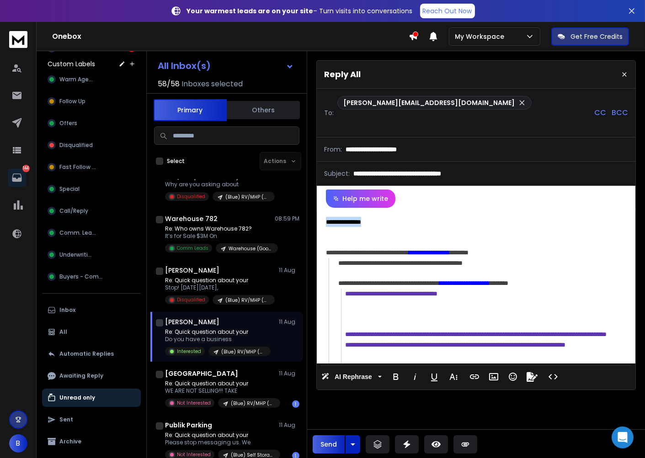
drag, startPoint x: 390, startPoint y: 207, endPoint x: 320, endPoint y: 204, distance: 69.5
click at [320, 208] on div "**********" at bounding box center [476, 286] width 319 height 156
click at [379, 436] on body "Your warmest leads are on your site – Turn visits into conversations Reach Out …" at bounding box center [322, 229] width 645 height 458
click at [377, 440] on icon at bounding box center [377, 444] width 9 height 9
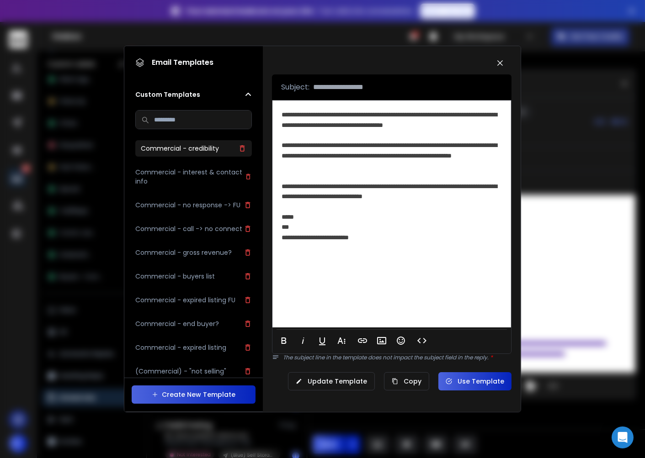
click at [194, 153] on h3 "Commercial - interest & contact info" at bounding box center [180, 148] width 78 height 9
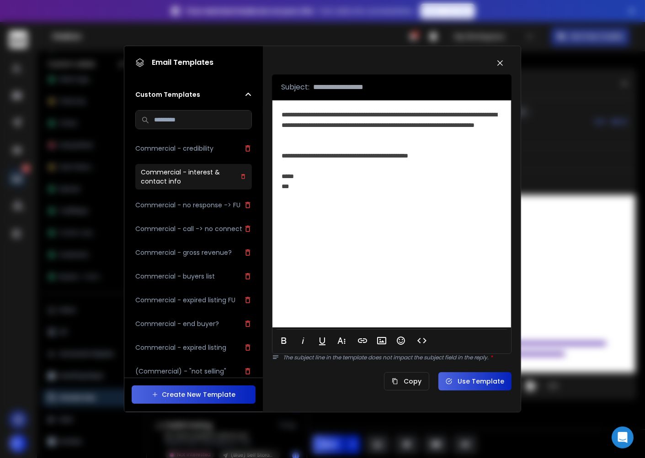
click at [478, 387] on button "Use Template" at bounding box center [474, 381] width 73 height 18
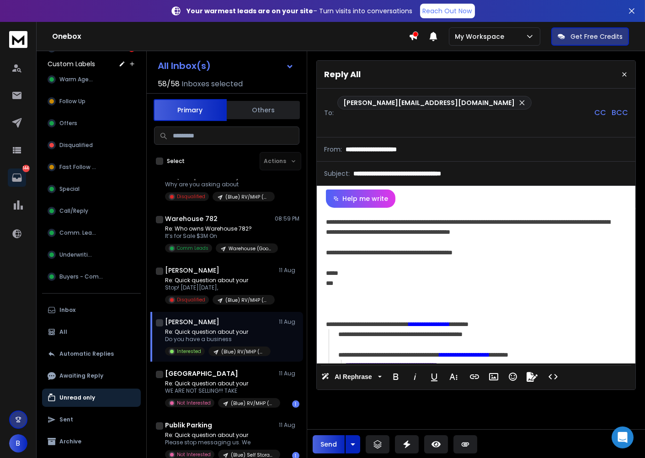
click at [404, 217] on div "**********" at bounding box center [471, 227] width 290 height 21
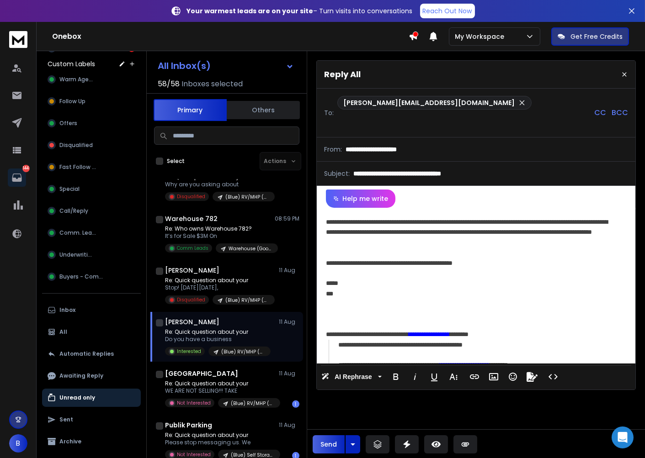
click at [368, 258] on div "**********" at bounding box center [471, 263] width 290 height 10
click at [540, 217] on div "**********" at bounding box center [471, 232] width 290 height 31
click at [342, 217] on div "**********" at bounding box center [471, 232] width 290 height 31
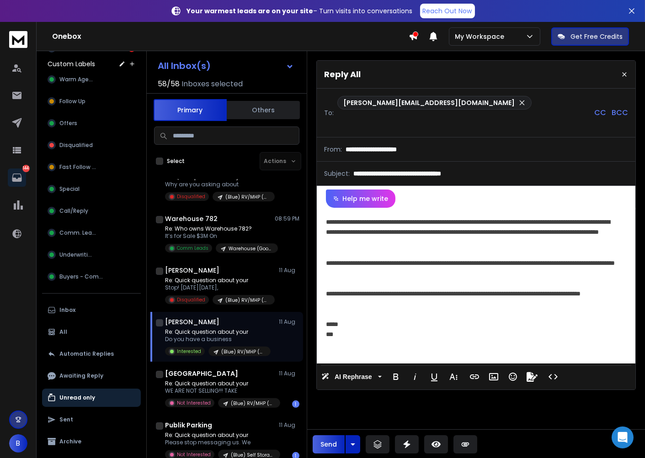
click at [334, 329] on div "***" at bounding box center [471, 334] width 290 height 10
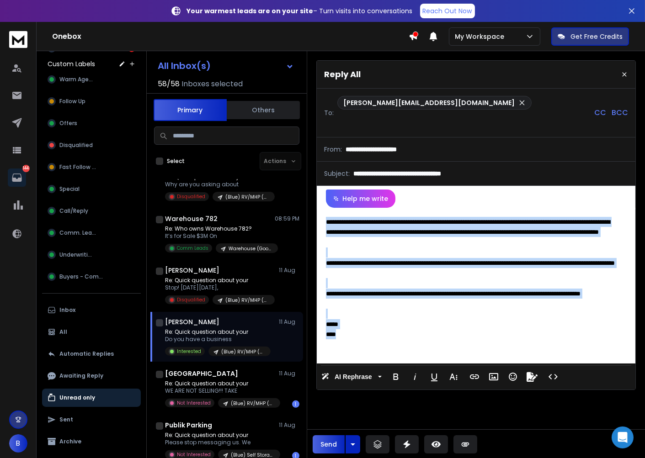
drag, startPoint x: 390, startPoint y: 319, endPoint x: 301, endPoint y: 168, distance: 175.0
click at [301, 168] on div "All Inbox(s) 58 / 58 Inboxes selected Primary Others Select Actions [EMAIL_ADDR…" at bounding box center [395, 280] width 499 height 458
copy div "**********"
click at [377, 441] on icon at bounding box center [377, 444] width 9 height 9
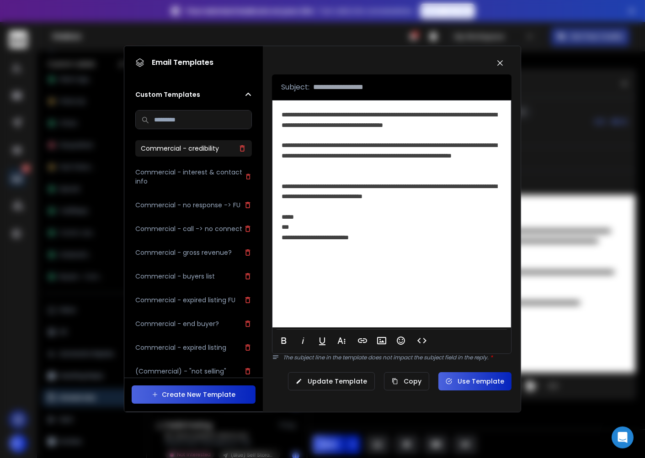
click at [223, 386] on button "Create New Template" at bounding box center [194, 395] width 124 height 18
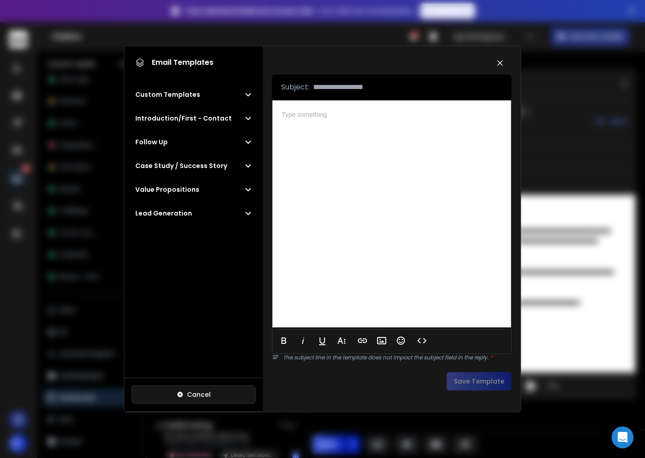
click at [373, 205] on div at bounding box center [391, 214] width 239 height 227
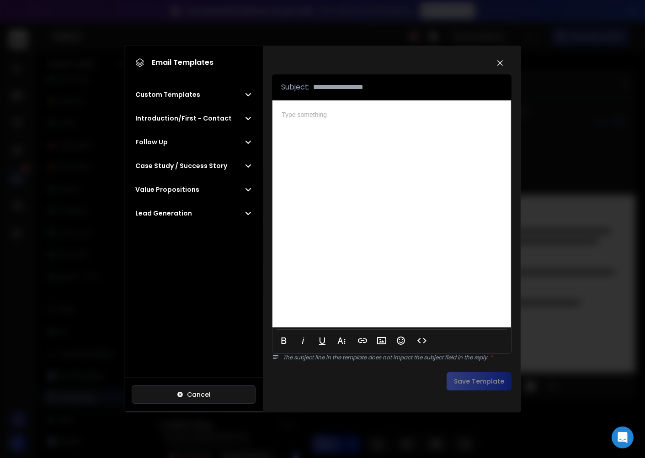
click at [430, 192] on div at bounding box center [391, 214] width 239 height 227
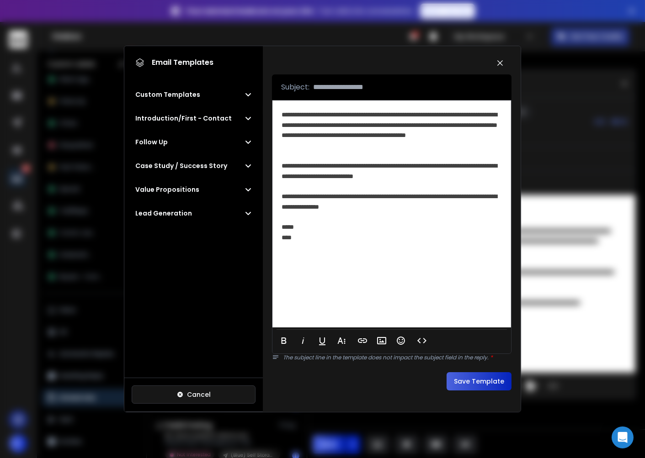
click at [291, 236] on div "****" at bounding box center [391, 238] width 220 height 10
click at [496, 196] on div "**********" at bounding box center [391, 201] width 220 height 21
click at [450, 221] on div at bounding box center [391, 217] width 220 height 10
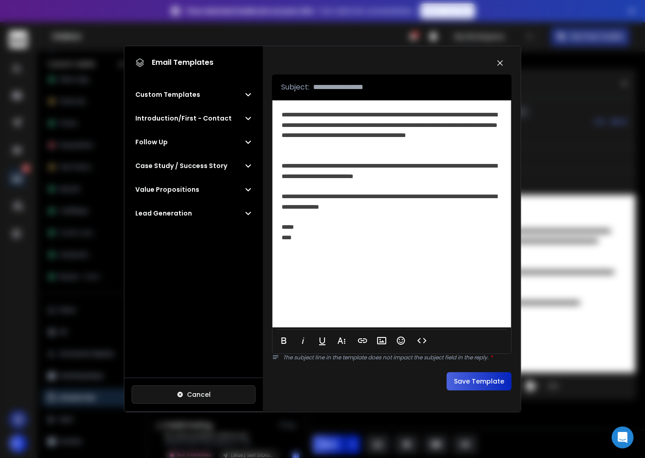
click at [346, 205] on div "**********" at bounding box center [391, 201] width 220 height 21
click at [467, 381] on button "Save Template" at bounding box center [478, 381] width 65 height 18
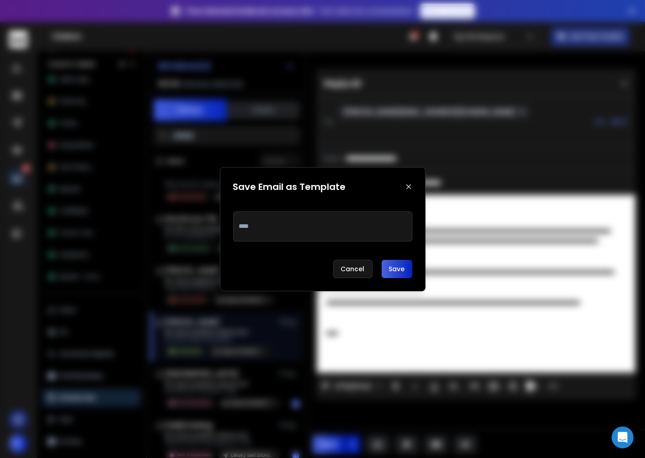
click at [292, 216] on input at bounding box center [322, 227] width 179 height 30
type input "**********"
click at [397, 266] on button "Save" at bounding box center [397, 269] width 31 height 18
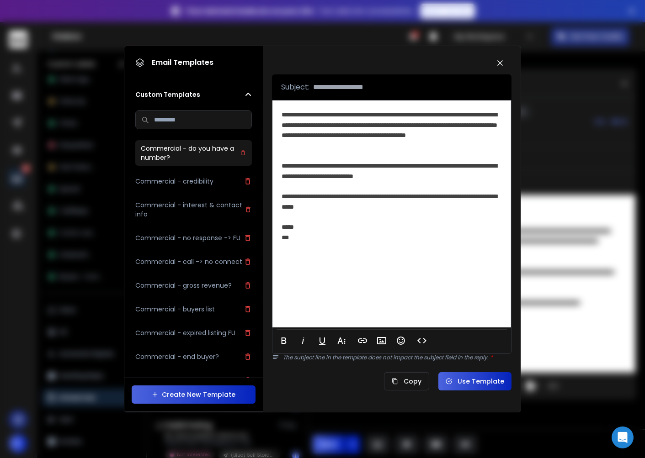
click at [502, 63] on icon at bounding box center [500, 63] width 8 height 8
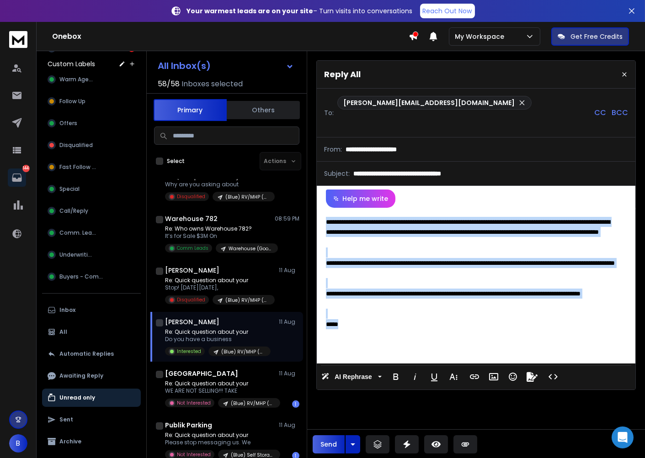
drag, startPoint x: 364, startPoint y: 306, endPoint x: 303, endPoint y: 166, distance: 152.3
click at [303, 166] on div "All Inbox(s) 58 / 58 Inboxes selected Primary Others Select Actions [EMAIL_ADDR…" at bounding box center [395, 280] width 499 height 458
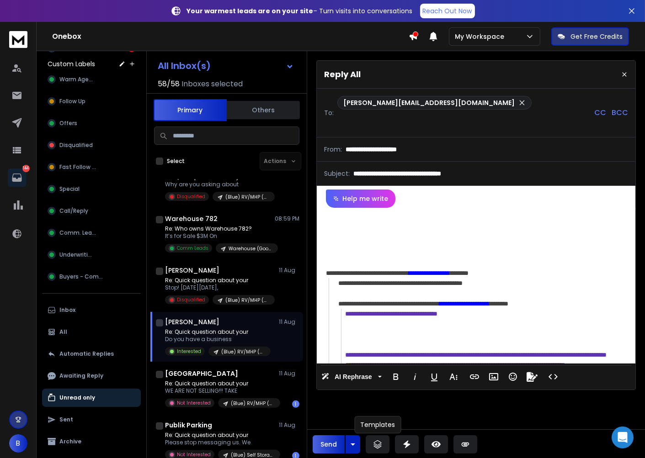
click at [380, 444] on icon at bounding box center [378, 443] width 8 height 5
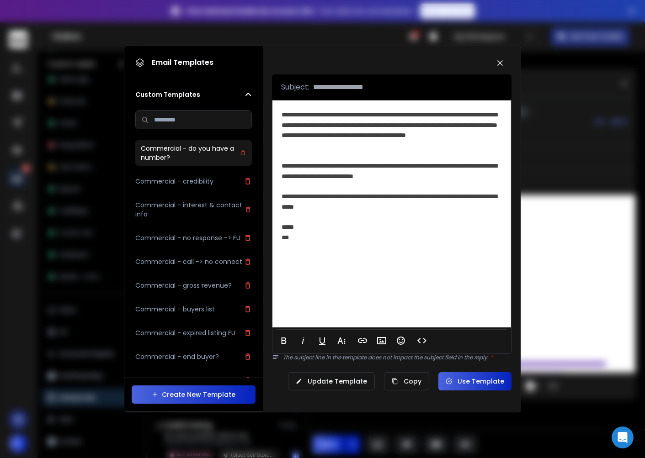
click at [460, 375] on button "Use Template" at bounding box center [474, 381] width 73 height 18
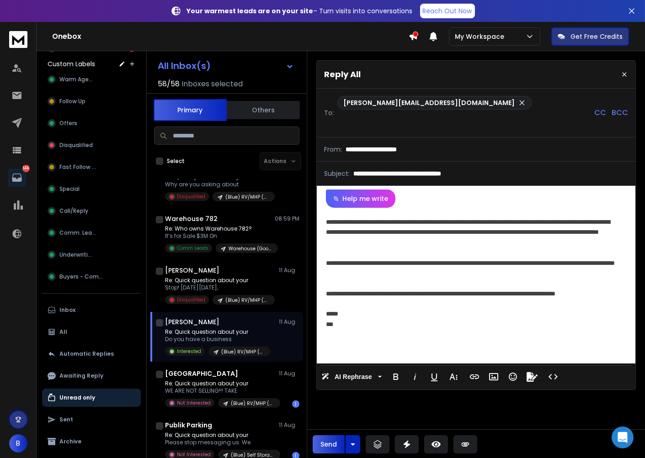
click at [340, 319] on div "***" at bounding box center [471, 324] width 290 height 10
click at [327, 319] on div "***" at bounding box center [471, 324] width 290 height 10
click at [356, 440] on icon "button" at bounding box center [352, 444] width 11 height 11
click at [350, 423] on p "Send Later" at bounding box center [343, 421] width 34 height 9
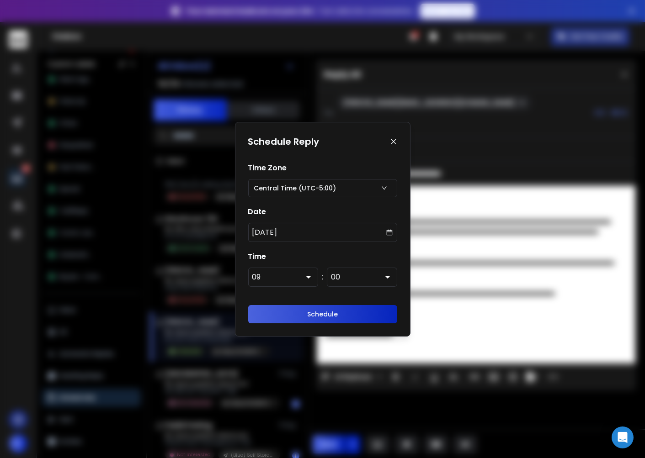
click at [347, 273] on div "00" at bounding box center [362, 277] width 70 height 19
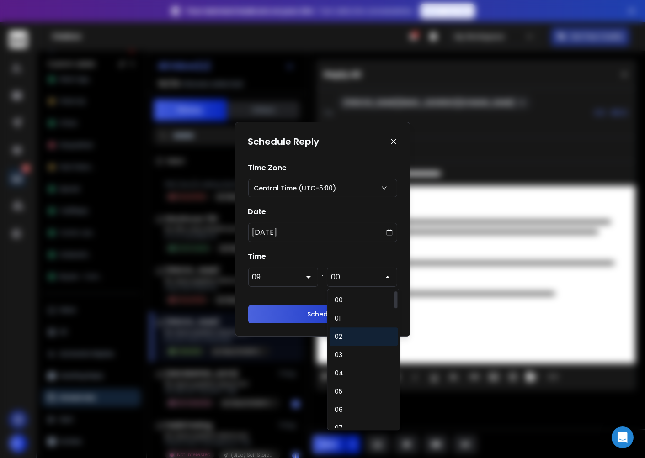
click at [349, 331] on div "02" at bounding box center [363, 337] width 69 height 18
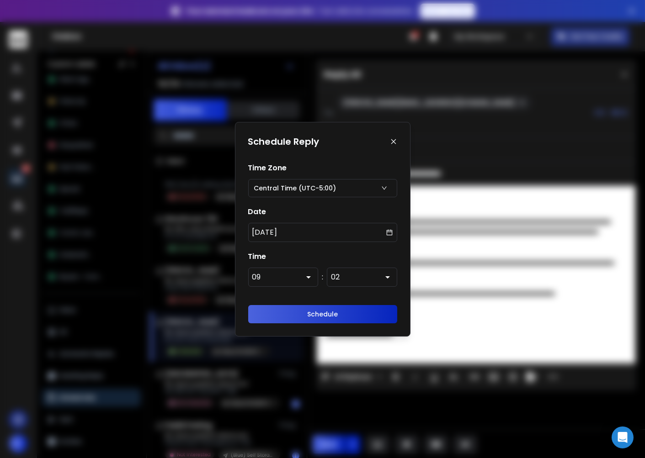
drag, startPoint x: 317, startPoint y: 305, endPoint x: 316, endPoint y: 316, distance: 11.0
click at [316, 316] on div "Time Zone Central Time (UTC-5:00) Date [DATE] Time 09 : 02 Schedule" at bounding box center [322, 243] width 149 height 161
click at [316, 316] on div "Schedule" at bounding box center [322, 314] width 149 height 18
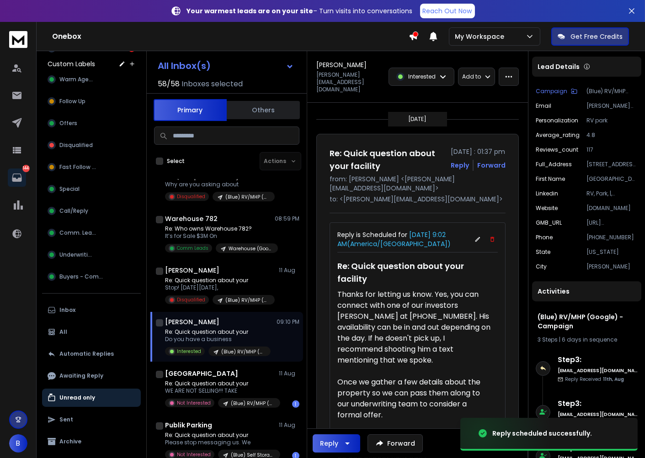
scroll to position [290, 0]
click at [435, 73] on p "Interested" at bounding box center [421, 76] width 27 height 7
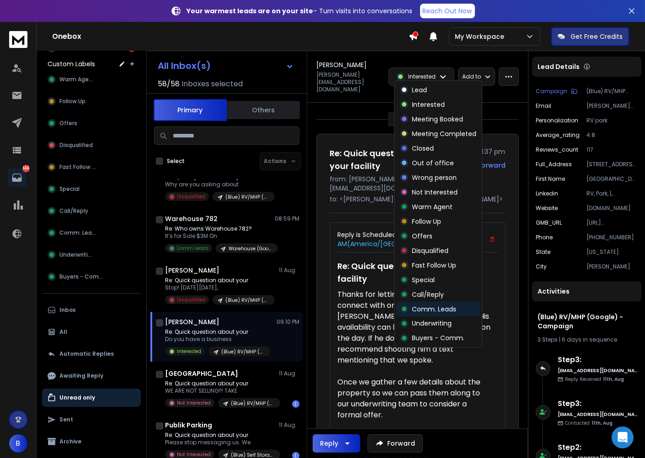
click at [430, 307] on p "Comm. Leads" at bounding box center [434, 309] width 44 height 9
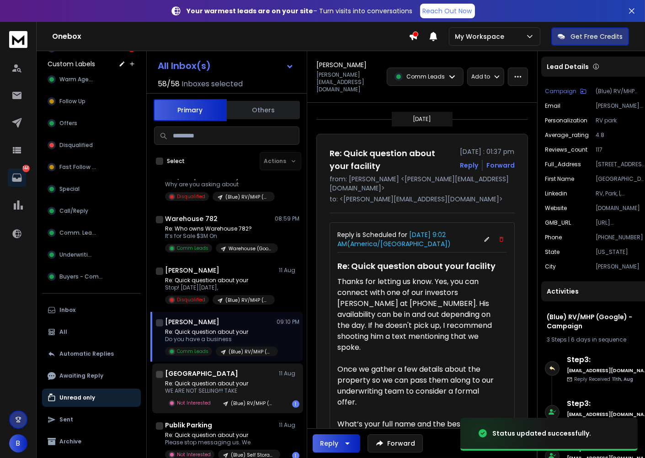
click at [256, 383] on p "Re: Quick question about your" at bounding box center [220, 383] width 110 height 7
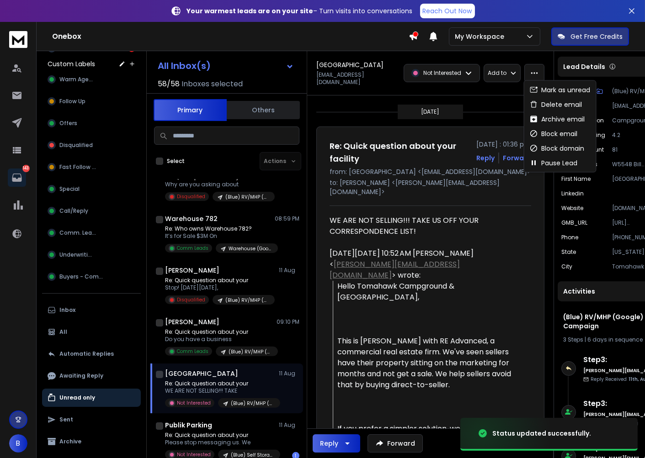
click at [544, 68] on button "button" at bounding box center [534, 73] width 20 height 18
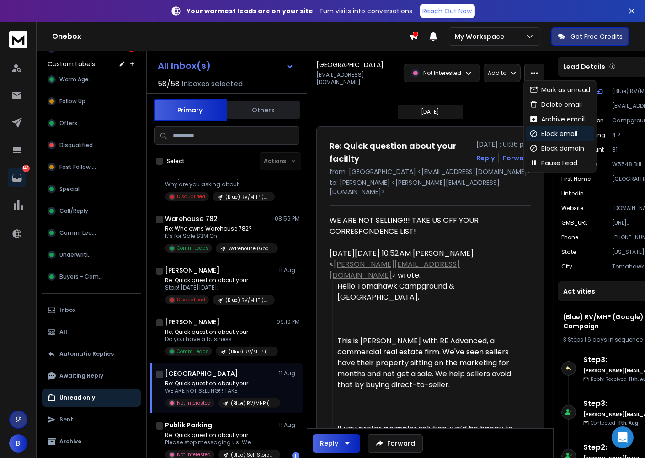
click at [553, 130] on div "Block email" at bounding box center [554, 133] width 48 height 9
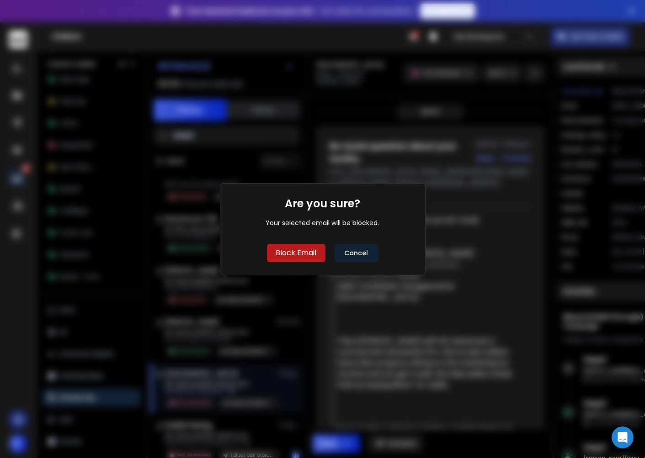
click at [294, 257] on button "Block Email" at bounding box center [296, 253] width 58 height 18
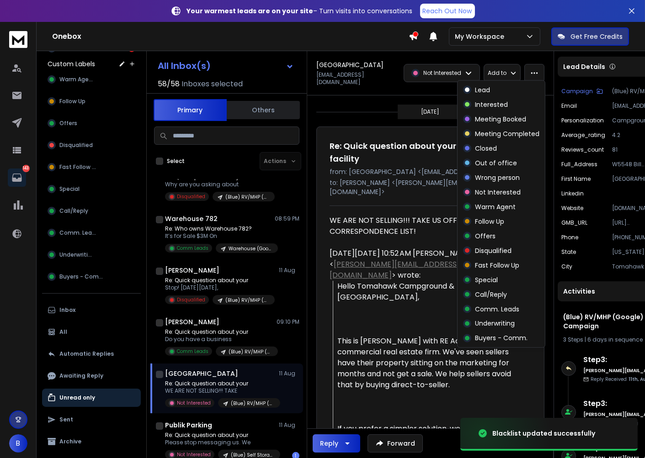
click at [461, 69] on p "Not Interested" at bounding box center [442, 72] width 38 height 7
click at [507, 251] on p "Disqualified" at bounding box center [493, 250] width 37 height 9
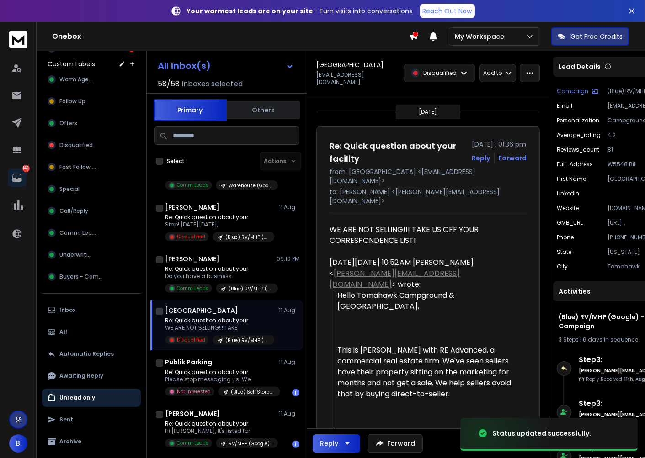
scroll to position [677, 0]
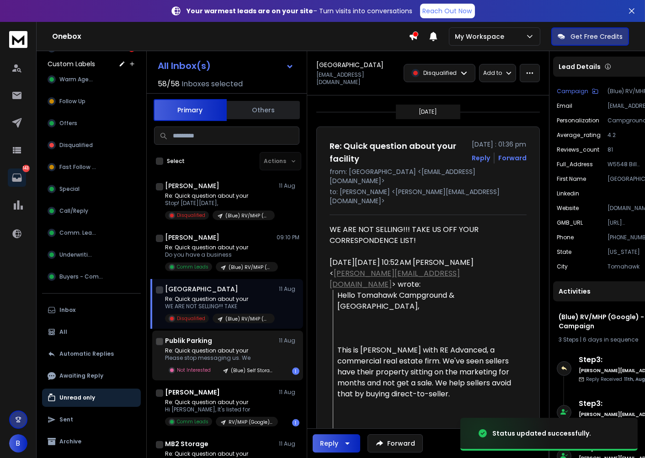
click at [215, 341] on div "Publik Parking [DATE]" at bounding box center [232, 340] width 134 height 9
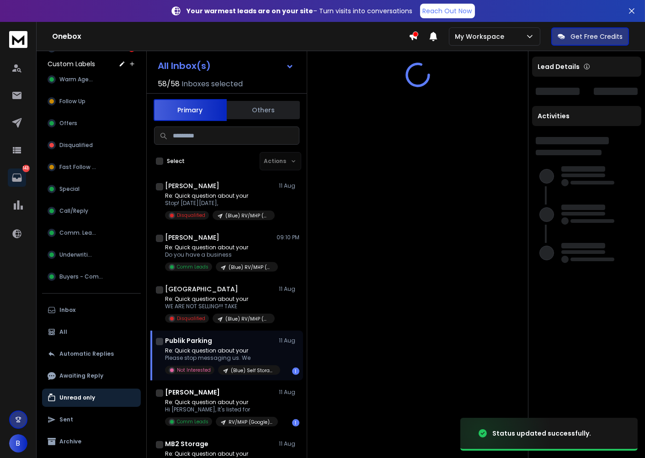
scroll to position [290, 0]
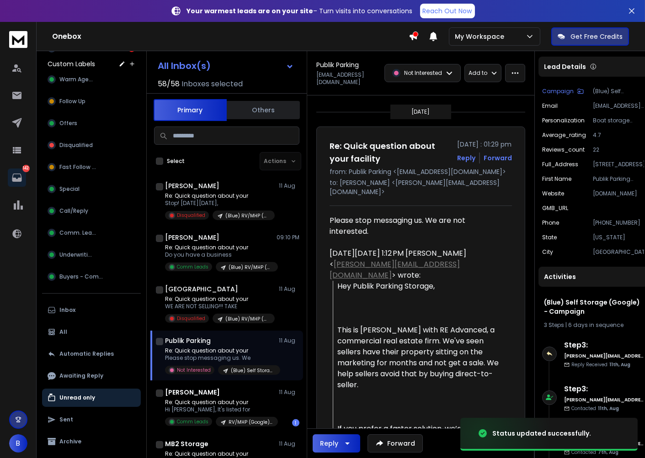
click at [525, 69] on button "button" at bounding box center [515, 73] width 20 height 18
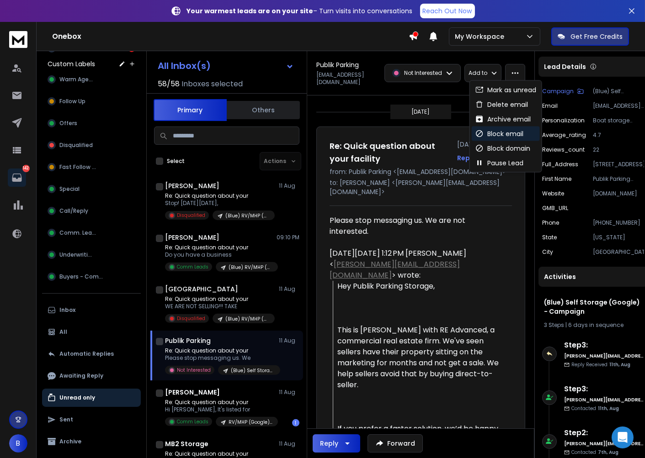
click at [514, 138] on div "Block email" at bounding box center [499, 133] width 48 height 9
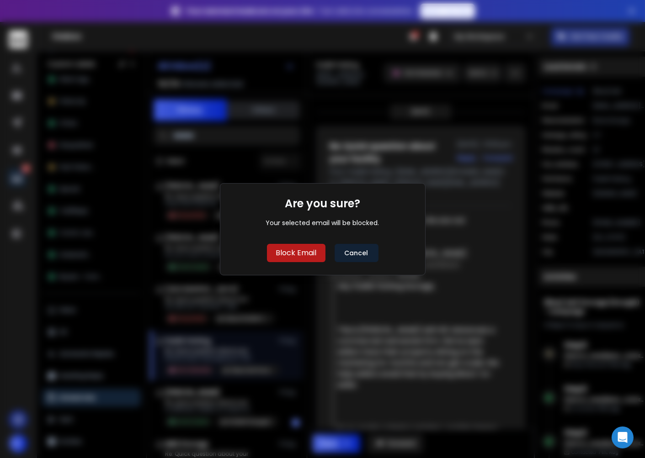
drag, startPoint x: 277, startPoint y: 266, endPoint x: 280, endPoint y: 255, distance: 11.7
click at [277, 265] on div "Are you sure? Your selected email will be blocked. Block Email Cancel" at bounding box center [323, 229] width 206 height 92
click at [280, 253] on button "Block Email" at bounding box center [296, 253] width 58 height 18
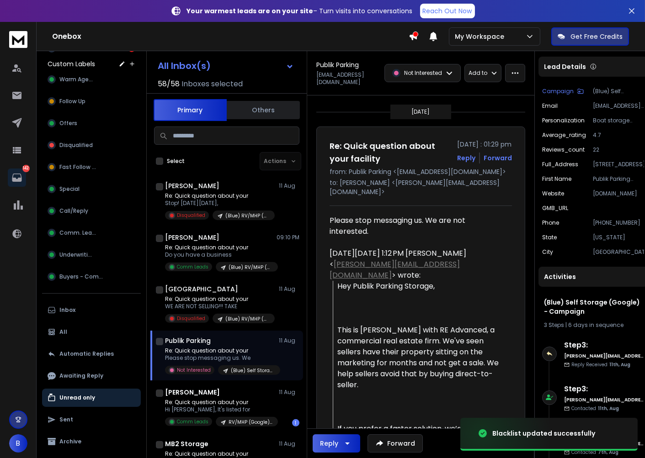
click at [442, 69] on p "Not Interested" at bounding box center [423, 72] width 38 height 7
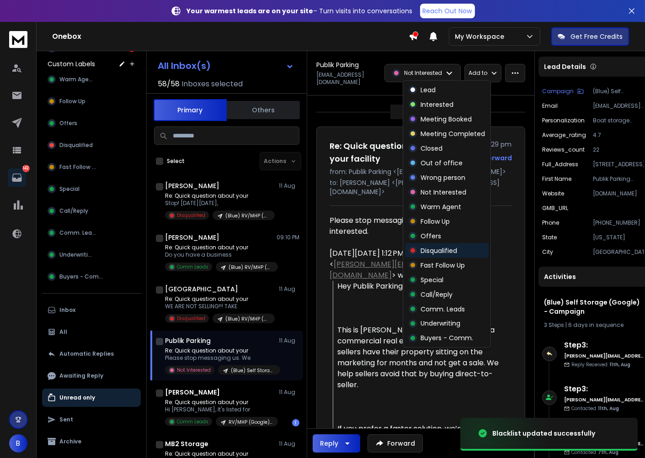
click at [431, 248] on p "Disqualified" at bounding box center [438, 250] width 37 height 9
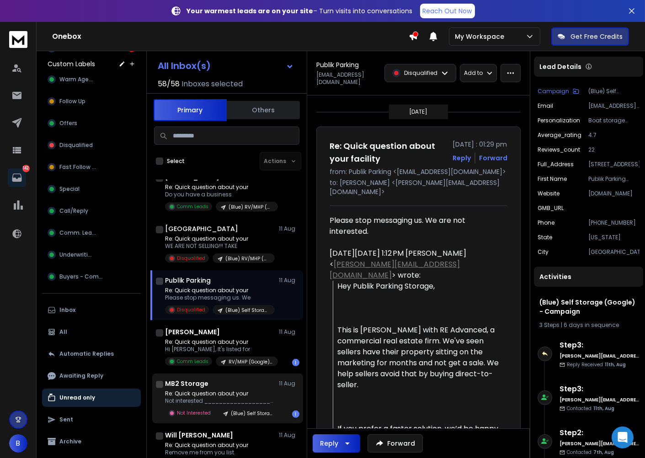
scroll to position [761, 0]
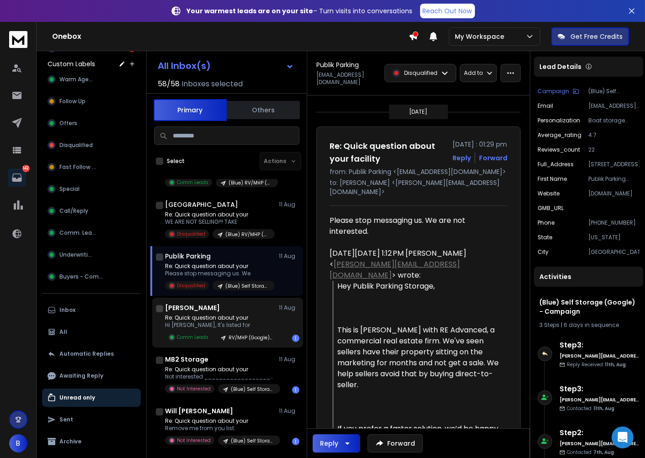
click at [251, 317] on p "Re: Quick question about your" at bounding box center [220, 317] width 110 height 7
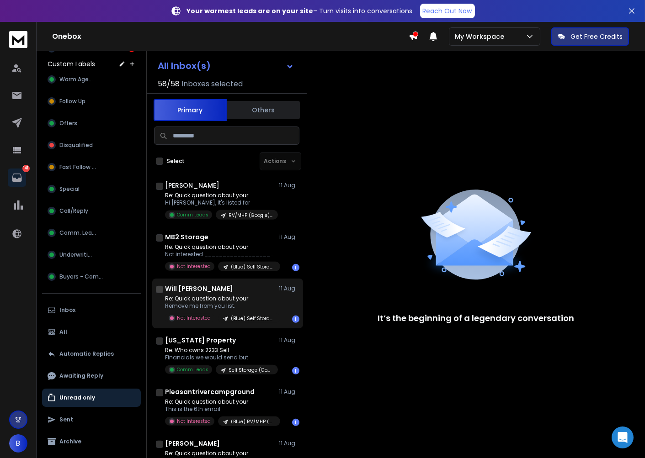
scroll to position [799, 0]
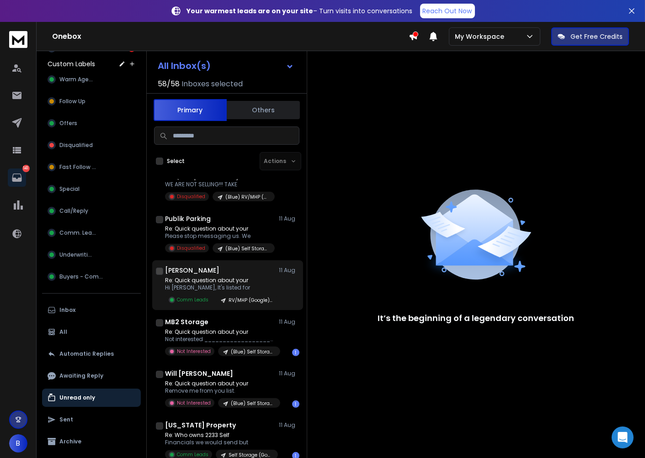
click at [240, 282] on p "Re: Quick question about your" at bounding box center [220, 280] width 110 height 7
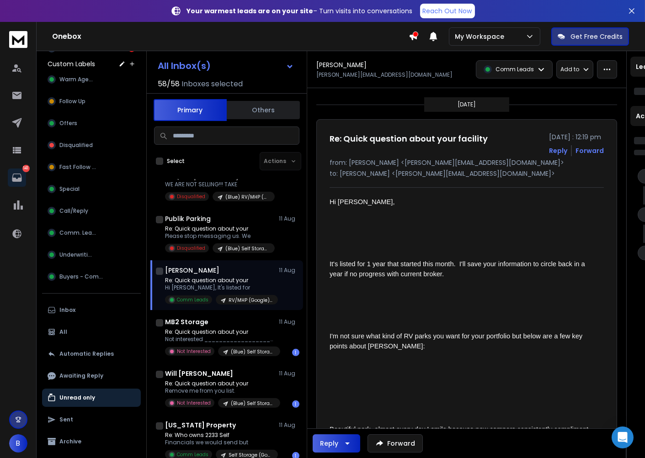
scroll to position [290, 0]
